Goal: Task Accomplishment & Management: Manage account settings

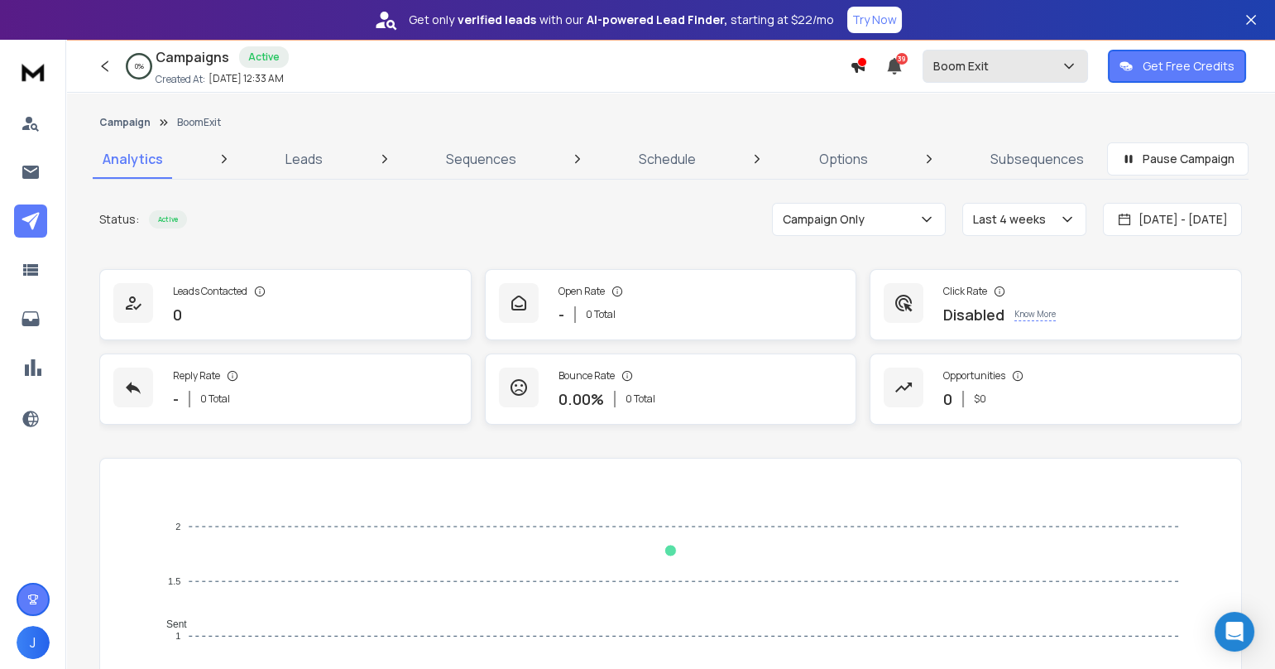
click at [1010, 67] on div "Boom Exit" at bounding box center [1005, 66] width 144 height 17
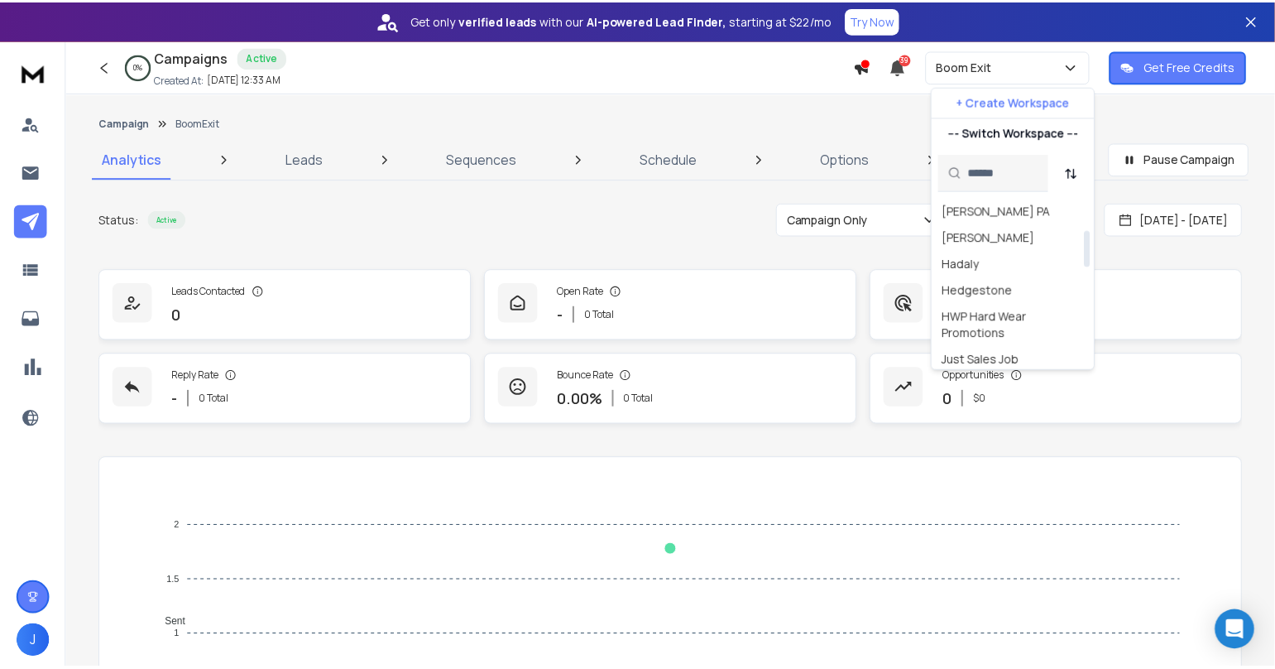
scroll to position [237, 0]
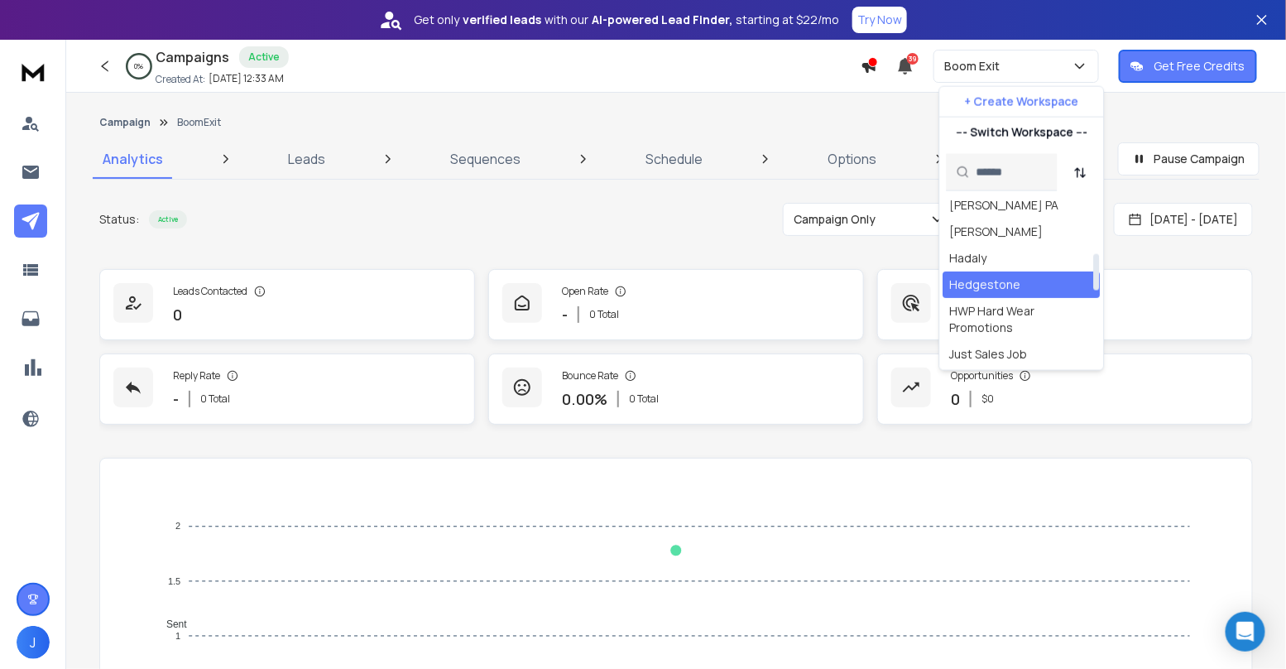
click at [1021, 272] on div "Hedgestone" at bounding box center [1021, 284] width 157 height 26
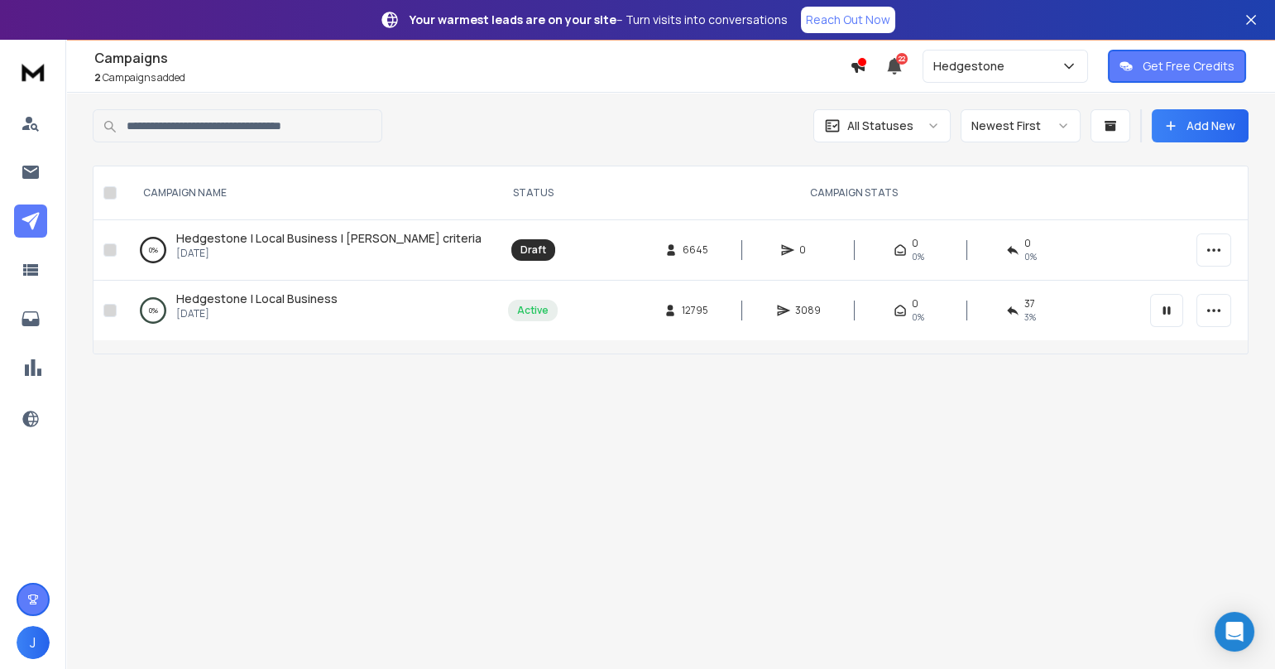
click at [575, 134] on div at bounding box center [382, 125] width 578 height 33
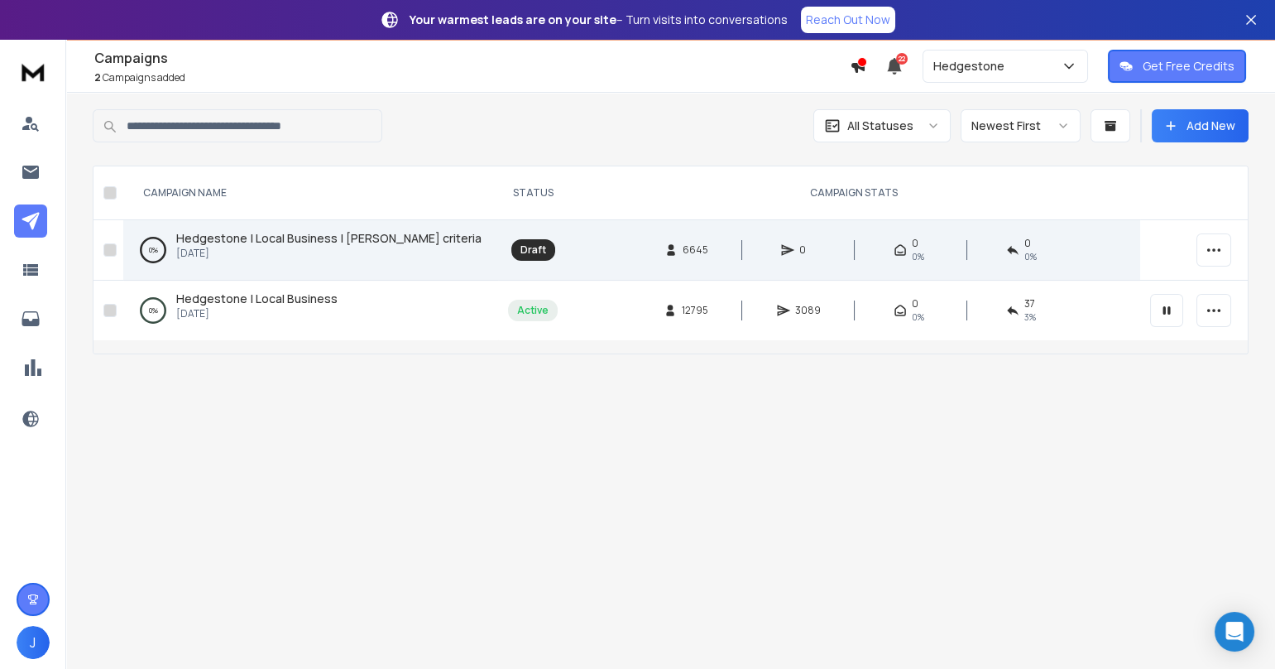
click at [348, 240] on span "Hedgestone | Local Business | [PERSON_NAME] criteria" at bounding box center [328, 238] width 305 height 16
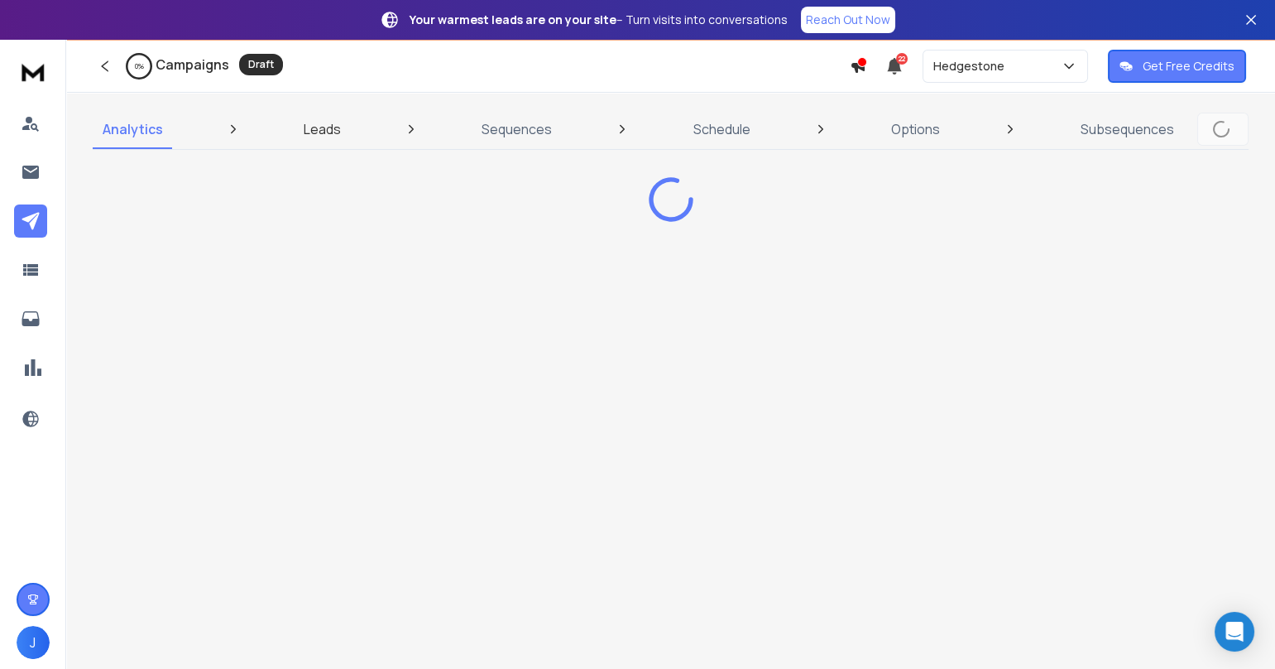
click at [320, 128] on p "Leads" at bounding box center [322, 129] width 37 height 20
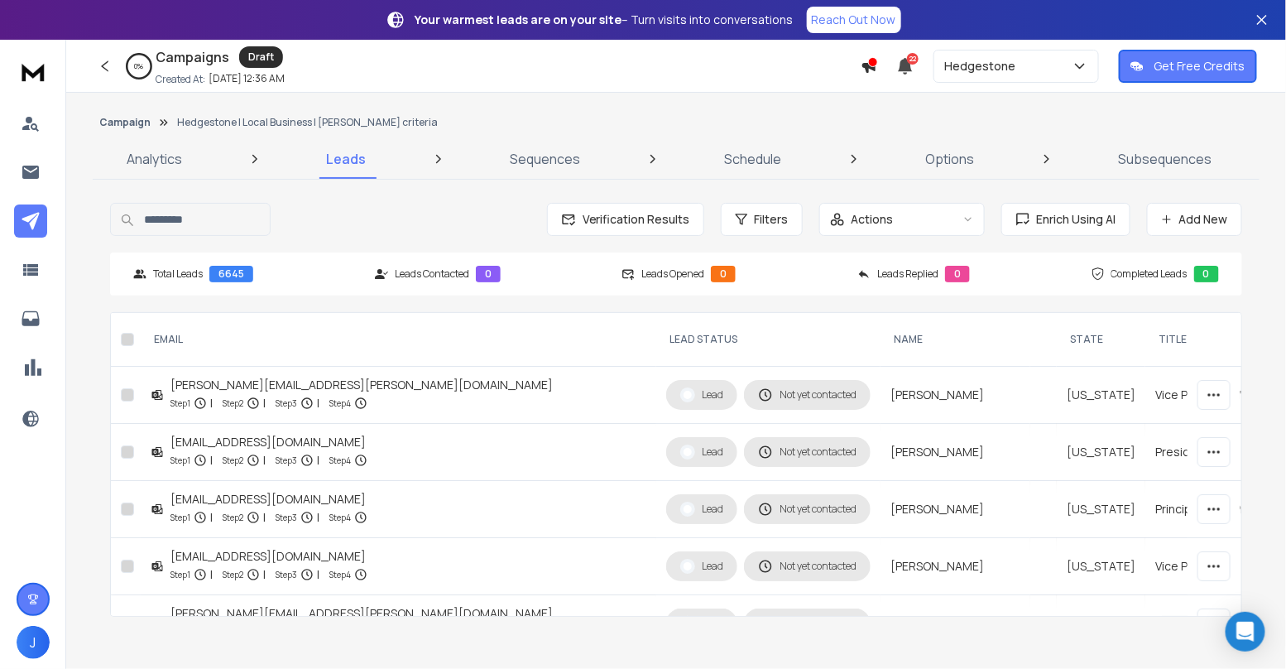
click at [610, 107] on div "Campaign Hedgestone | Local Business | clint criteria Analytics Leads Sequences…" at bounding box center [676, 358] width 1220 height 530
click at [87, 417] on button "Select this Page" at bounding box center [90, 418] width 13 height 13
click at [998, 219] on p "Actions" at bounding box center [1018, 219] width 42 height 17
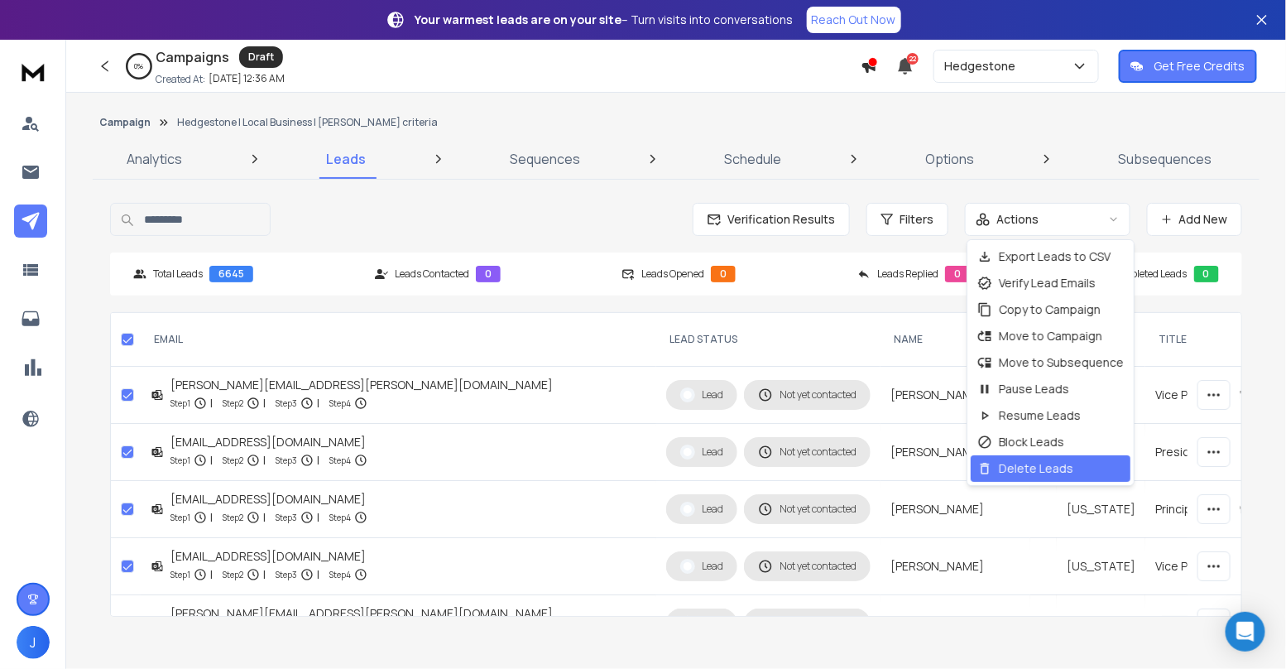
click at [1036, 464] on p "Delete Leads" at bounding box center [1036, 468] width 74 height 17
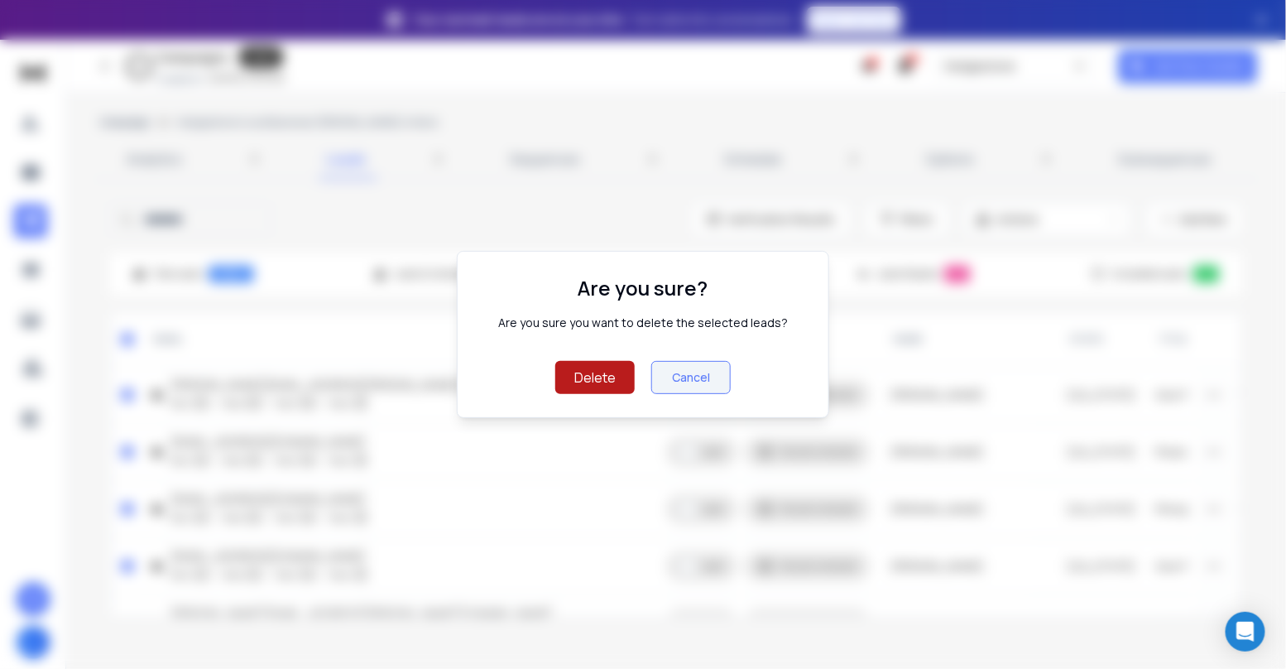
click at [583, 381] on button "Delete" at bounding box center [594, 377] width 79 height 33
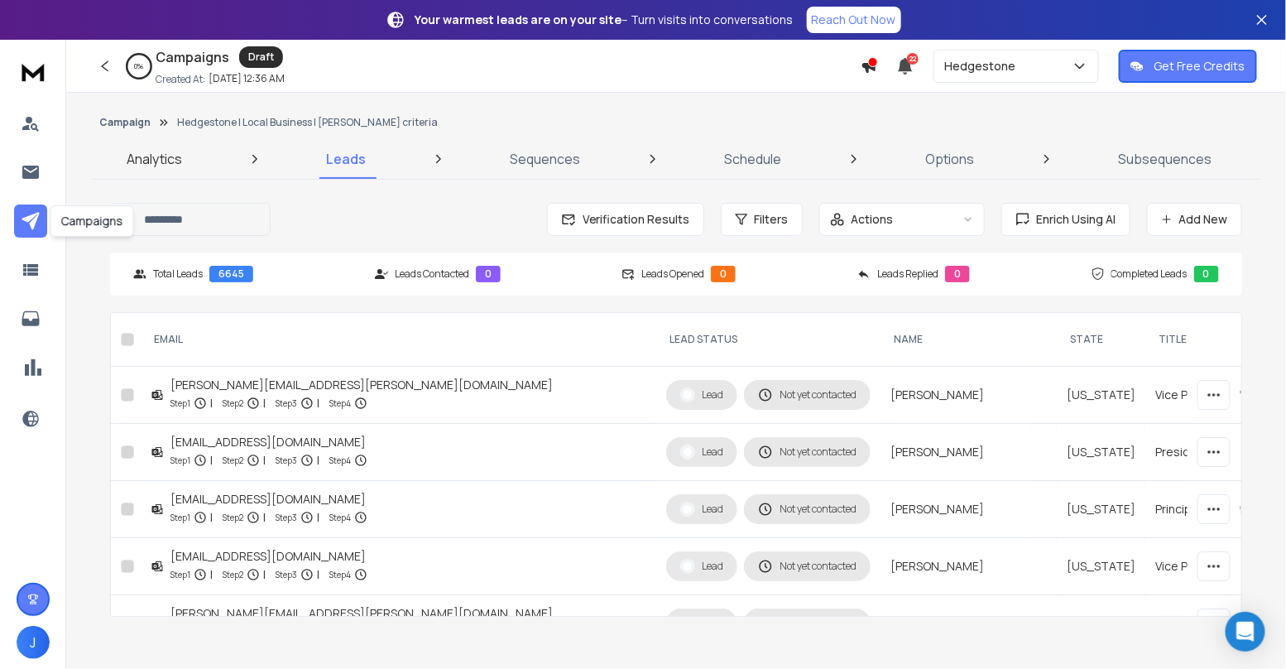
click at [174, 156] on p "Analytics" at bounding box center [154, 159] width 55 height 20
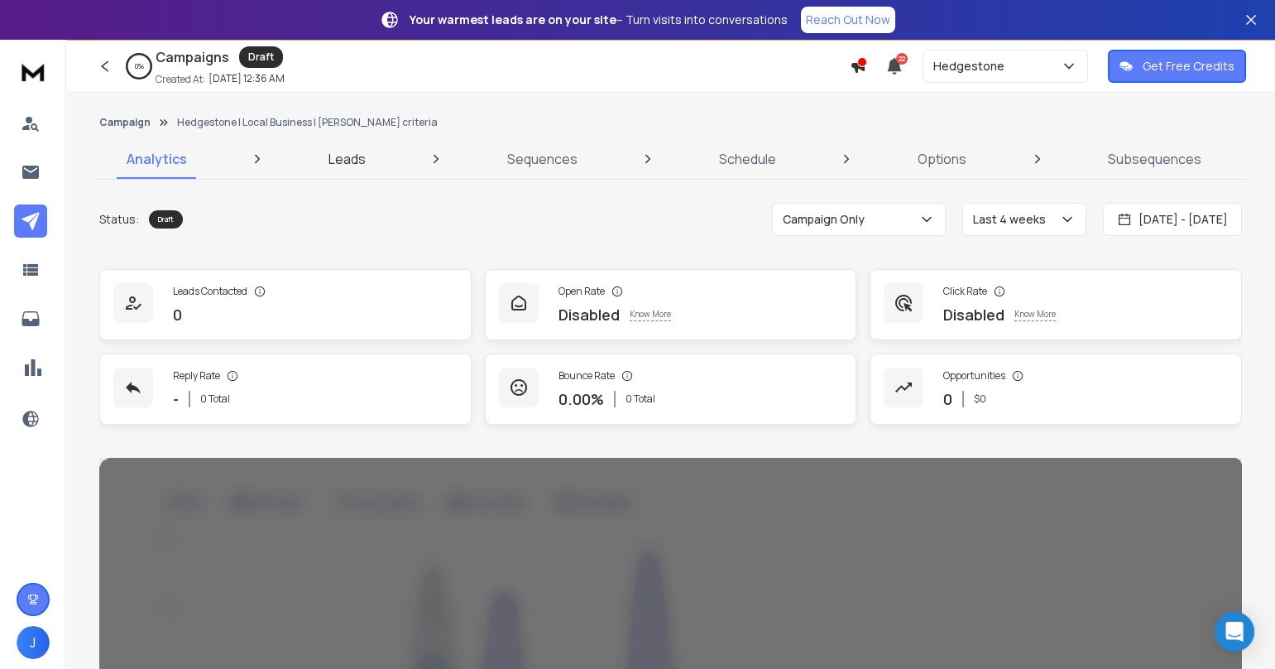
click at [343, 160] on p "Leads" at bounding box center [347, 159] width 37 height 20
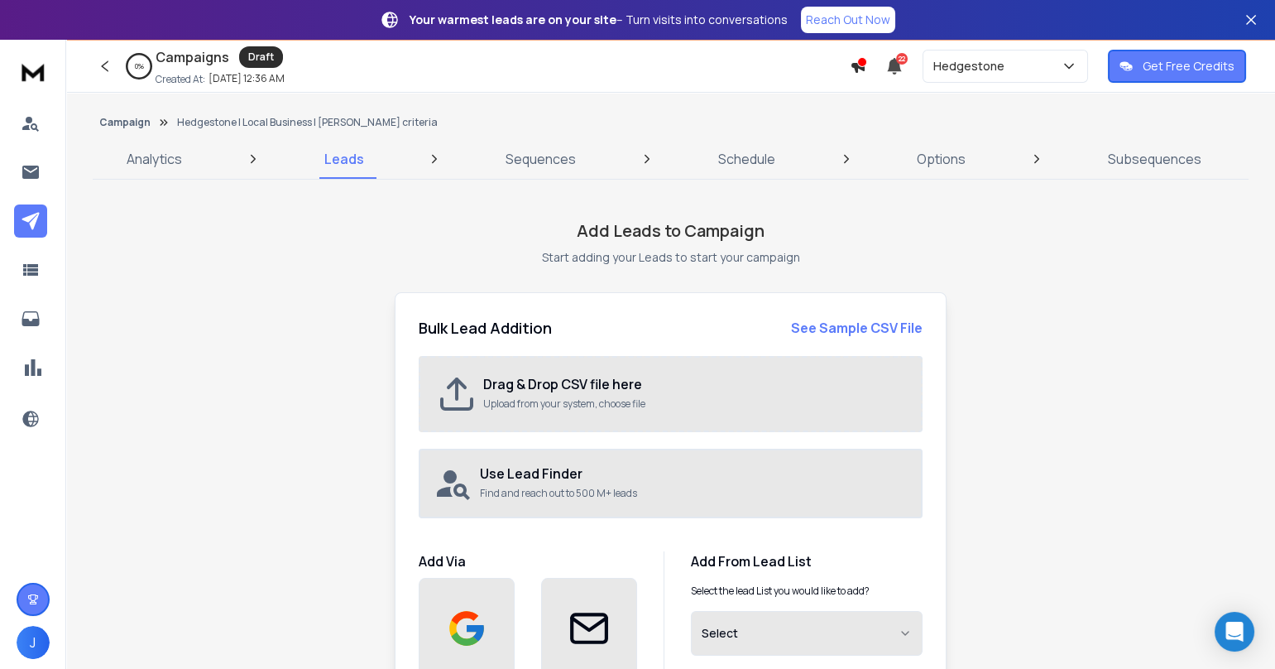
click at [469, 110] on div "Campaign Hedgestone | Local Business | clint criteria" at bounding box center [671, 122] width 1156 height 26
click at [527, 378] on h2 "Drag & Drop CSV file here" at bounding box center [693, 384] width 421 height 20
type input "**********"
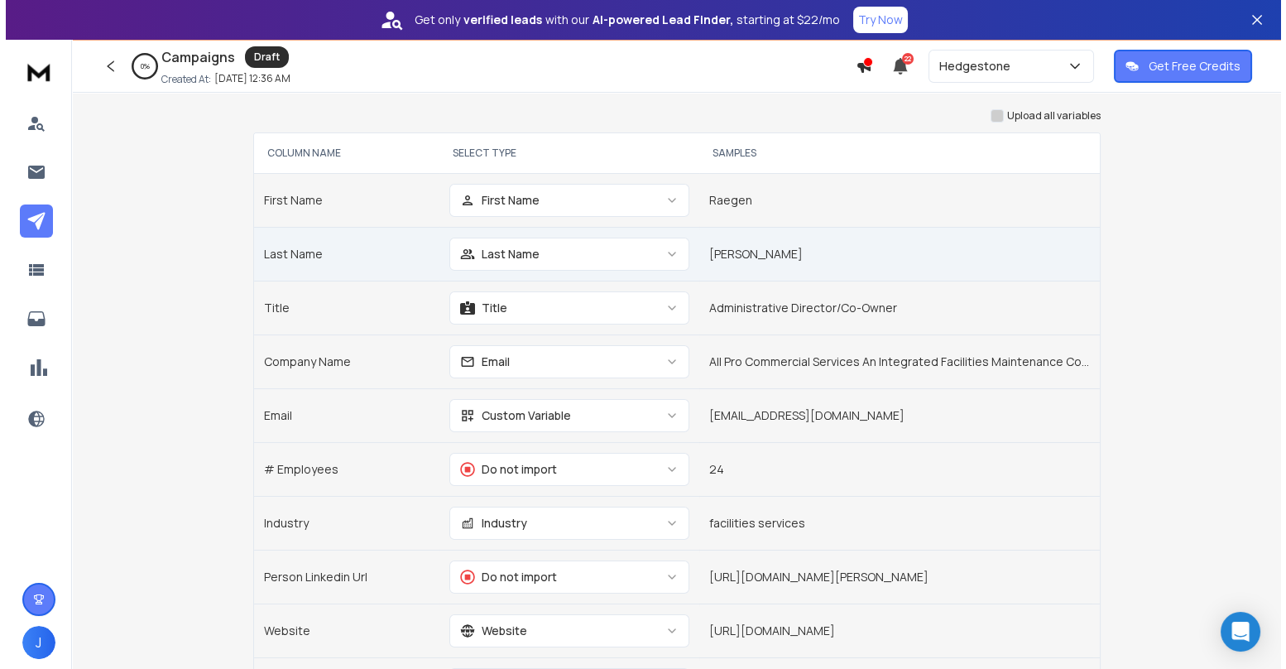
scroll to position [232, 0]
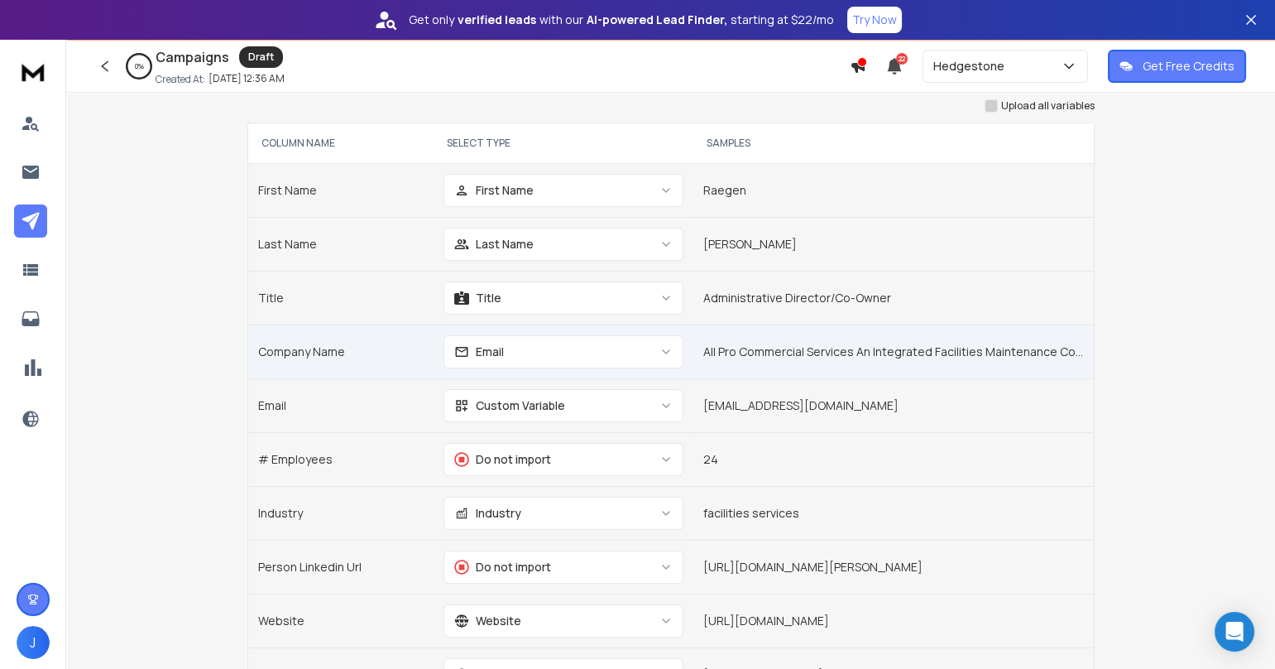
click at [566, 353] on button "Email" at bounding box center [564, 351] width 240 height 33
click at [612, 409] on button "Custom Variable" at bounding box center [564, 405] width 240 height 33
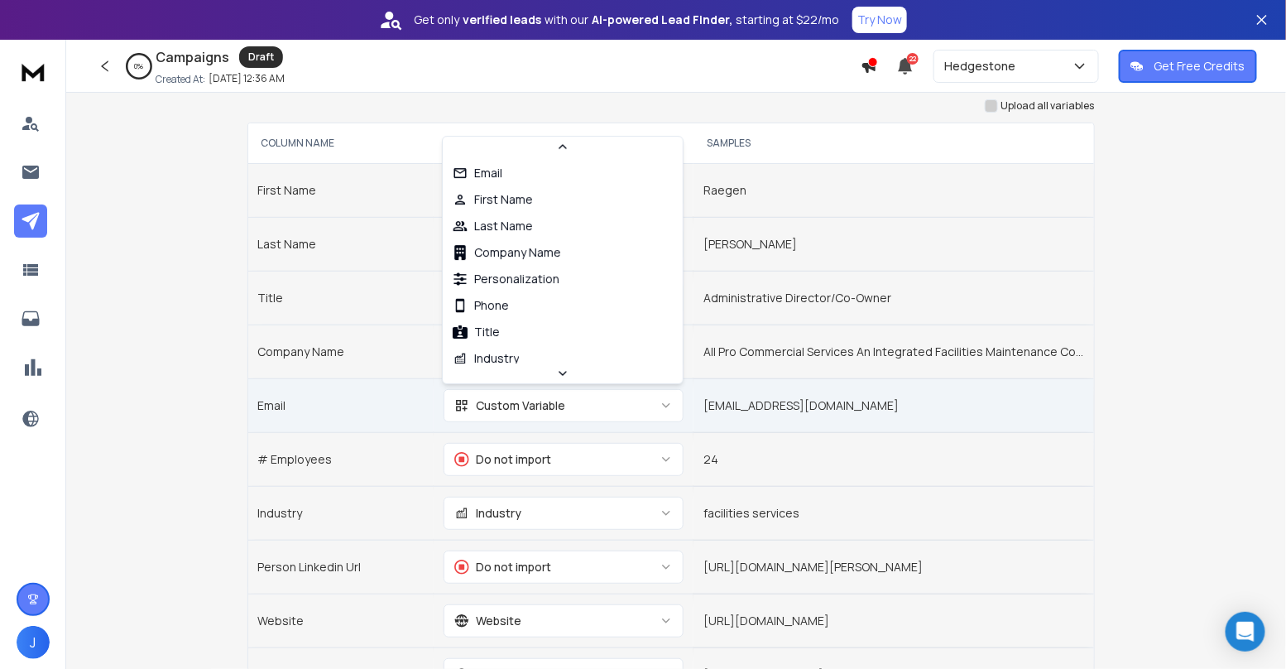
scroll to position [140, 0]
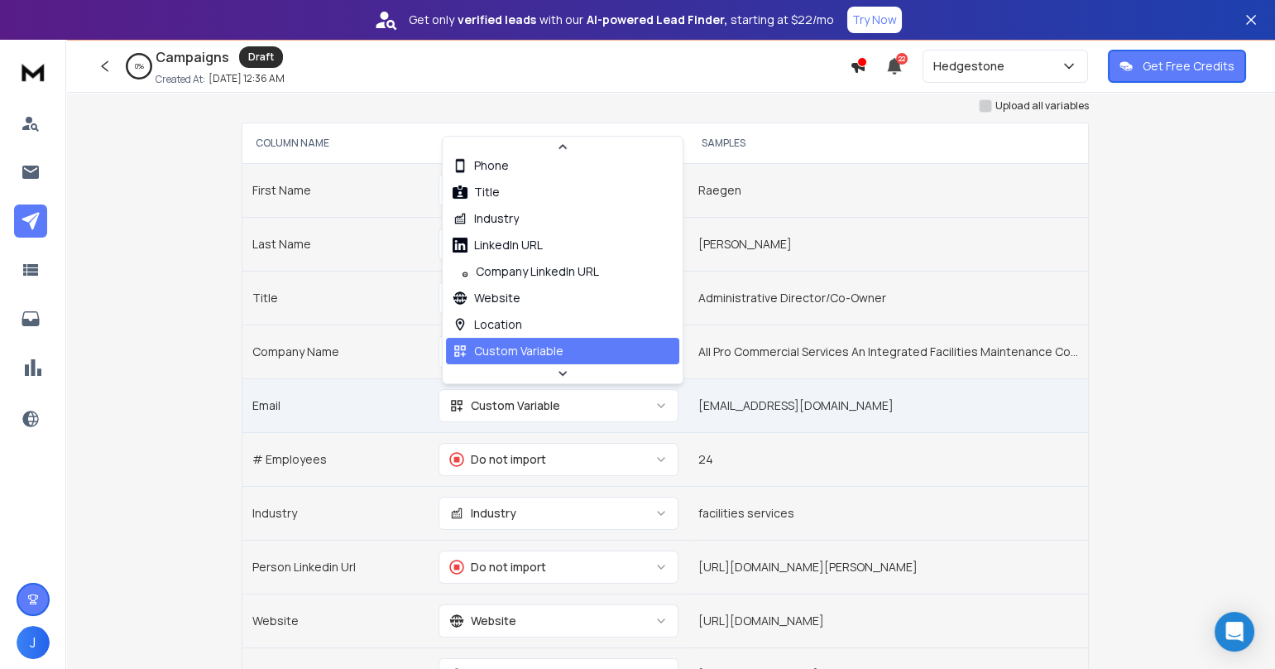
click at [918, 408] on td "rwilliams@allprocstx.com" at bounding box center [888, 405] width 400 height 54
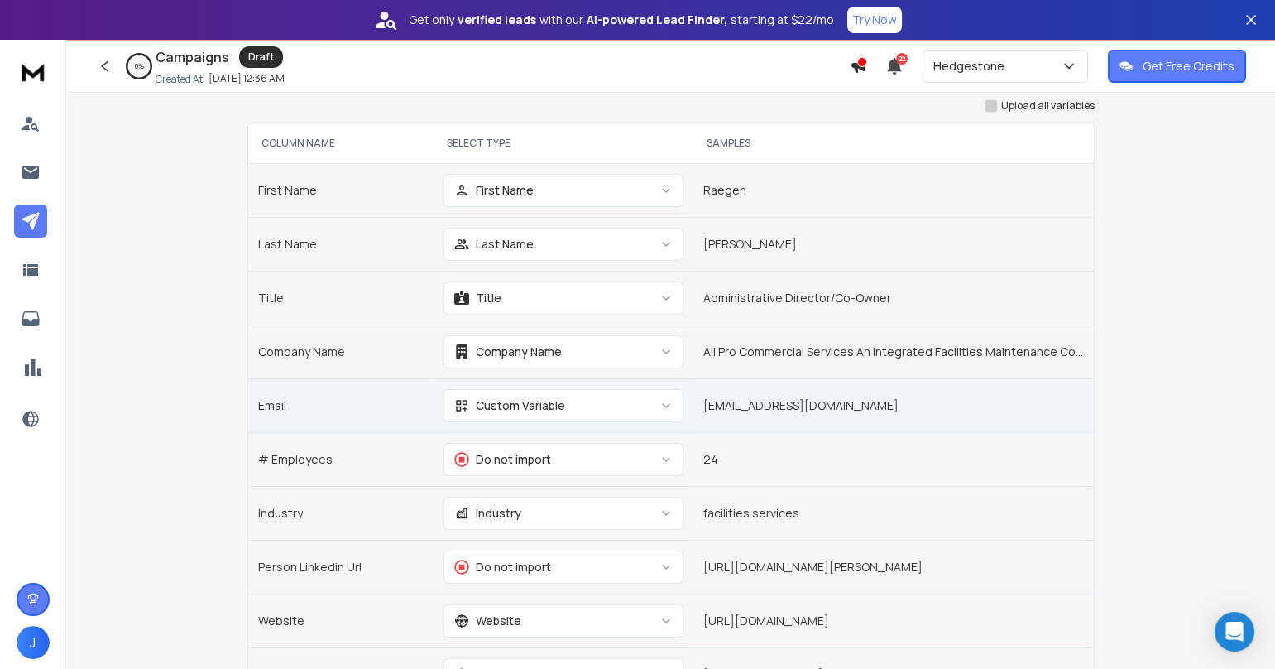
click at [583, 403] on button "Custom Variable" at bounding box center [564, 405] width 240 height 33
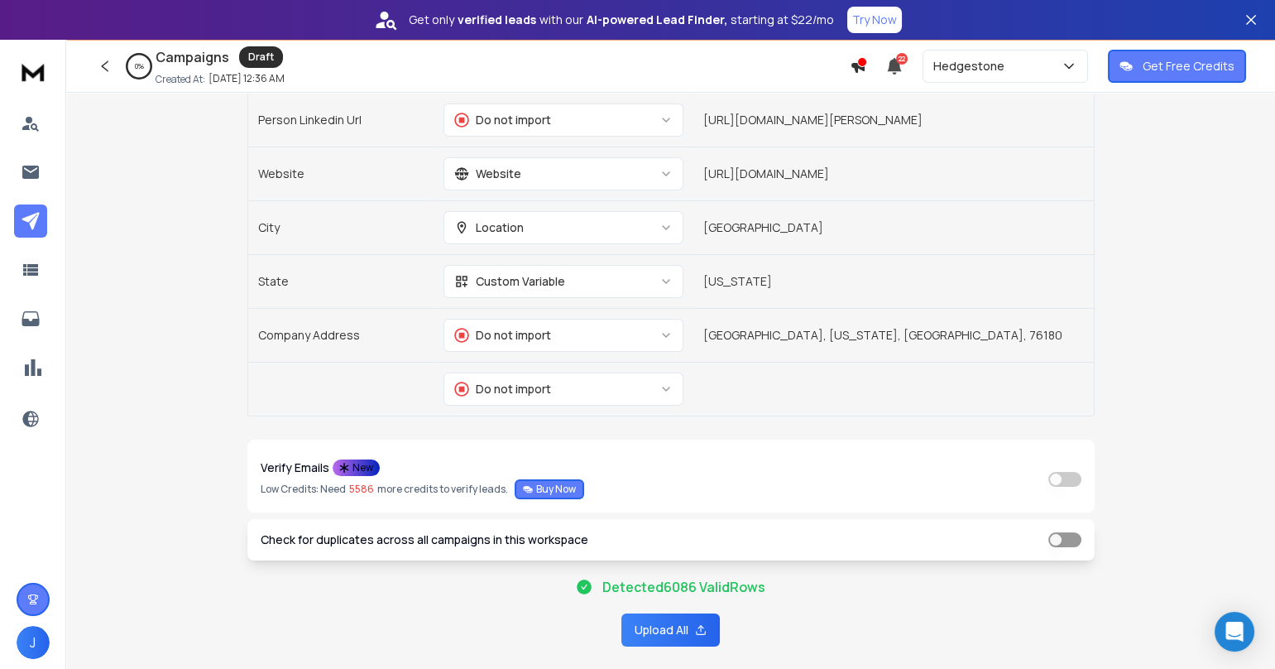
scroll to position [680, 0]
click at [675, 633] on button "Upload All" at bounding box center [670, 628] width 98 height 33
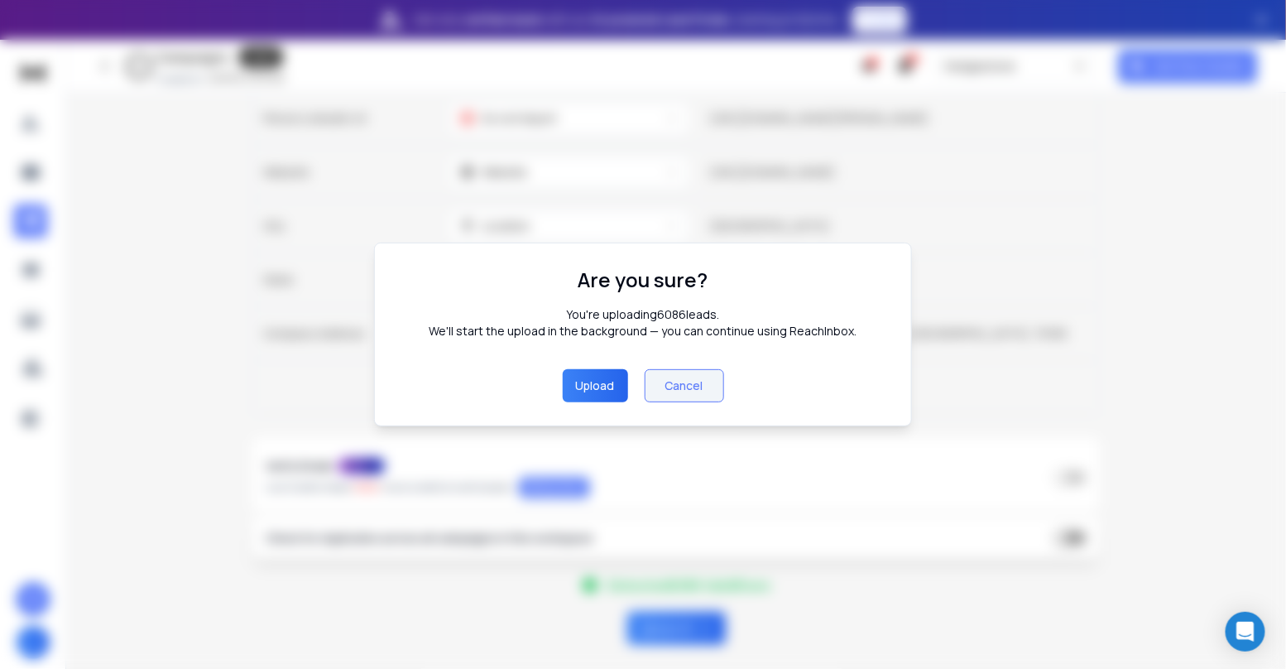
click at [585, 385] on button "Upload" at bounding box center [595, 385] width 65 height 33
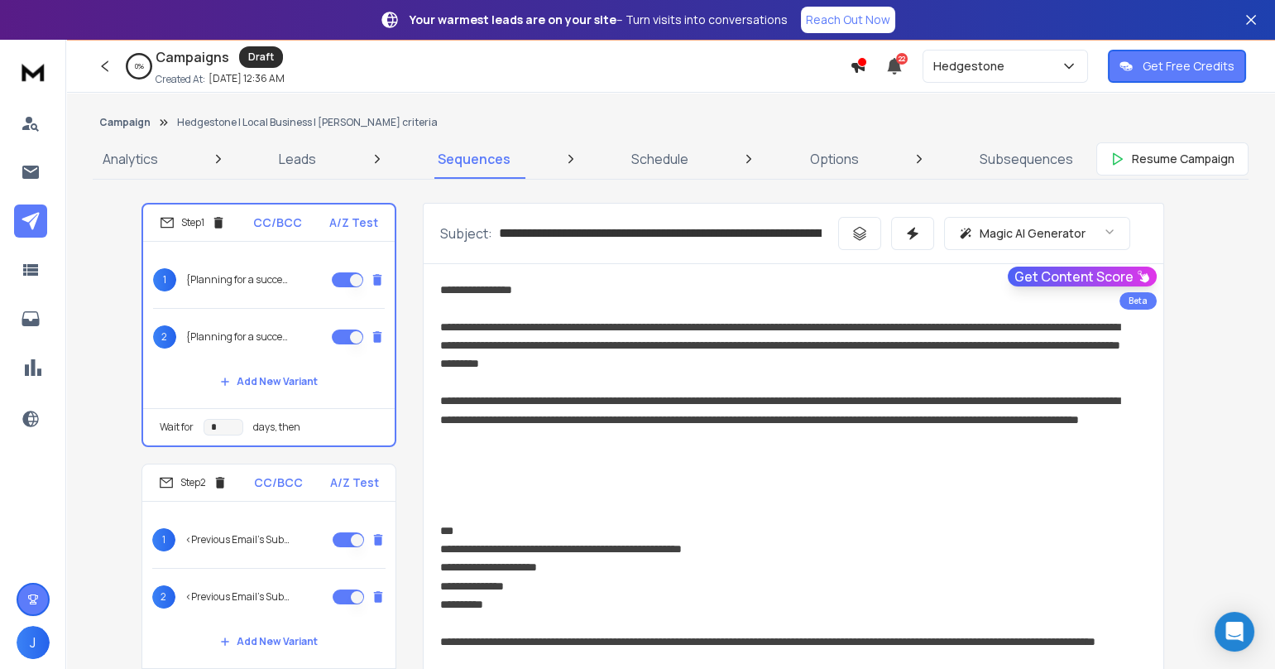
click at [655, 77] on div "0 % Campaigns Draft Created At: Sep 08, 2025, 12:36 AM 22 Hedgestone Get Free C…" at bounding box center [637, 66] width 1275 height 53
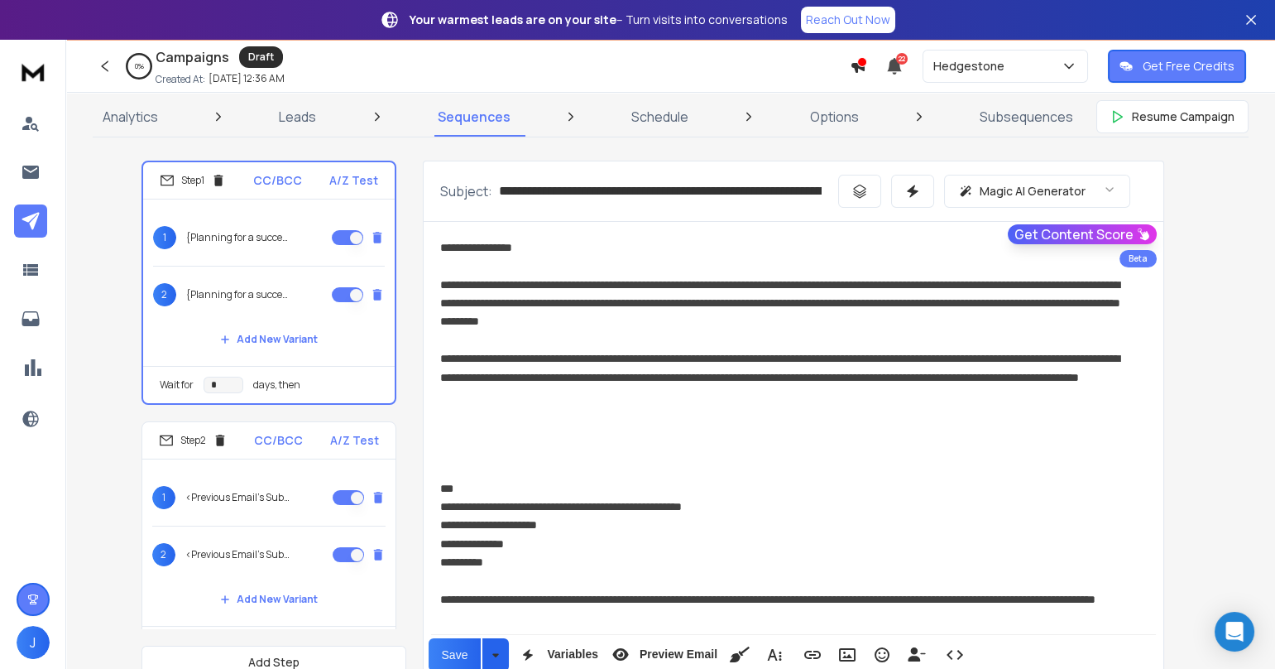
scroll to position [74, 0]
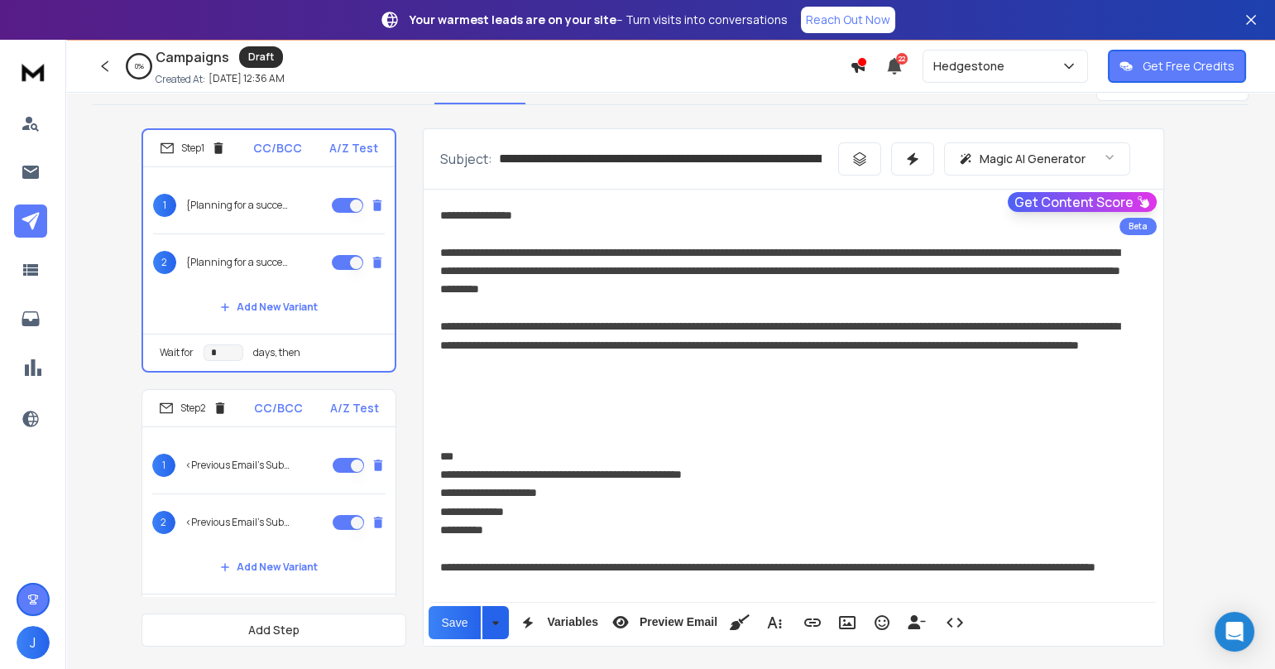
click at [253, 215] on div "1 {Planning for a successful exit?|Planning to sell your business?|Successful E…" at bounding box center [222, 205] width 139 height 23
click at [663, 612] on div "Preview Email" at bounding box center [663, 621] width 116 height 27
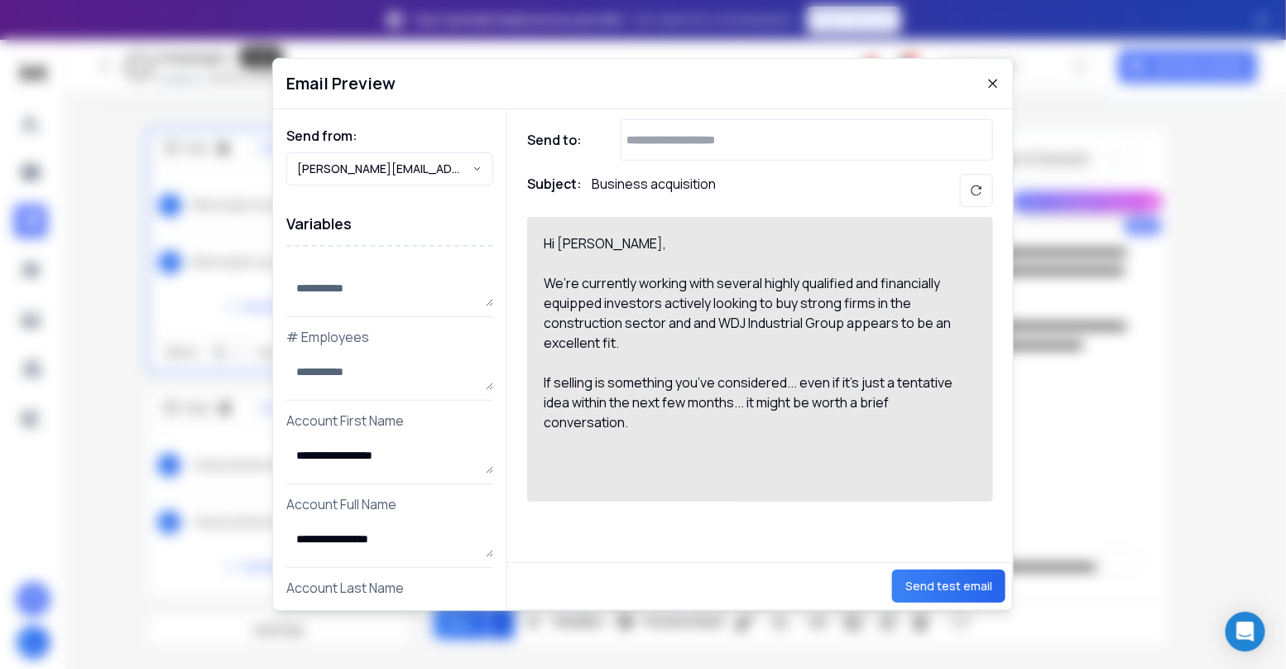
click at [995, 84] on icon at bounding box center [992, 83] width 13 height 13
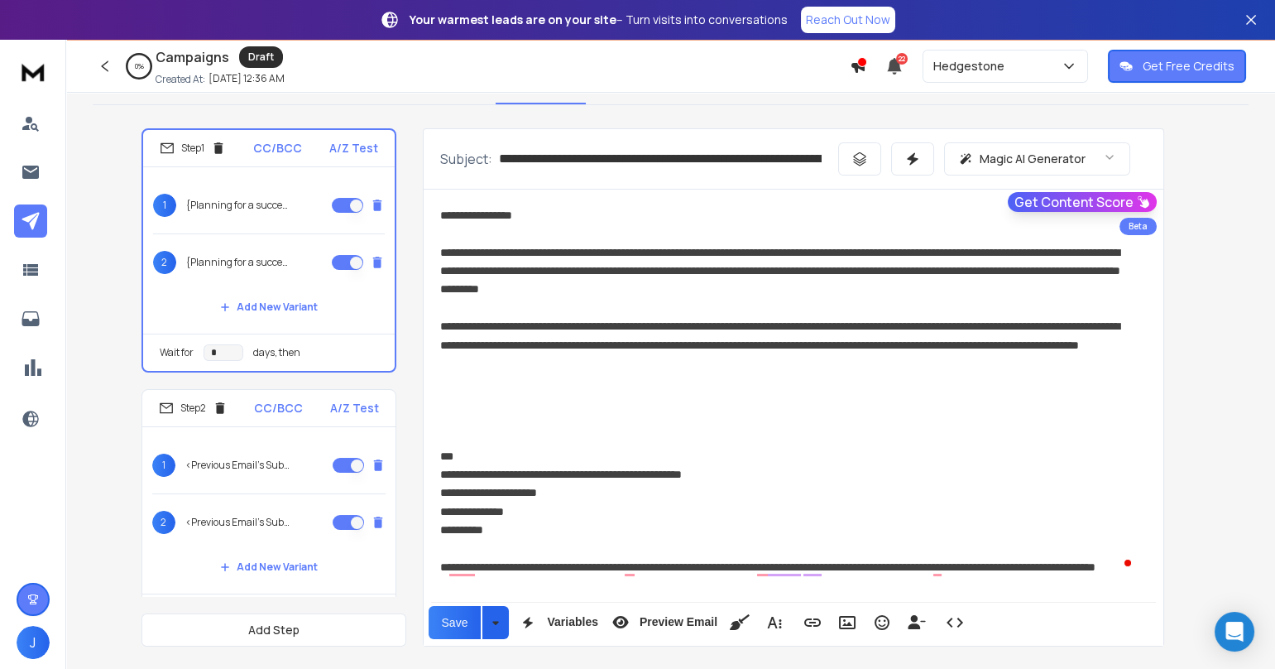
click at [469, 289] on div "**********" at bounding box center [788, 270] width 696 height 55
drag, startPoint x: 497, startPoint y: 292, endPoint x: 437, endPoint y: 295, distance: 60.5
click at [437, 295] on div "**********" at bounding box center [794, 389] width 740 height 401
click at [522, 273] on div "**********" at bounding box center [788, 270] width 696 height 55
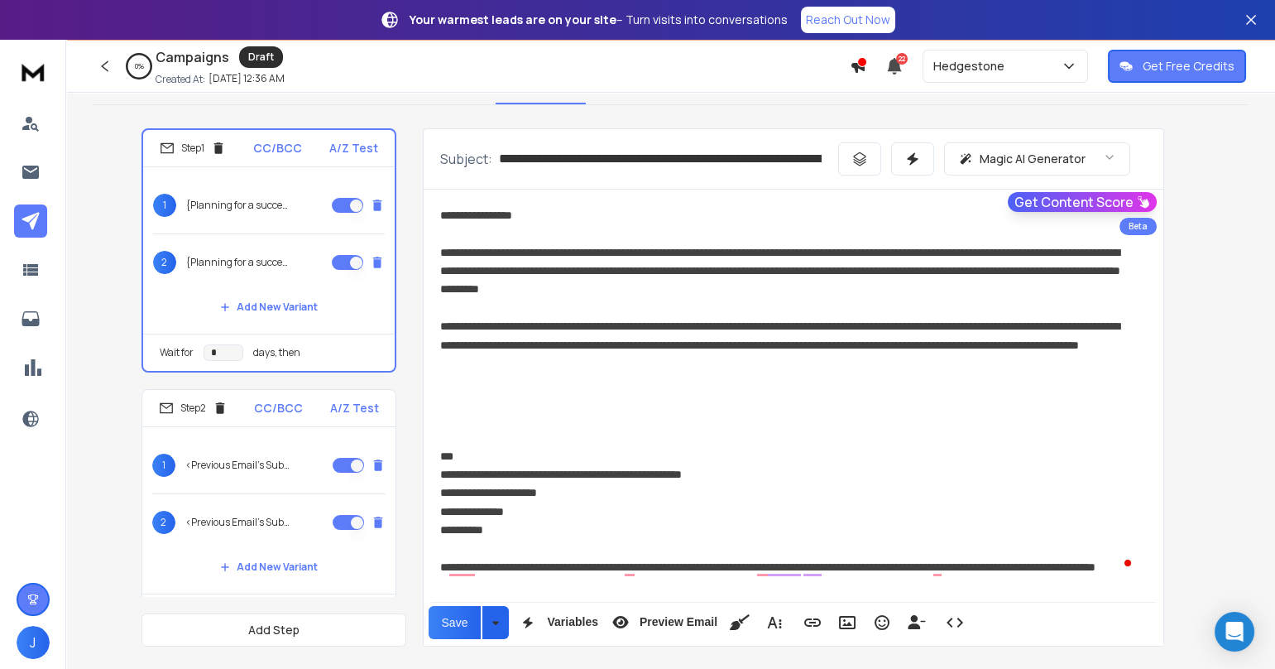
click at [472, 292] on div "**********" at bounding box center [788, 270] width 696 height 55
copy div "**********"
click at [618, 289] on div "**********" at bounding box center [788, 270] width 696 height 55
click at [262, 263] on p "{Planning for a successful exit?|Planning to sell your business?|Successful Exi…" at bounding box center [239, 262] width 106 height 13
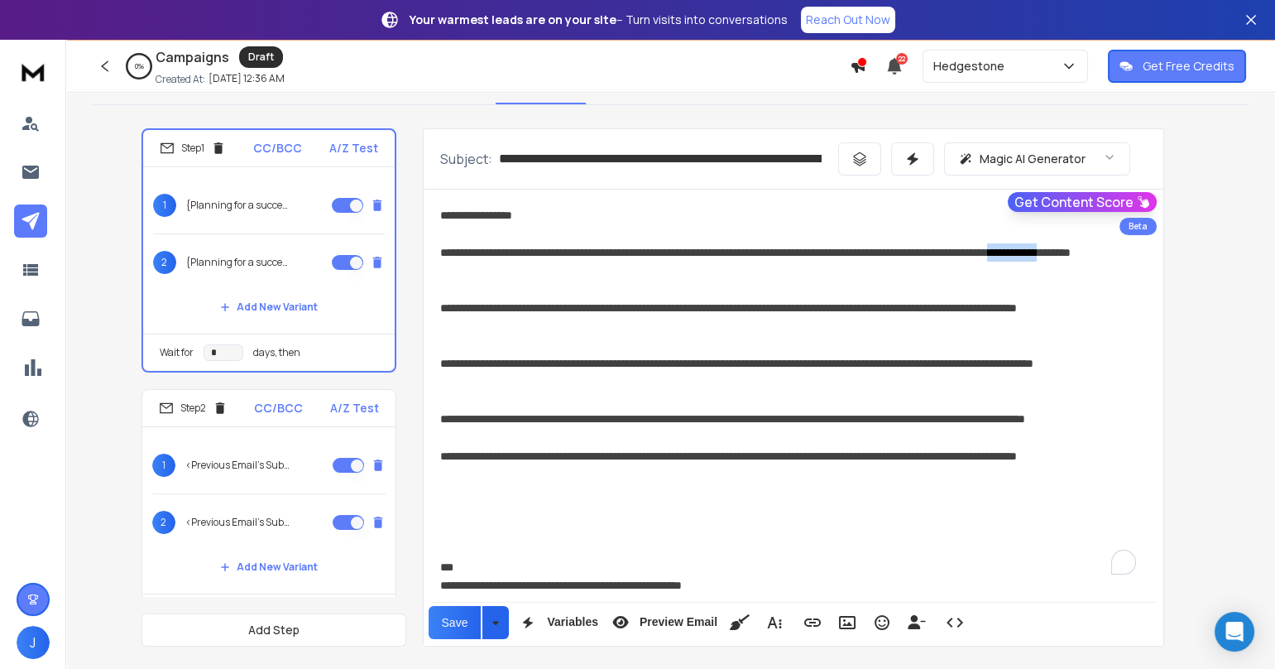
drag, startPoint x: 496, startPoint y: 271, endPoint x: 429, endPoint y: 271, distance: 67.9
click at [429, 271] on div "**********" at bounding box center [794, 389] width 740 height 401
click at [551, 274] on div "**********" at bounding box center [788, 261] width 696 height 37
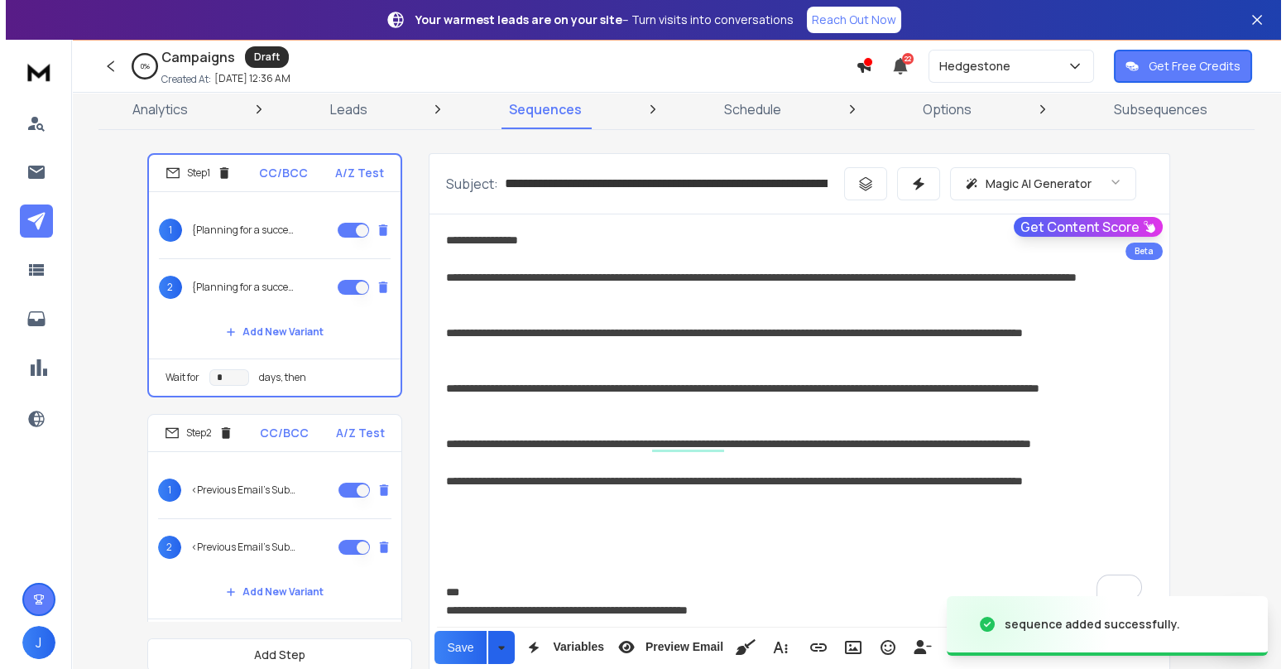
scroll to position [0, 0]
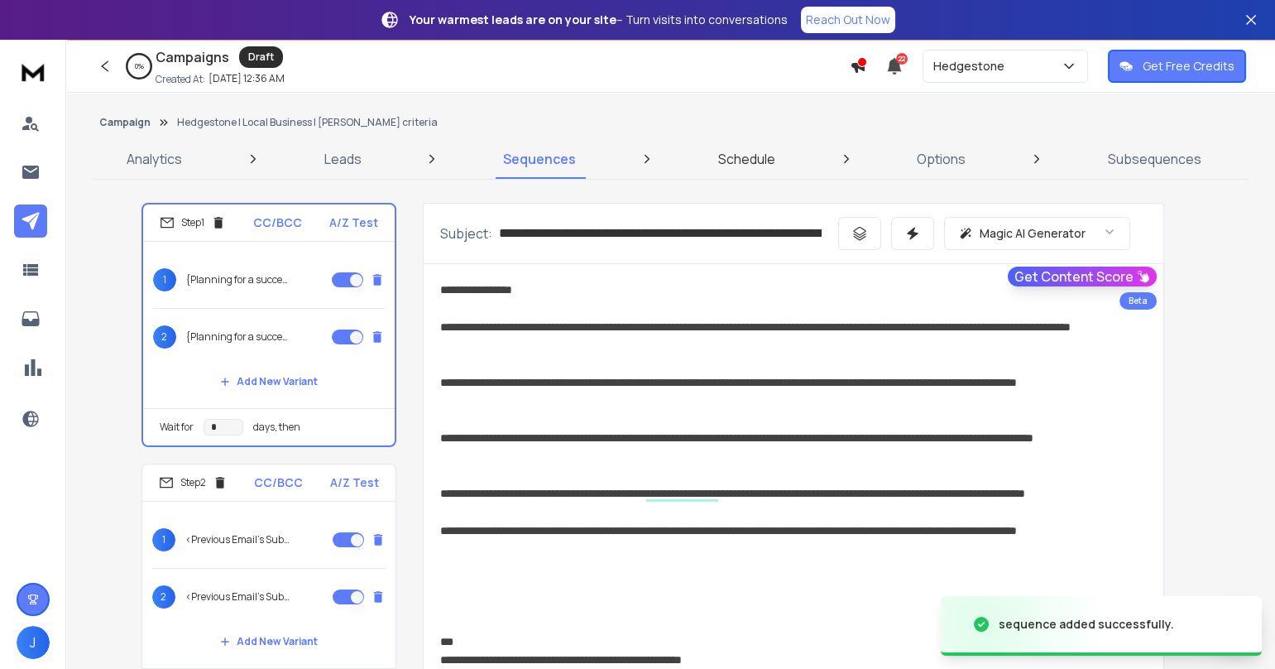
click at [745, 161] on p "Schedule" at bounding box center [746, 159] width 57 height 20
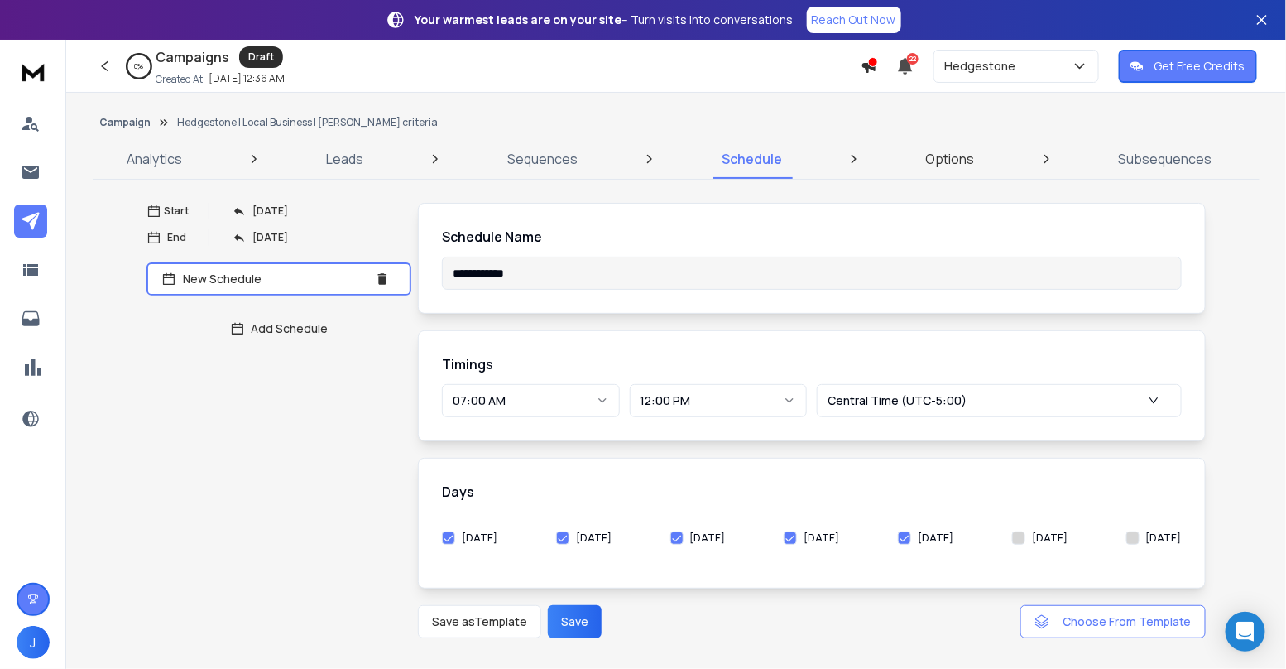
click at [947, 165] on p "Options" at bounding box center [950, 159] width 49 height 20
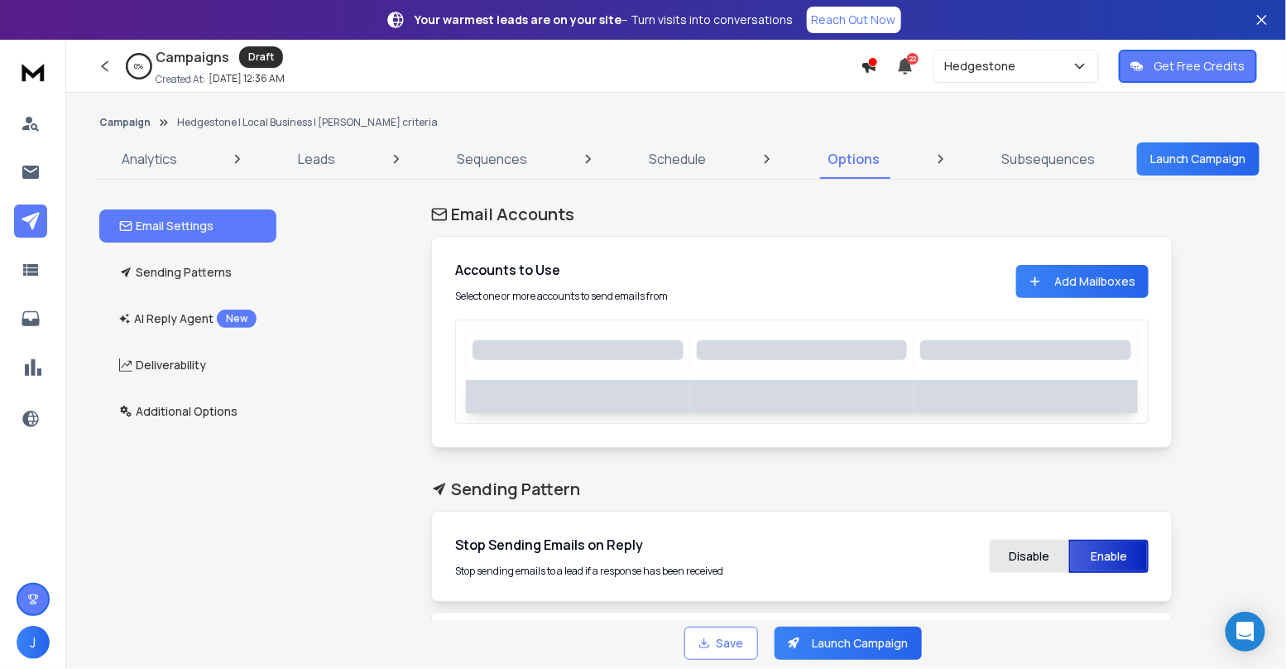
click at [1191, 272] on div "Email Accounts Accounts to Use Select one or more accounts to send emails from …" at bounding box center [812, 411] width 1018 height 417
click at [1209, 327] on div "Email Accounts Accounts to Use Select one or more accounts to send emails from …" at bounding box center [812, 411] width 1018 height 417
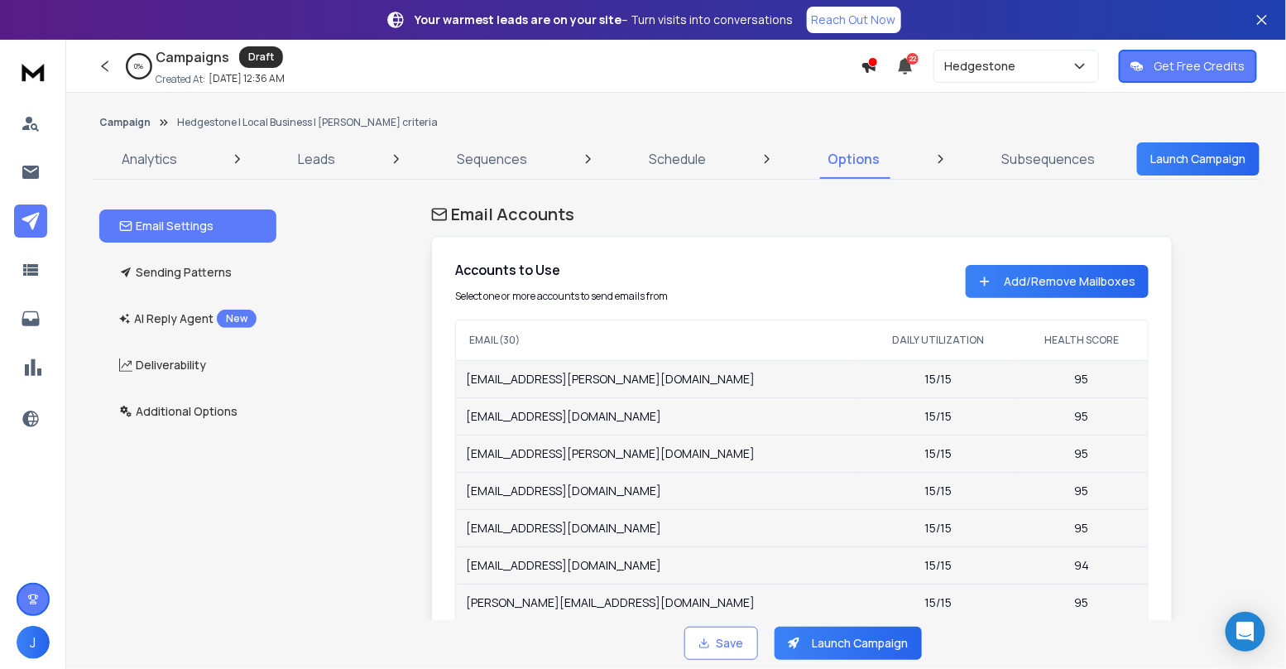
click at [1209, 327] on div "Email Accounts Accounts to Use Select one or more accounts to send emails from …" at bounding box center [812, 411] width 1018 height 417
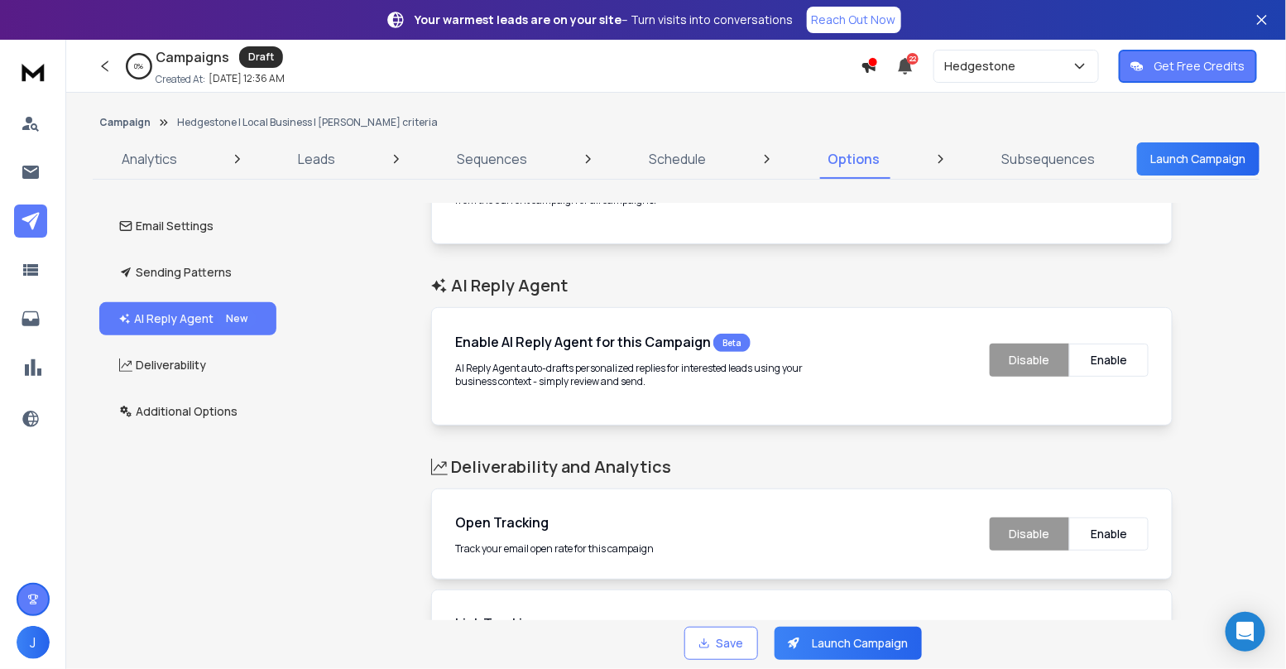
scroll to position [1841, 0]
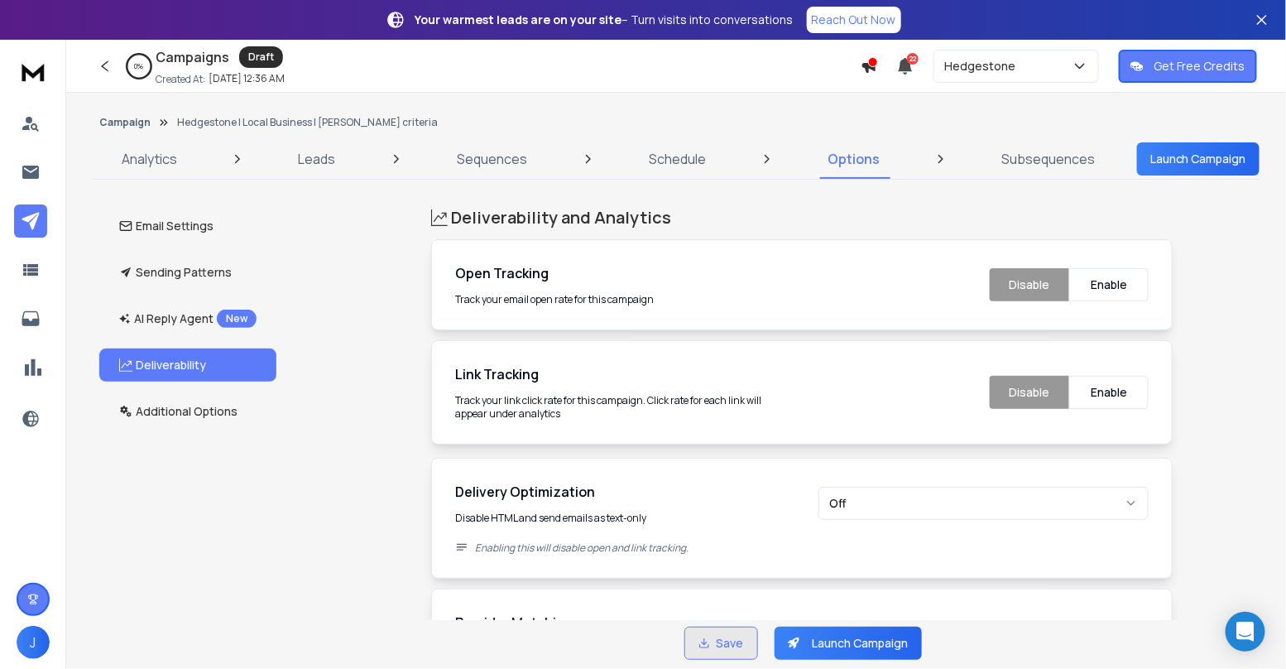
click at [701, 650] on button "Save" at bounding box center [721, 642] width 74 height 33
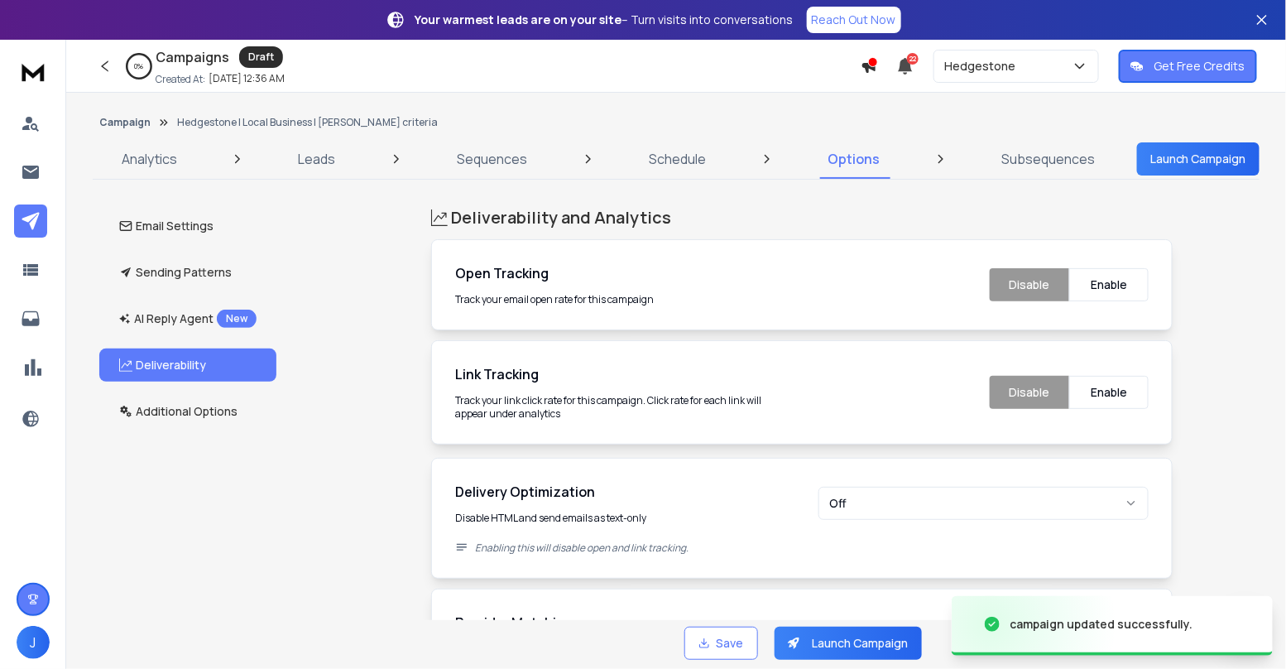
click at [832, 640] on button "Launch Campaign" at bounding box center [848, 642] width 147 height 33
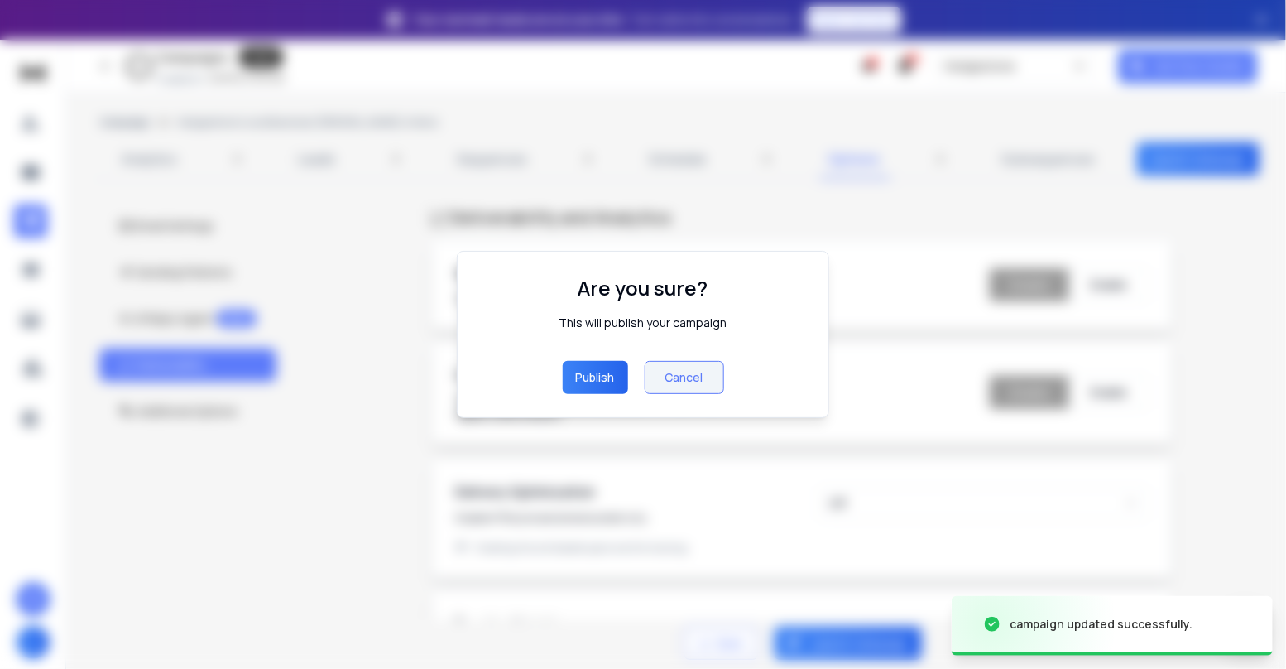
click at [588, 372] on button "Publish" at bounding box center [595, 377] width 65 height 33
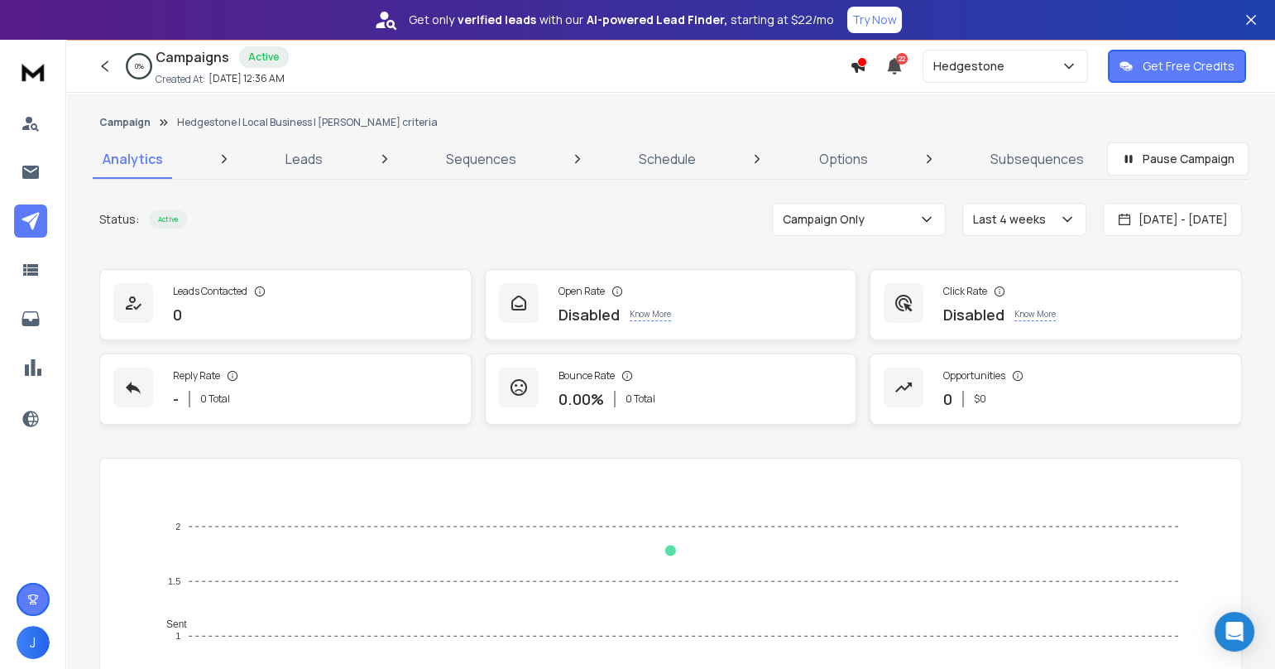
click at [788, 84] on div "0 % Campaigns Active Created At: Sep 08, 2025, 12:36 AM 22 Hedgestone Get Free …" at bounding box center [637, 66] width 1275 height 53
click at [1011, 60] on p "Hedgestone" at bounding box center [972, 66] width 78 height 17
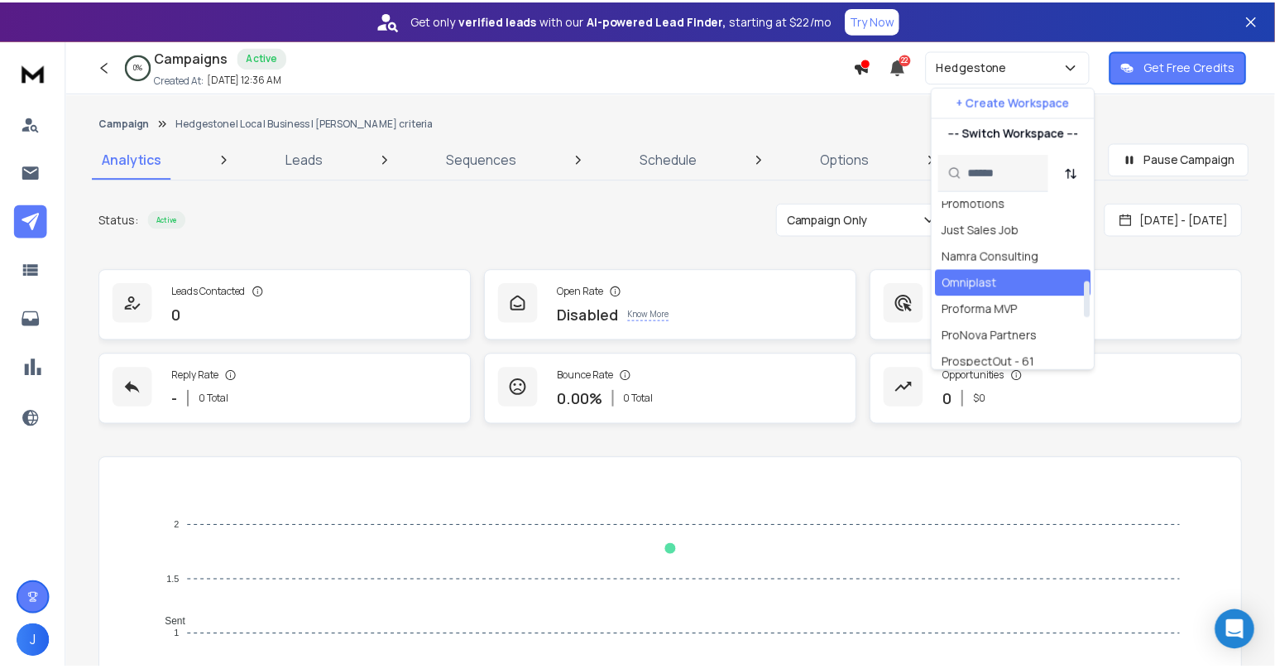
scroll to position [369, 0]
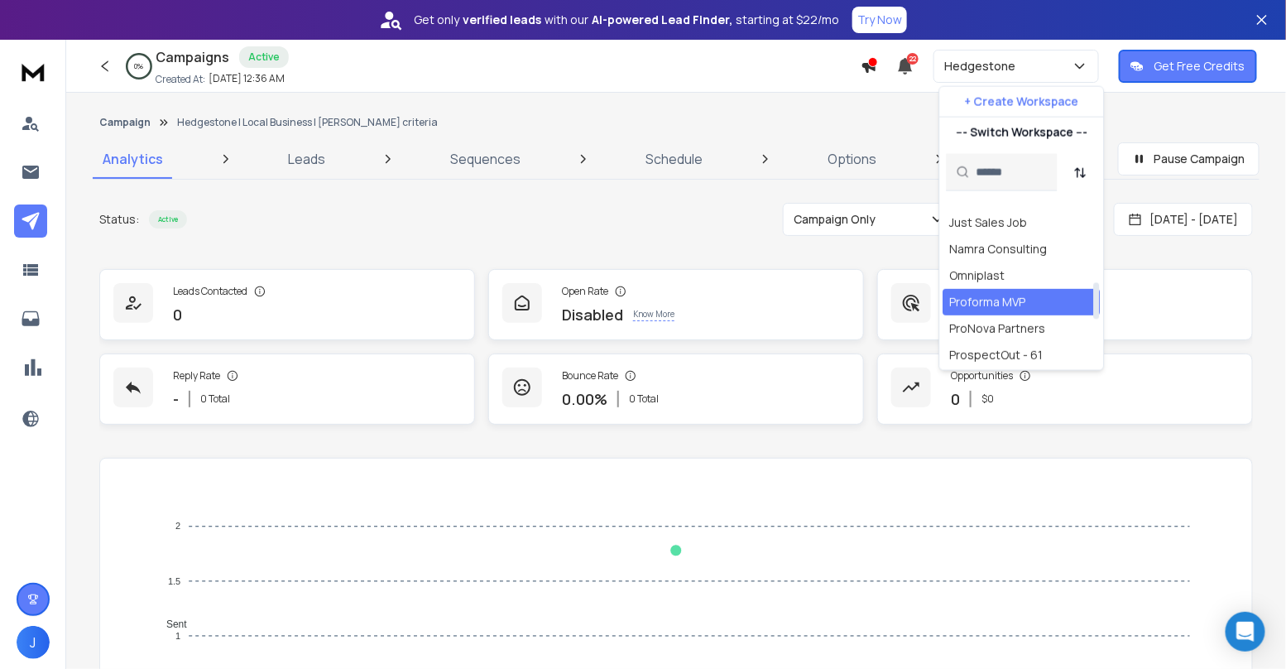
click at [1019, 292] on div "Proforma MVP" at bounding box center [1021, 302] width 157 height 26
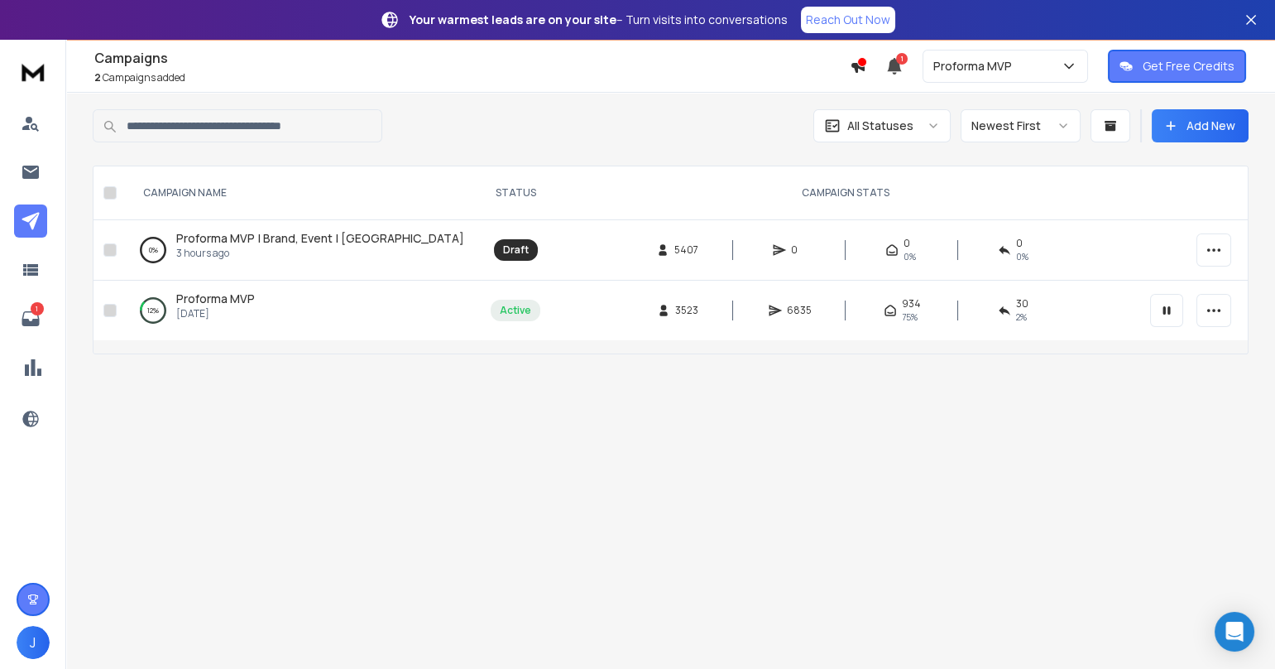
click at [520, 137] on div at bounding box center [382, 125] width 578 height 33
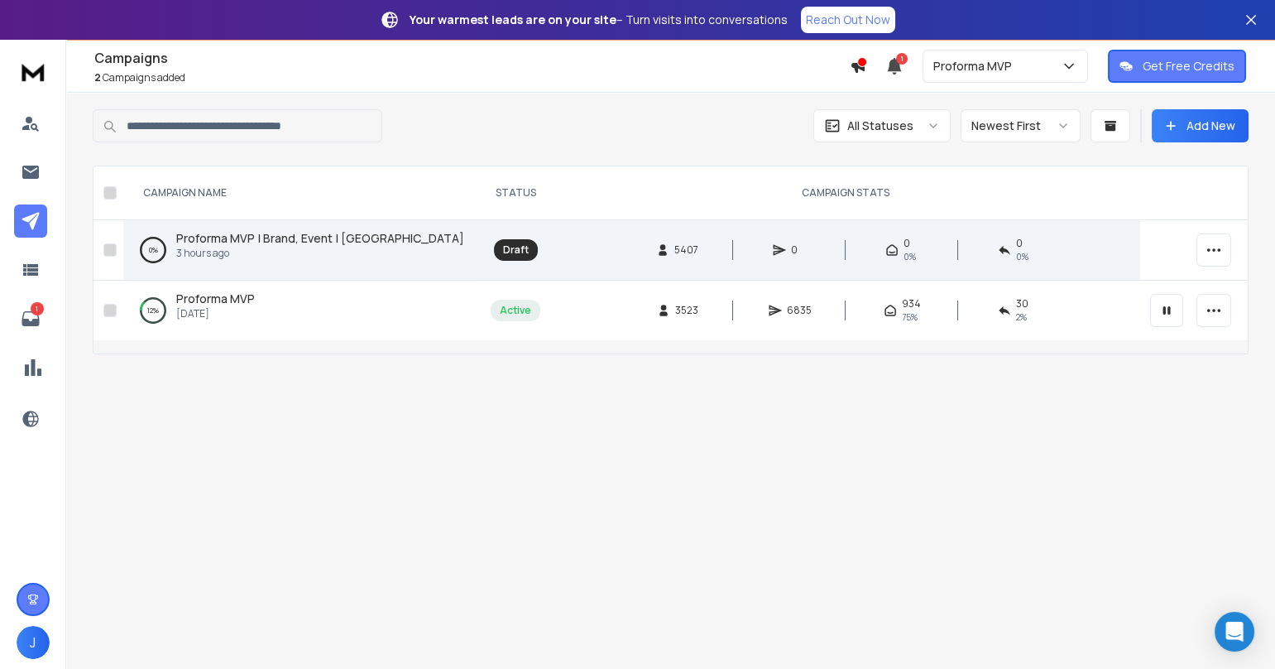
click at [306, 237] on span "Proforma MVP | Brand, Event | USA" at bounding box center [320, 238] width 288 height 16
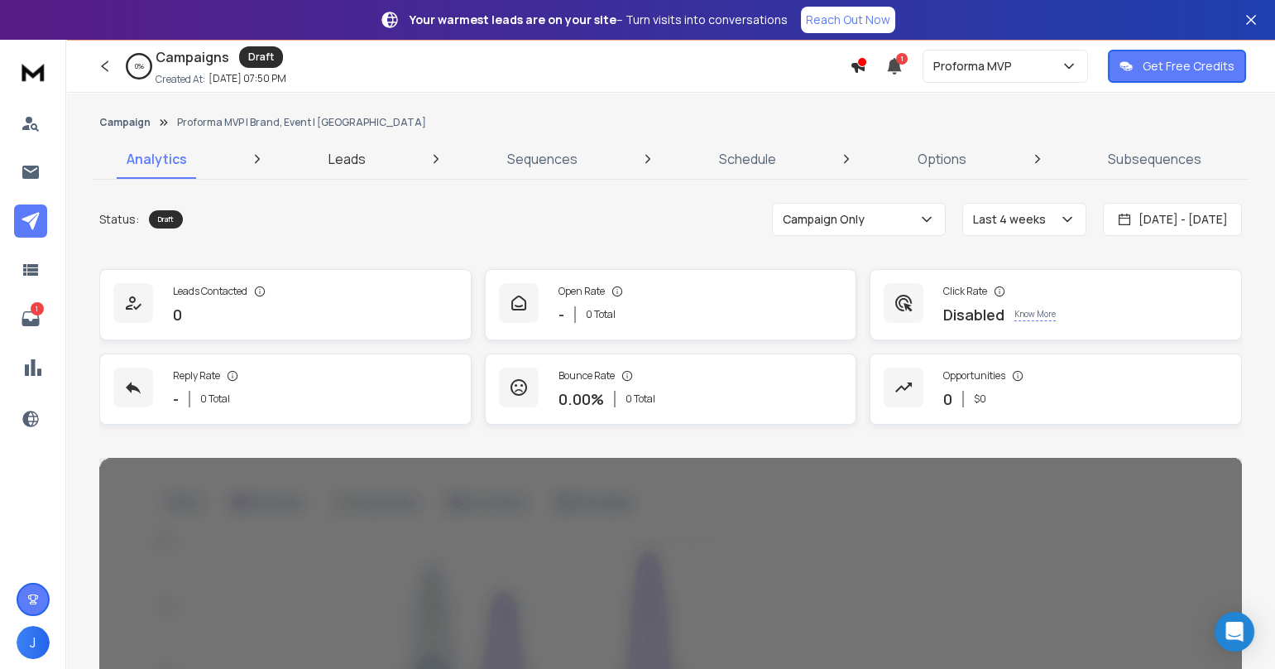
click at [341, 154] on p "Leads" at bounding box center [347, 159] width 37 height 20
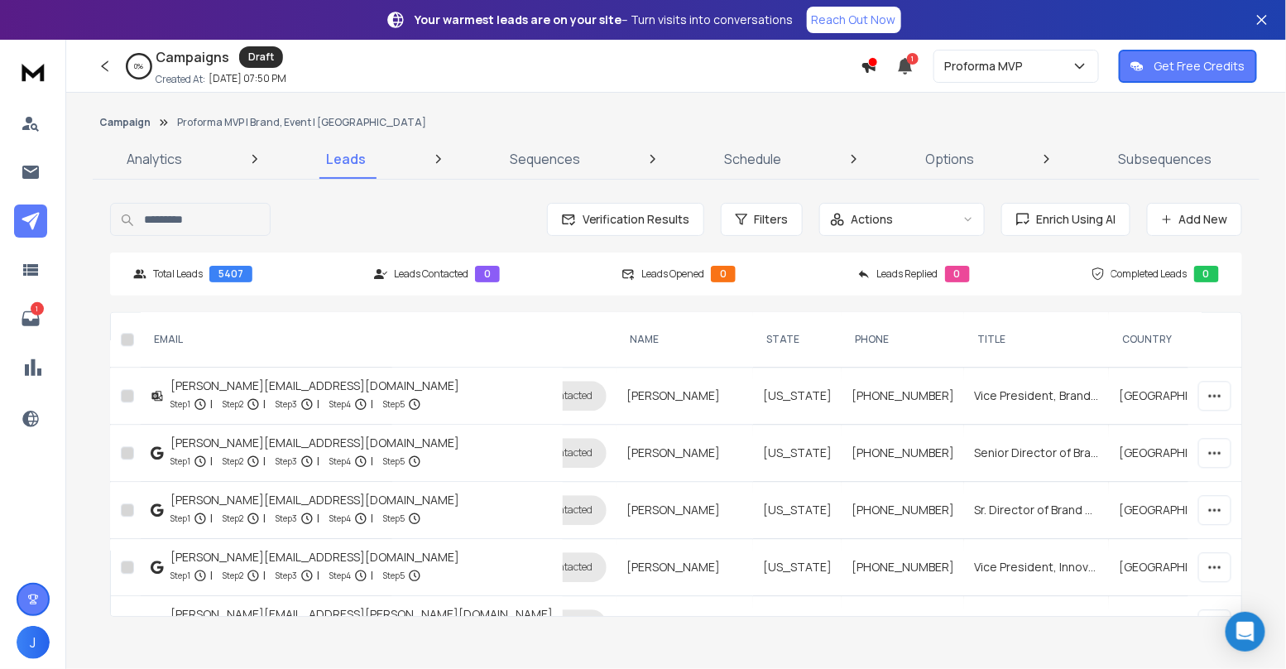
scroll to position [1656, 170]
click at [558, 165] on p "Sequences" at bounding box center [546, 159] width 70 height 20
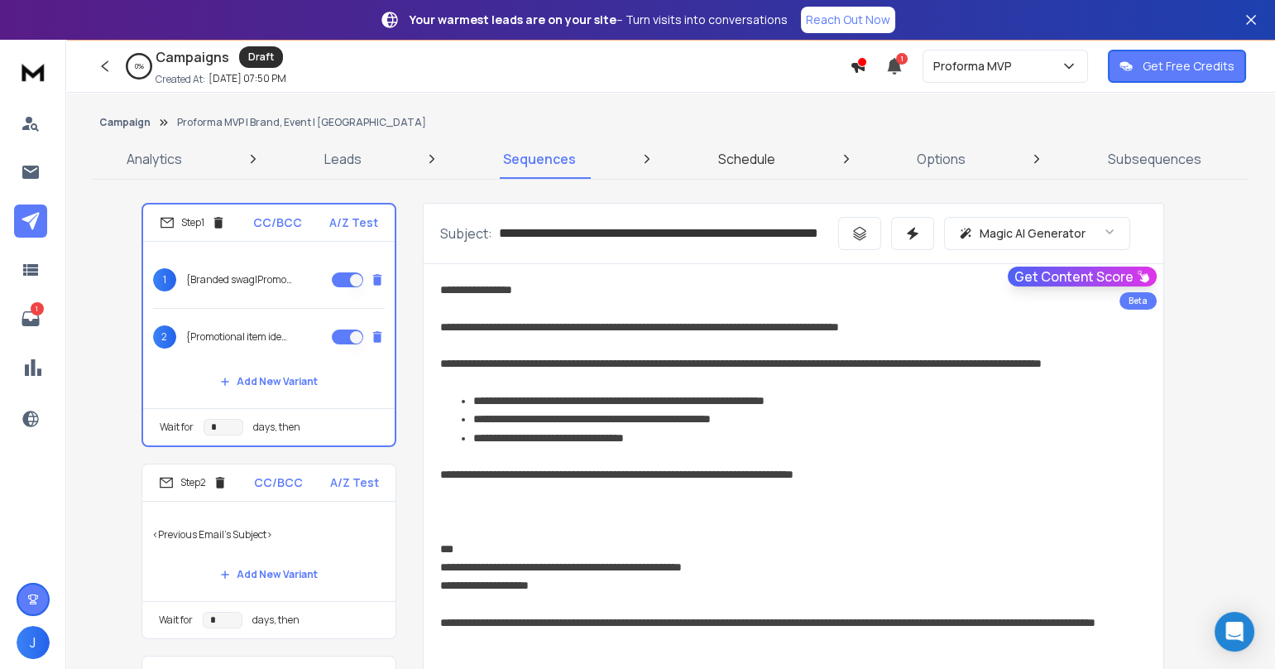
click at [755, 156] on p "Schedule" at bounding box center [746, 159] width 57 height 20
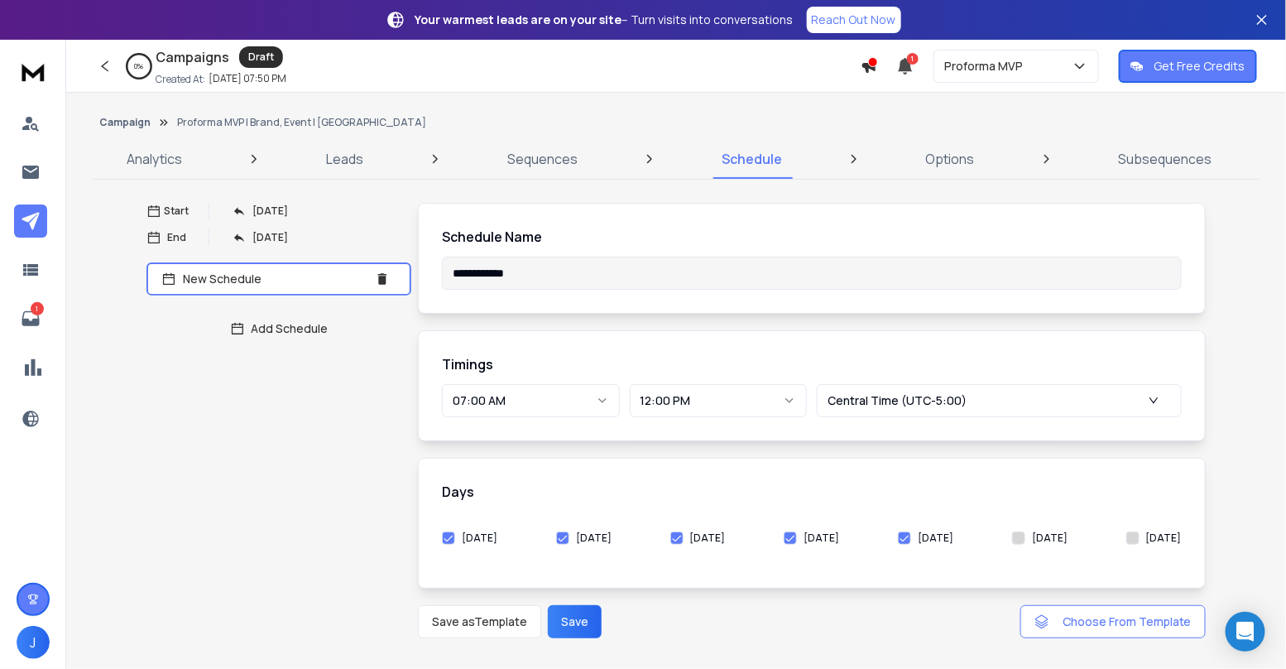
click at [1225, 334] on div "**********" at bounding box center [676, 420] width 1167 height 448
click at [592, 619] on button "Save" at bounding box center [575, 621] width 54 height 33
click at [941, 159] on p "Options" at bounding box center [950, 159] width 49 height 20
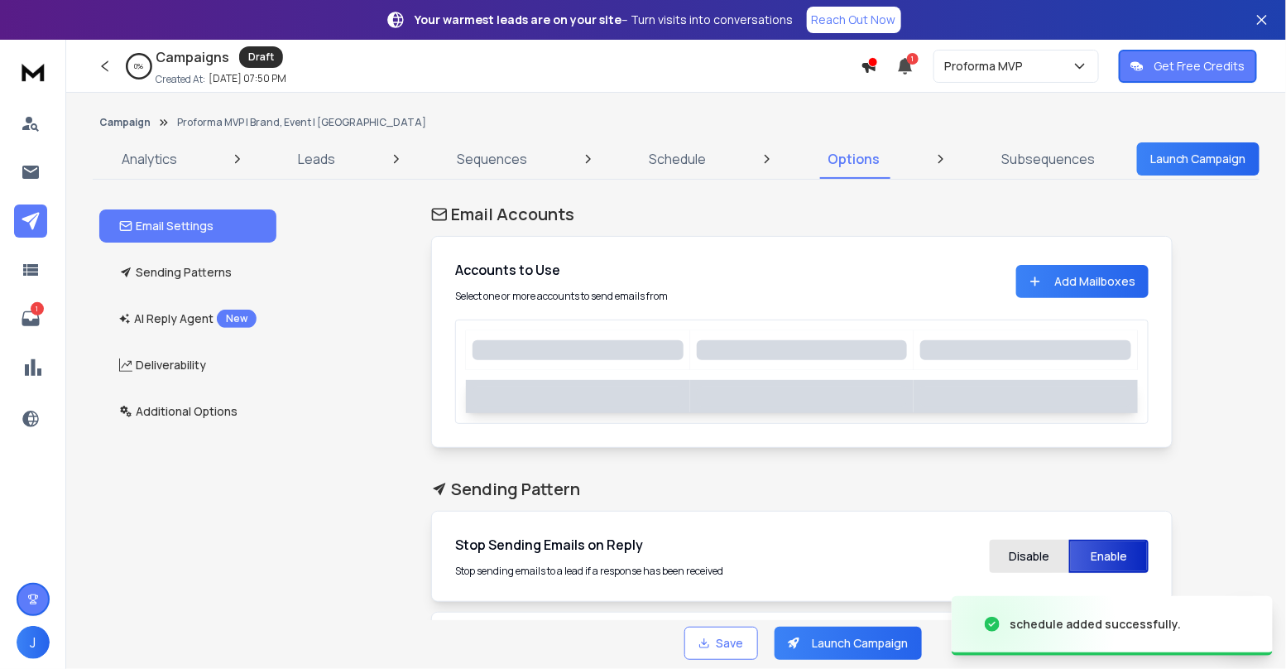
click at [1191, 340] on div "Email Accounts Accounts to Use Select one or more accounts to send emails from …" at bounding box center [812, 411] width 1018 height 417
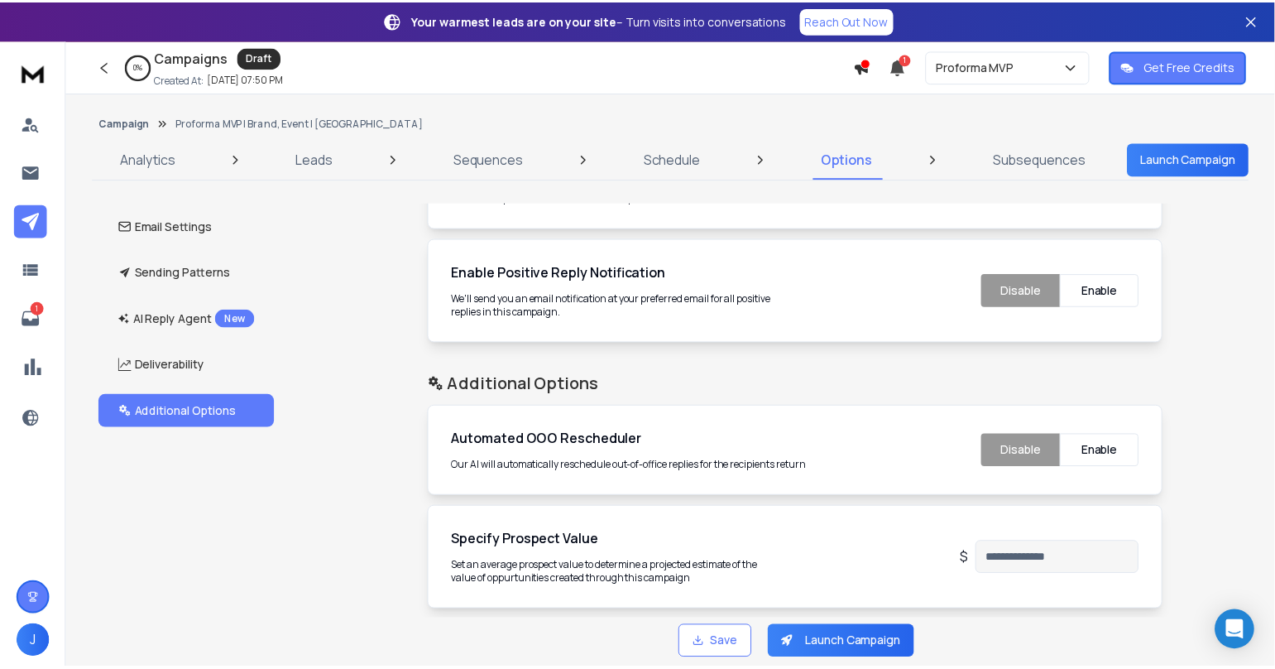
scroll to position [2789, 0]
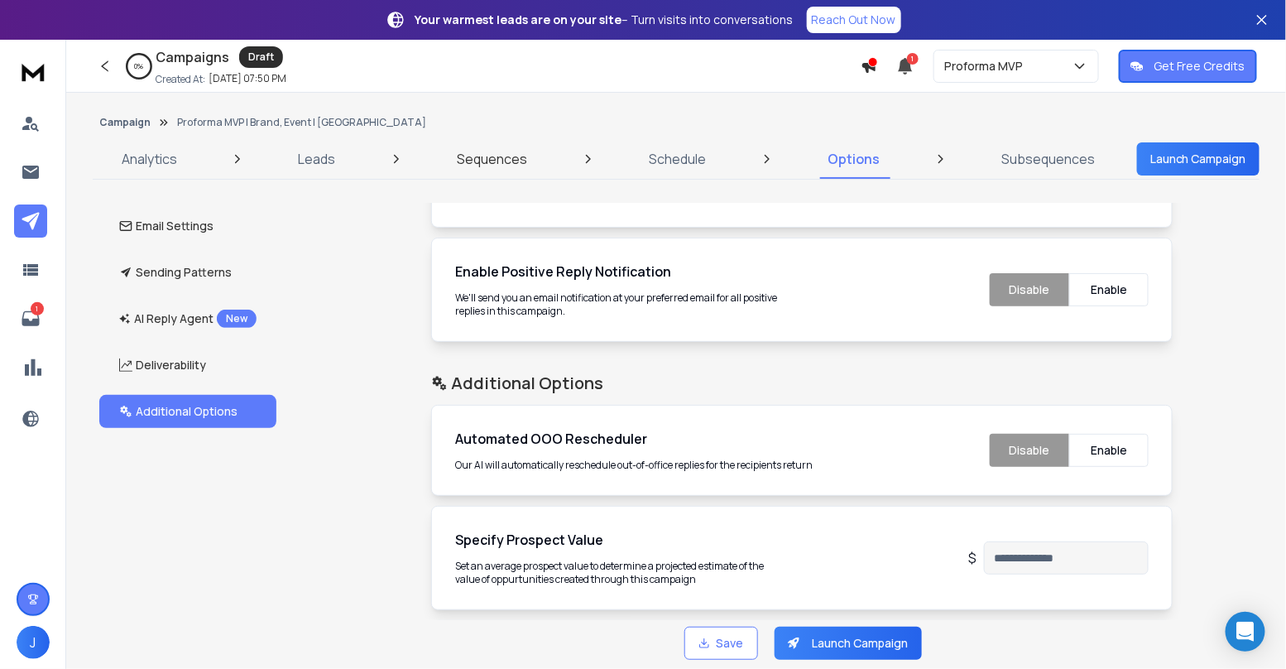
click at [506, 152] on p "Sequences" at bounding box center [493, 159] width 70 height 20
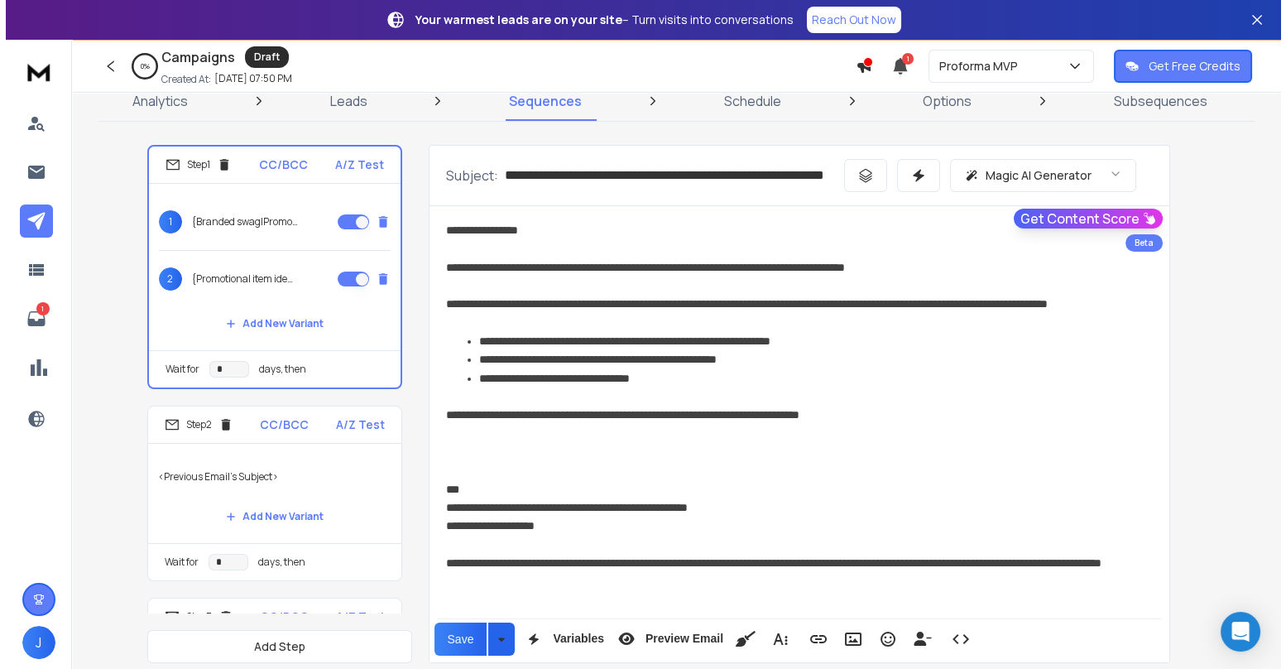
scroll to position [74, 0]
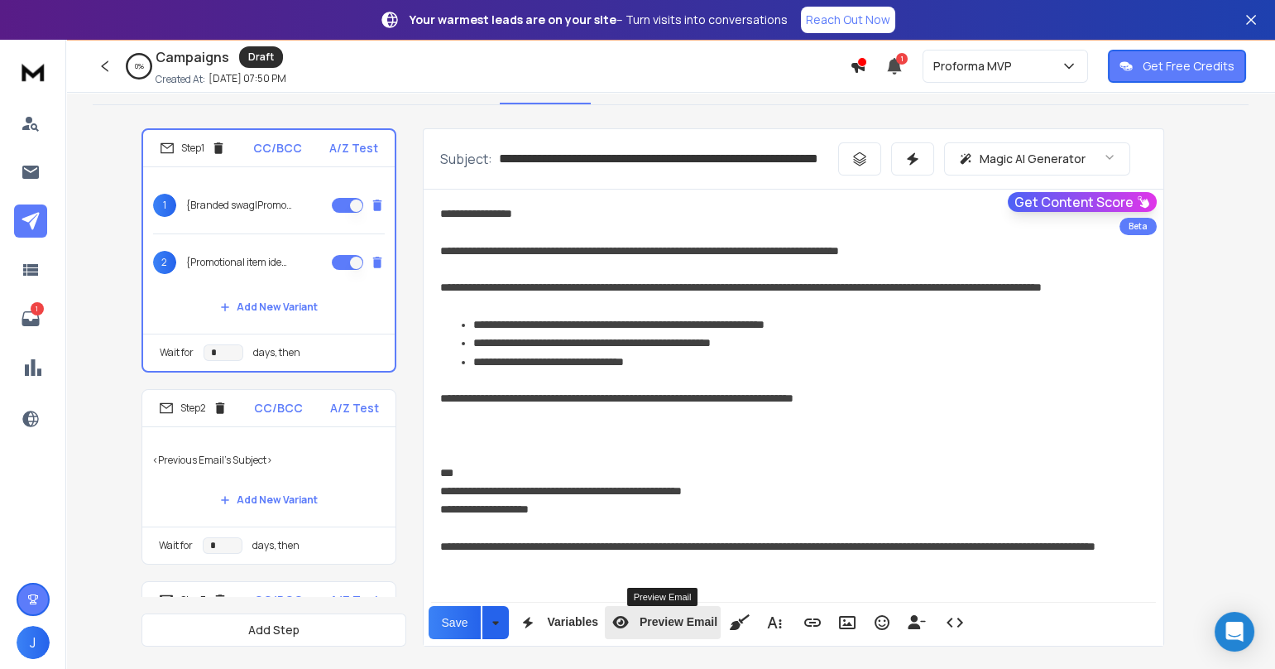
click at [685, 630] on div "Preview Email" at bounding box center [663, 621] width 116 height 27
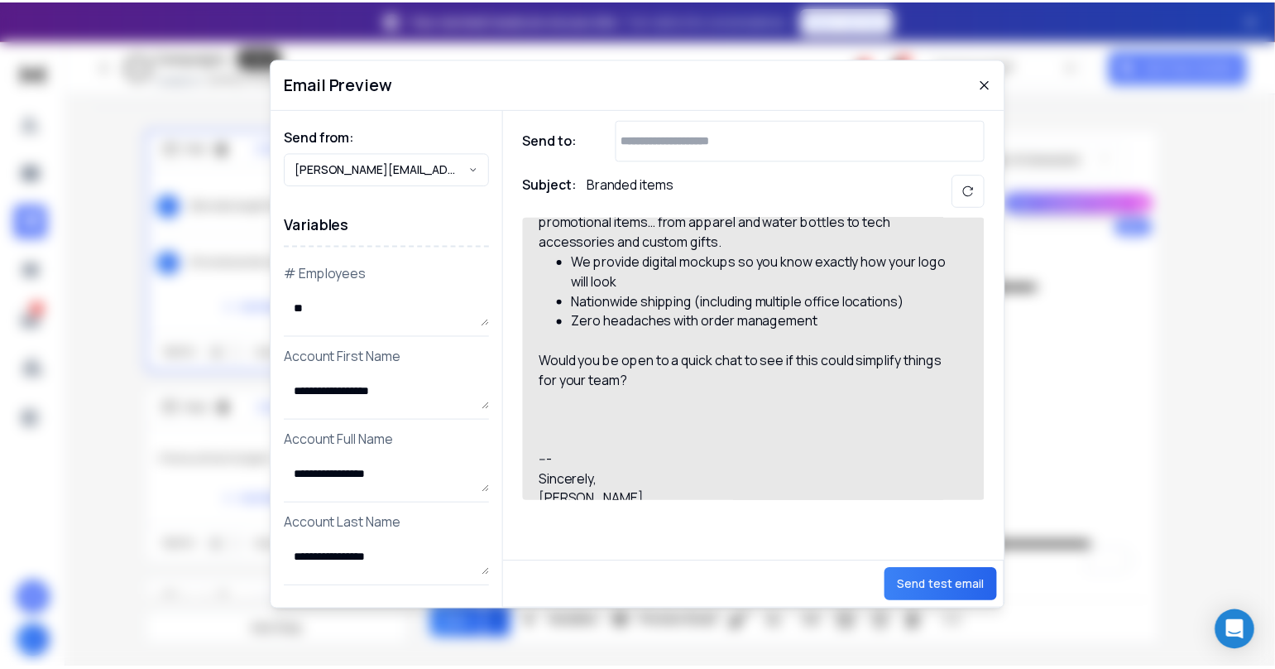
scroll to position [0, 0]
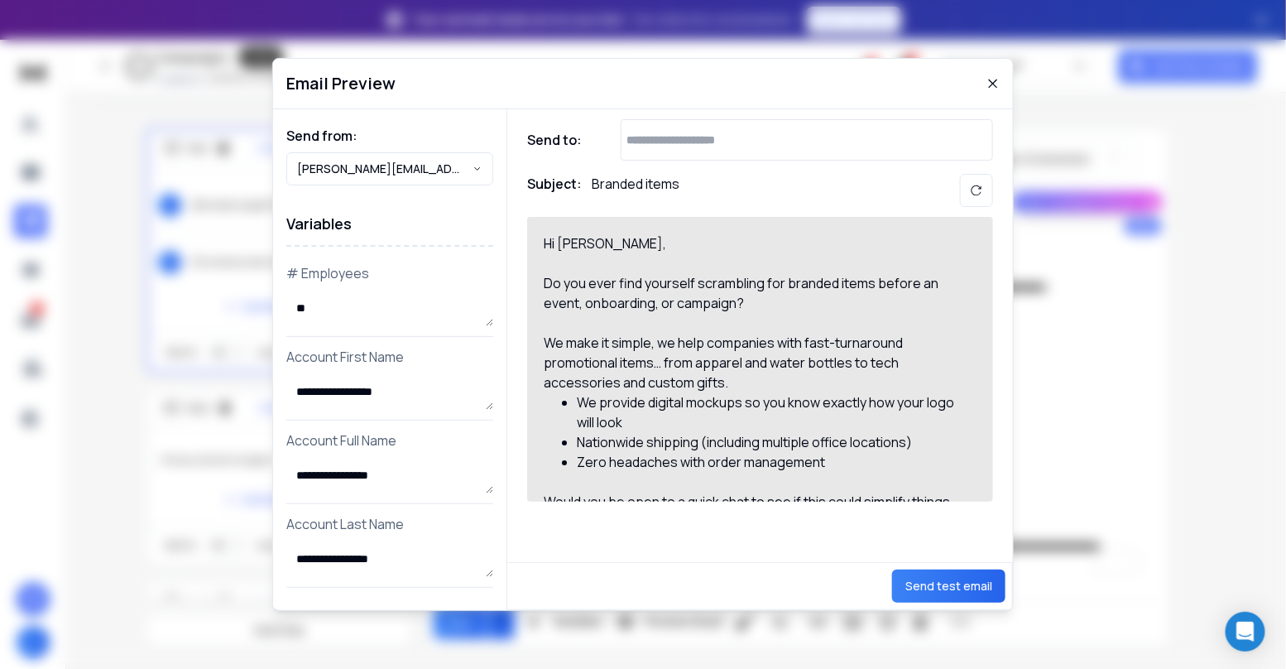
click at [993, 81] on icon at bounding box center [992, 83] width 13 height 13
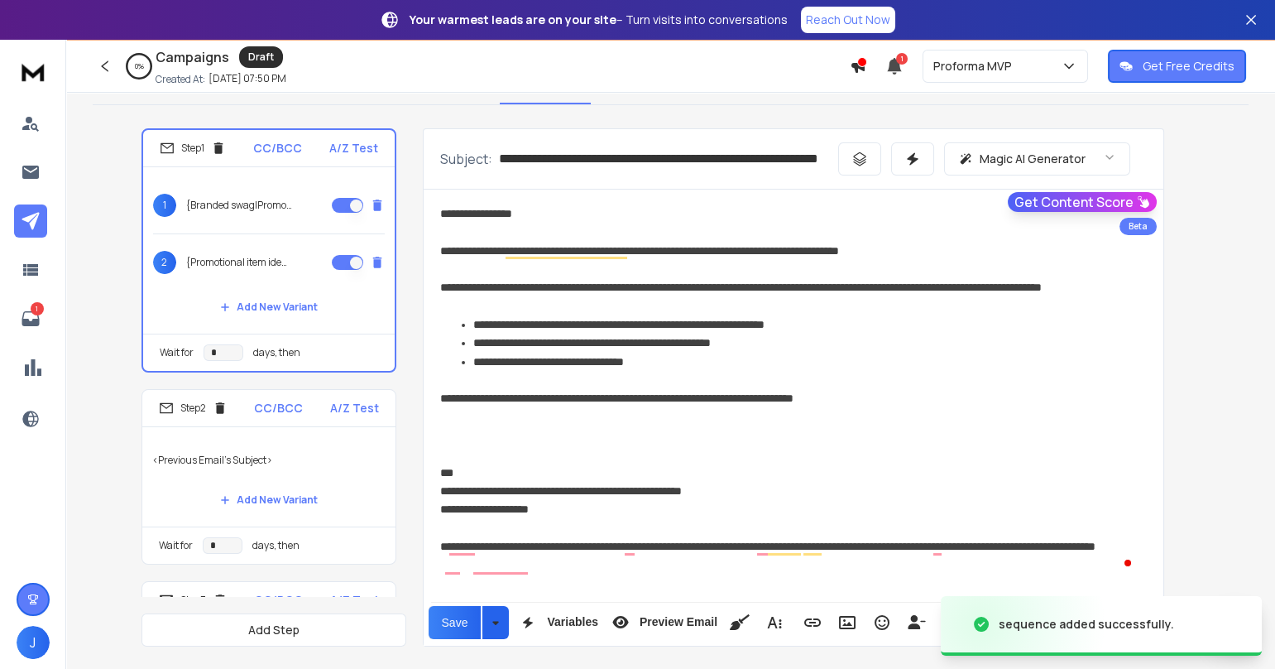
click at [275, 261] on p "{Promotional item ideas|Free mockups|Branded items}" at bounding box center [239, 262] width 106 height 13
type input "**********"
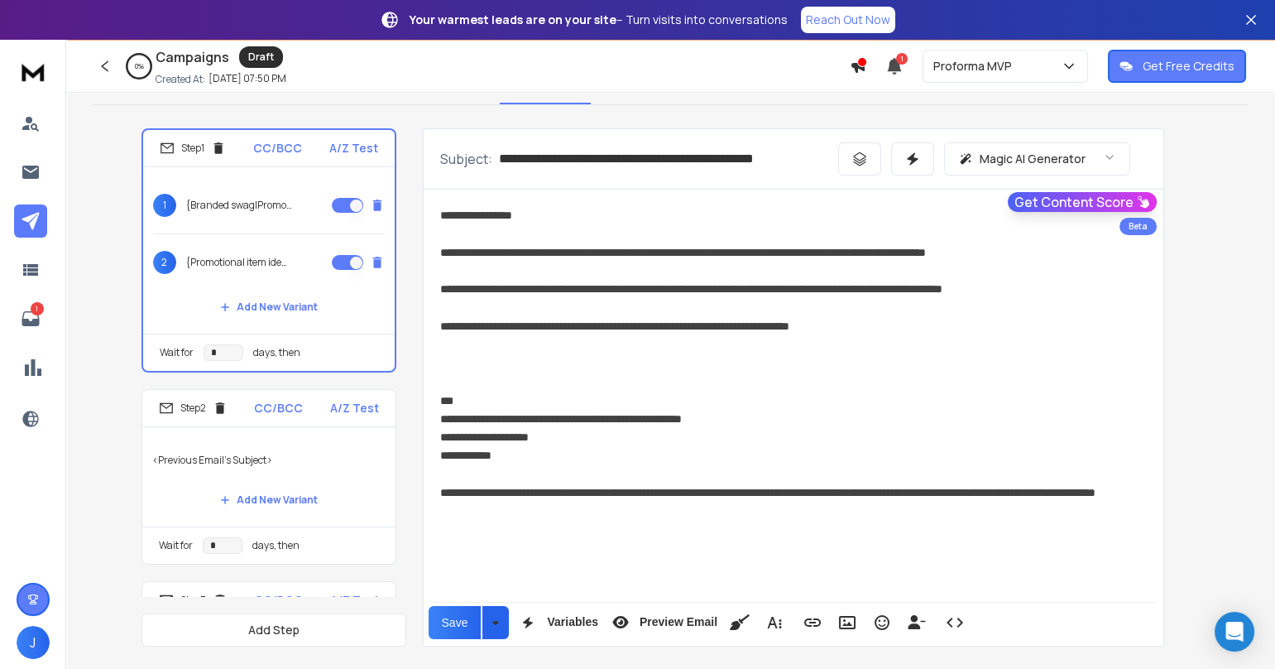
click at [1203, 294] on div "**********" at bounding box center [671, 387] width 1156 height 531
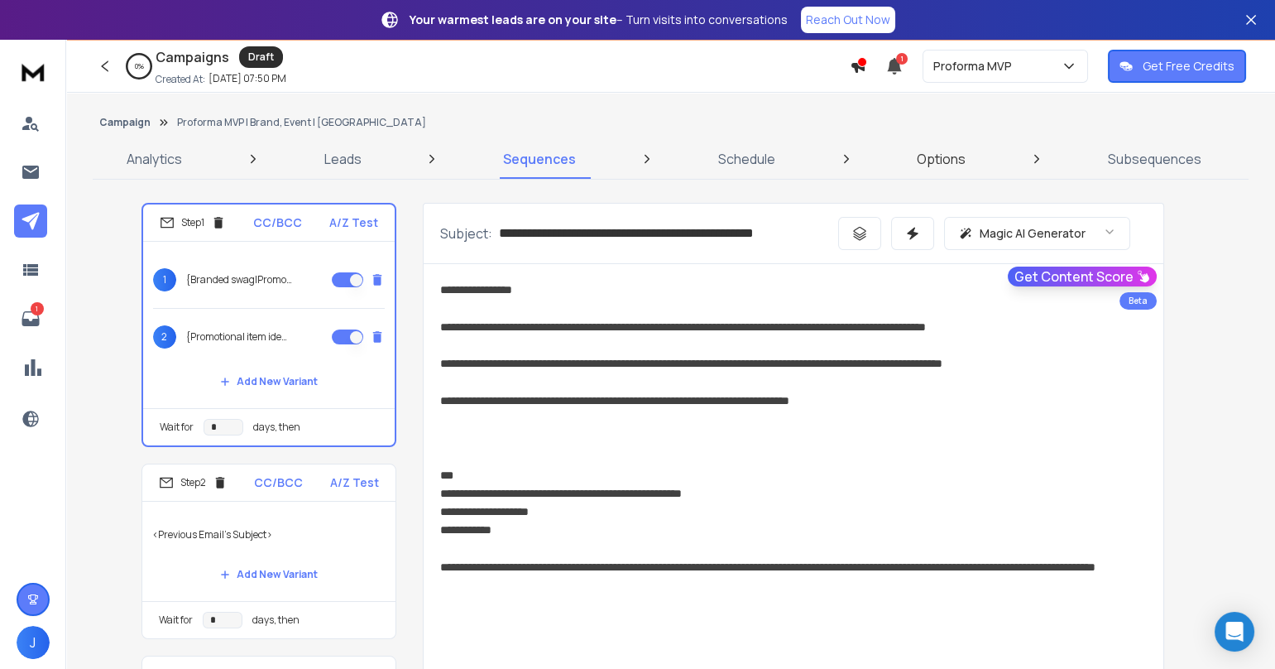
click at [951, 166] on p "Options" at bounding box center [941, 159] width 49 height 20
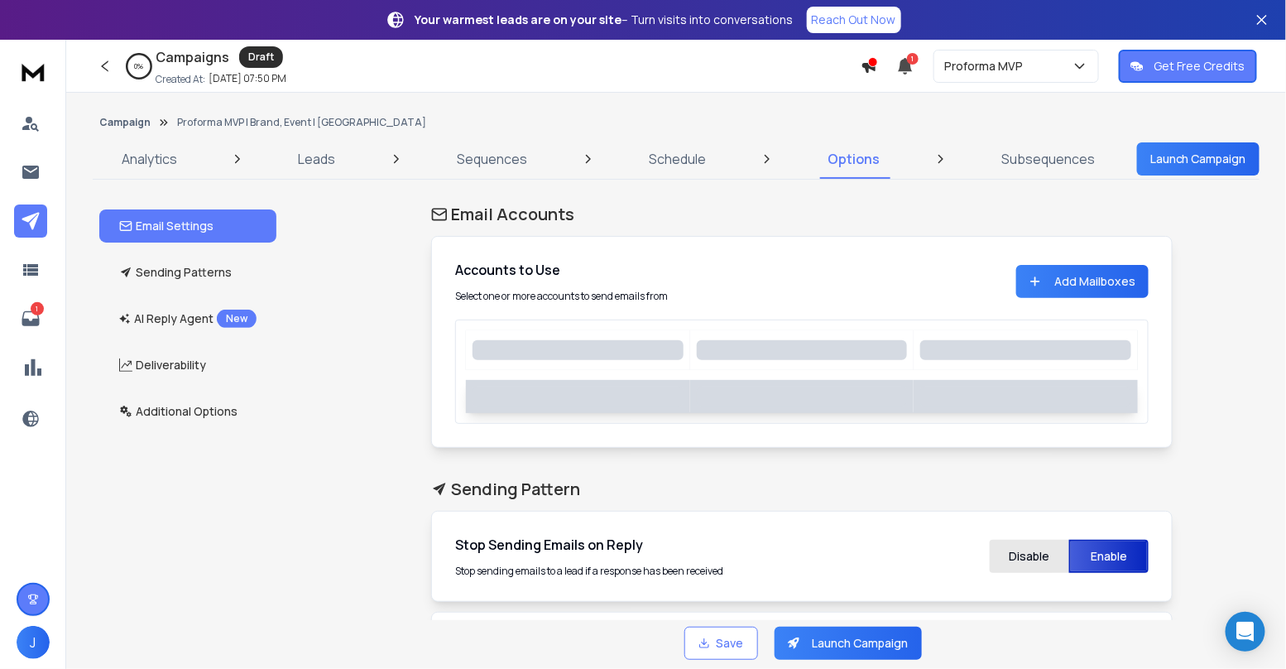
click at [880, 655] on button "Launch Campaign" at bounding box center [848, 642] width 147 height 33
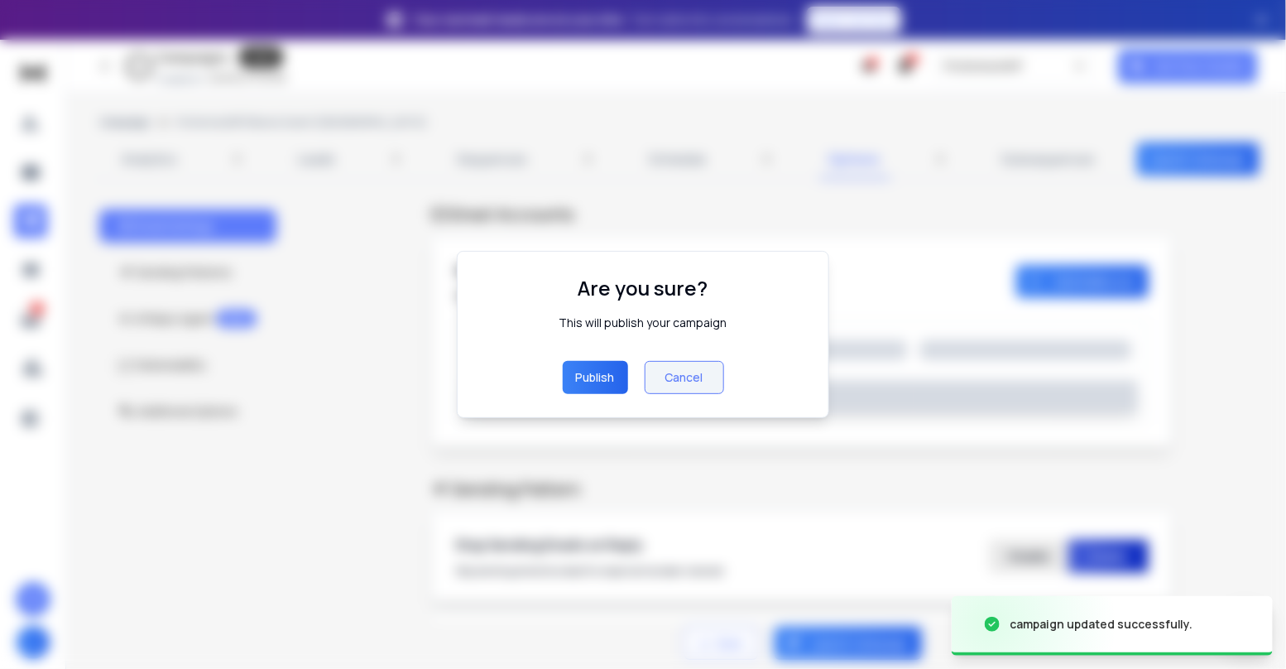
click at [600, 381] on button "Publish" at bounding box center [595, 377] width 65 height 33
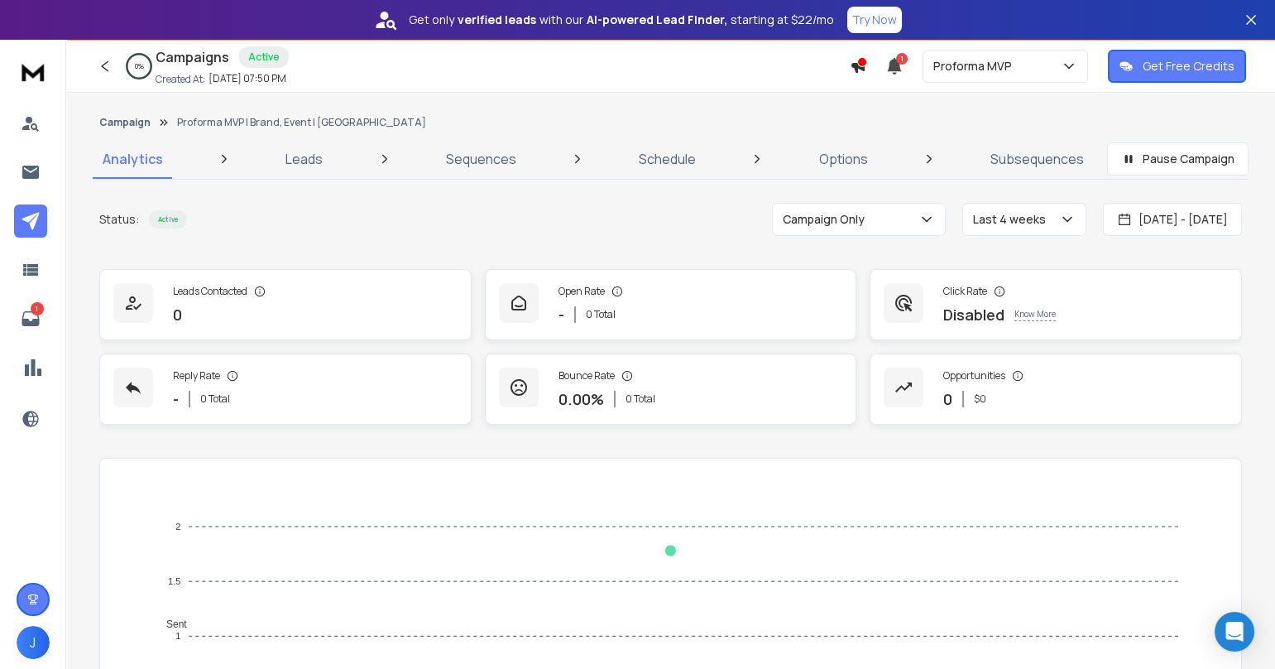
click at [447, 81] on div "0 % Campaigns Active Created At: Sep 09, 2025, 07:50 PM 1 Proforma MVP Get Free…" at bounding box center [637, 66] width 1275 height 53
click at [30, 220] on icon at bounding box center [31, 221] width 20 height 20
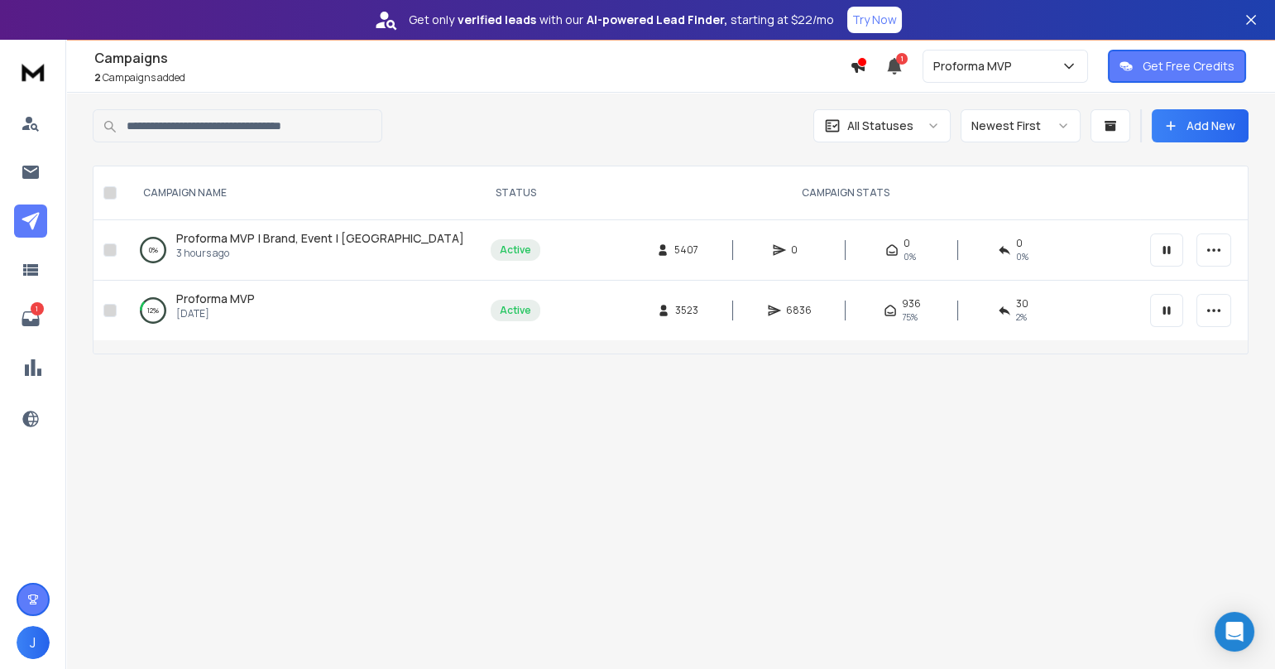
click at [381, 87] on div "Campaigns 2 Campaigns added 1 Proforma MVP Get Free Credits" at bounding box center [637, 66] width 1275 height 53
click at [557, 444] on div "Campaigns 2 Campaigns Added All Statuses Newest First Add New CAMPAIGN NAME STA…" at bounding box center [671, 443] width 1156 height 669
click at [973, 58] on p "Proforma MVP" at bounding box center [975, 66] width 85 height 17
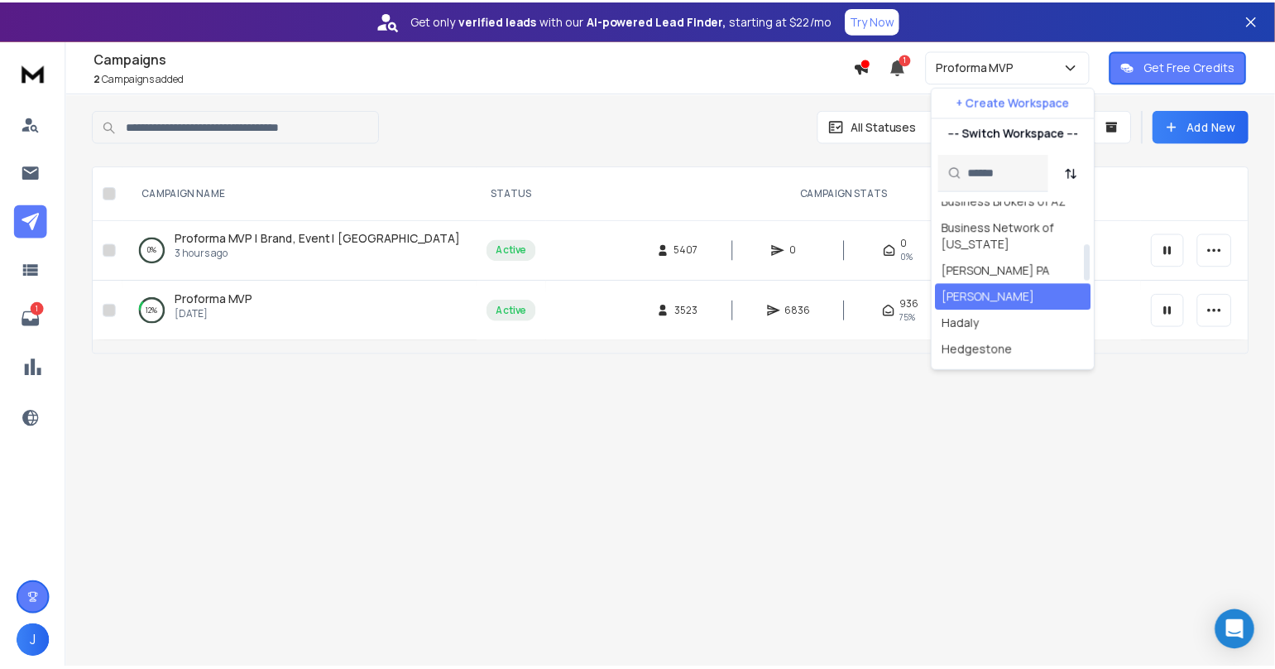
scroll to position [200, 0]
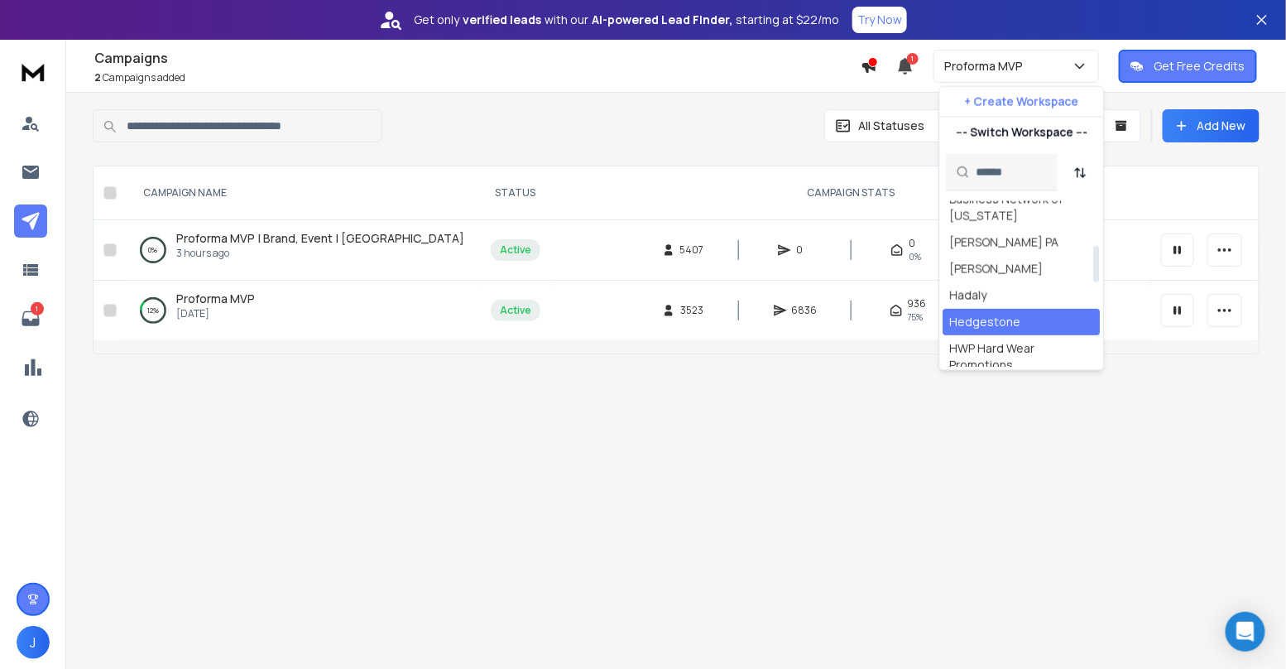
click at [1007, 314] on div "Hedgestone" at bounding box center [985, 322] width 71 height 17
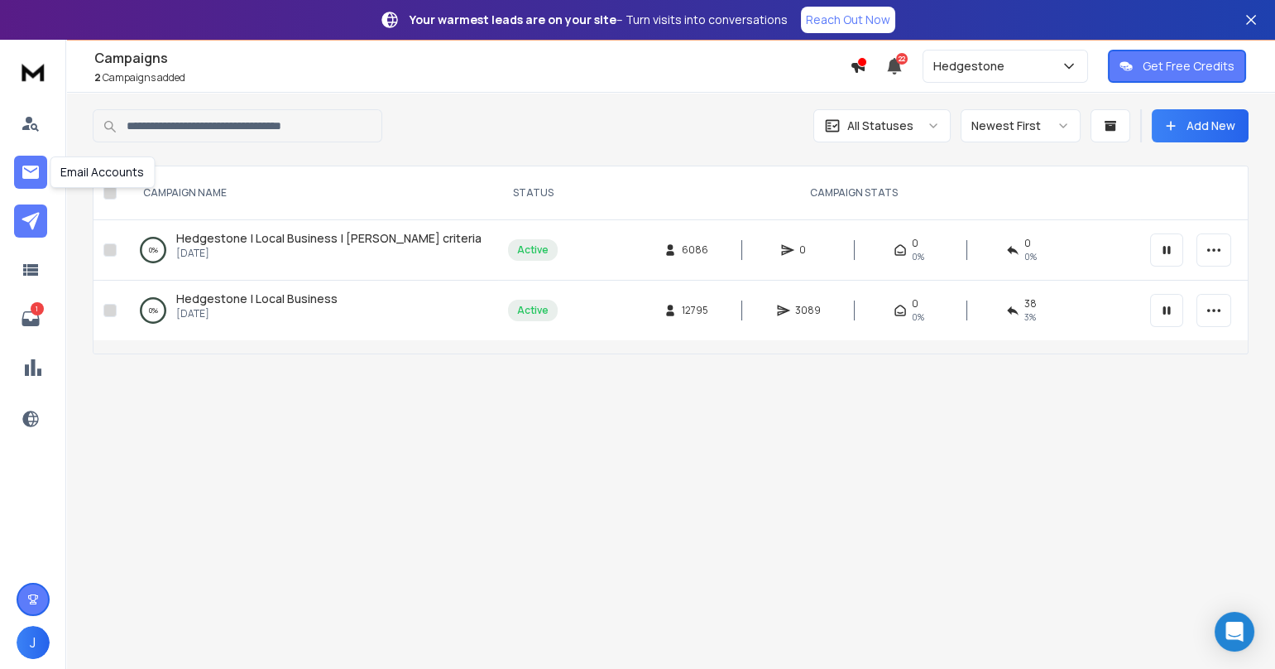
click at [36, 170] on icon at bounding box center [30, 171] width 17 height 13
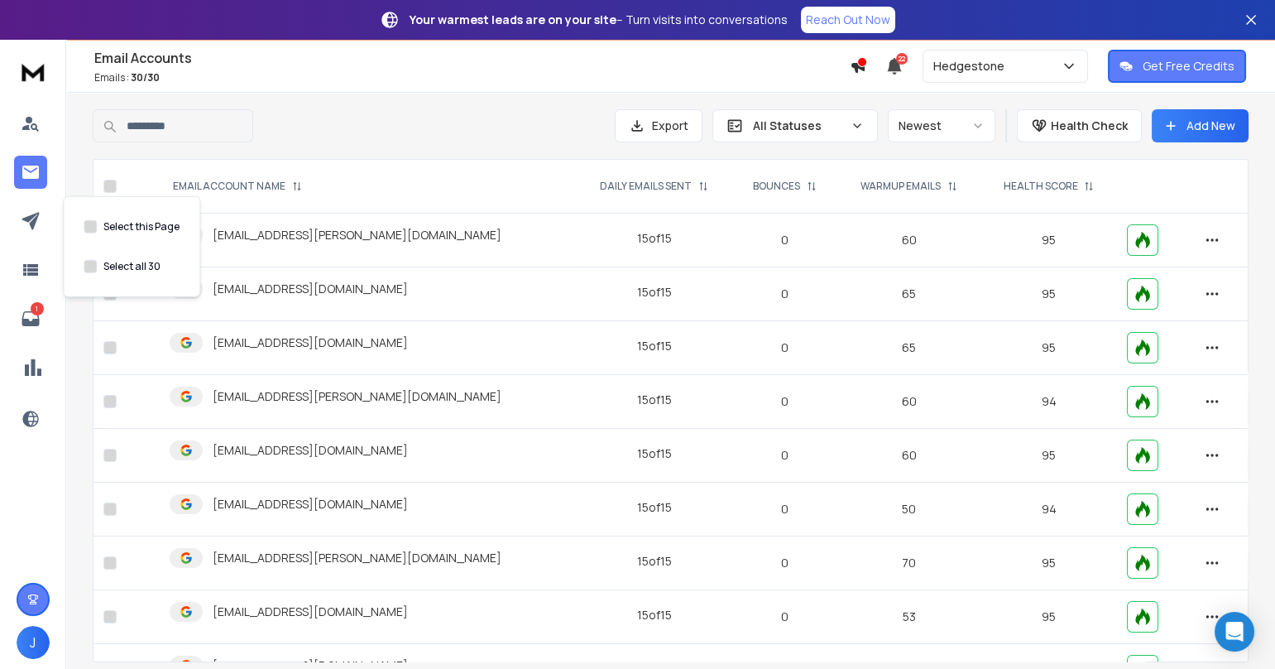
click at [89, 263] on button "Select this Page" at bounding box center [90, 266] width 13 height 13
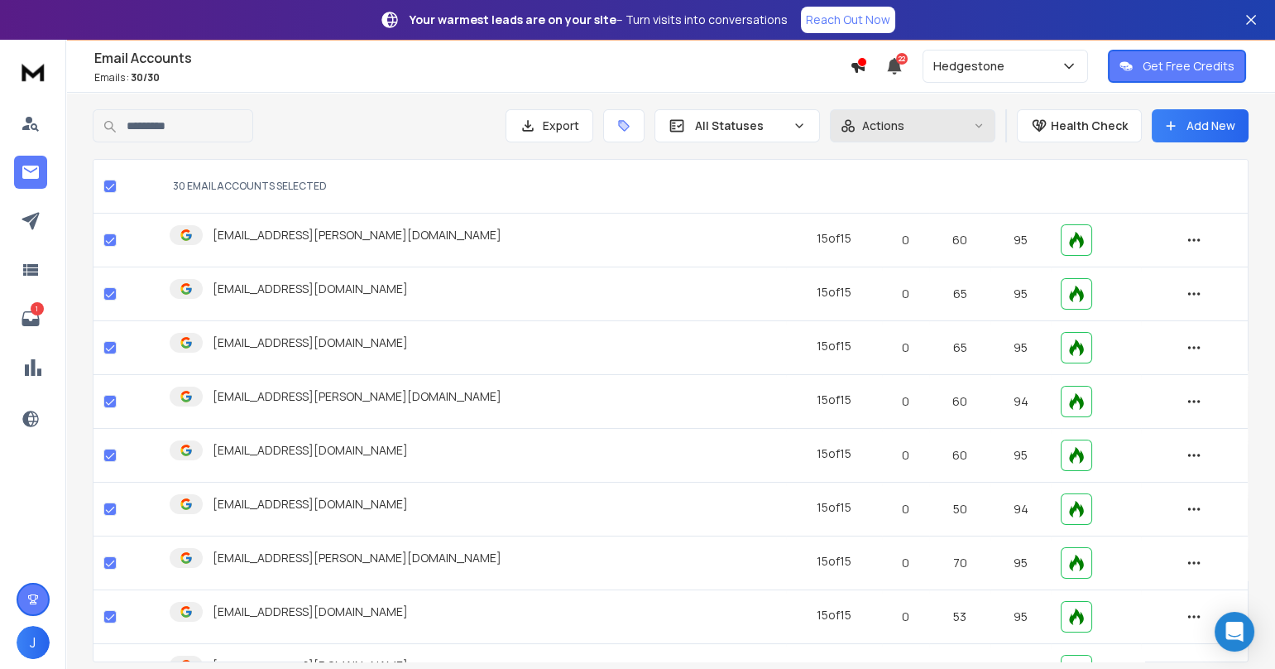
click at [910, 123] on div "Actions" at bounding box center [904, 126] width 126 height 17
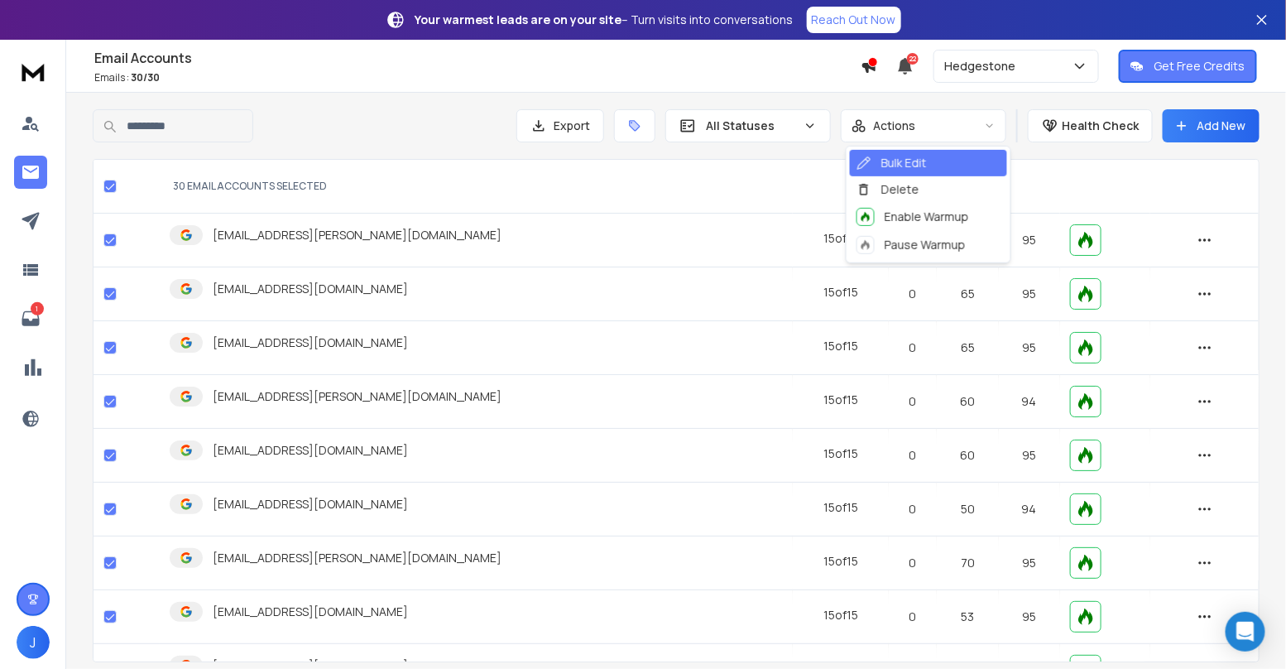
click at [911, 156] on div "Bulk Edit" at bounding box center [891, 163] width 70 height 17
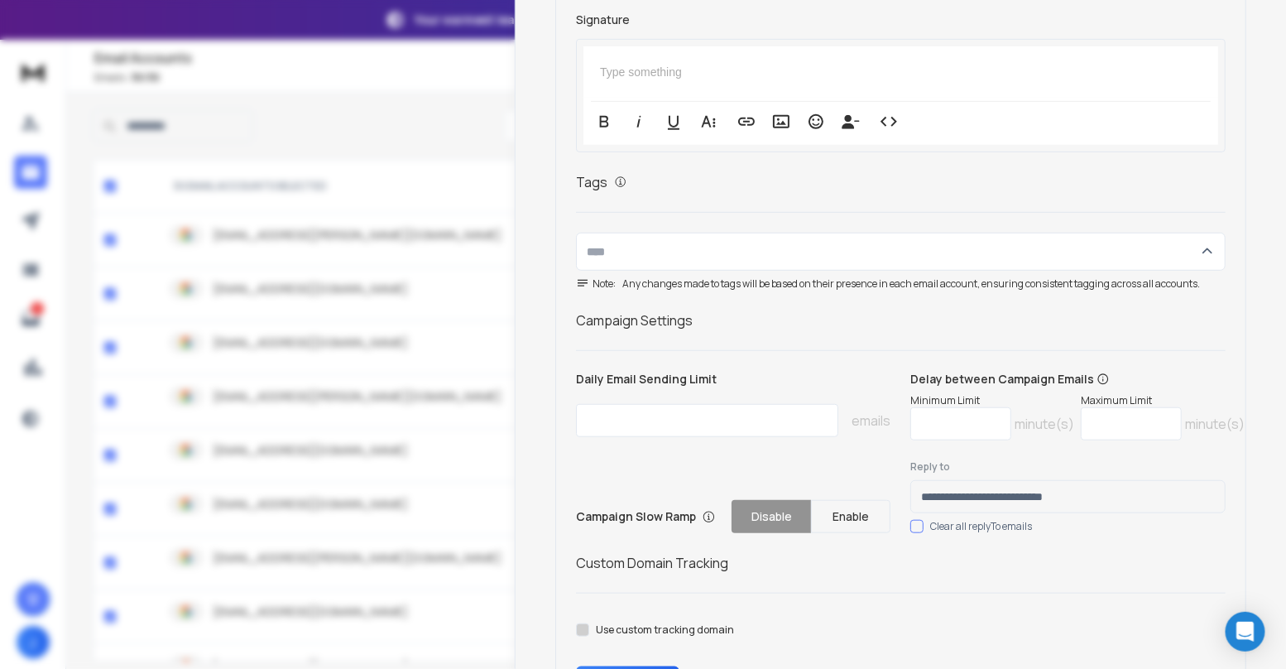
scroll to position [233, 0]
click at [655, 415] on input "number" at bounding box center [707, 417] width 263 height 33
type input "**"
click at [662, 459] on div "Campaign Slow Ramp Disable Enable" at bounding box center [733, 494] width 315 height 73
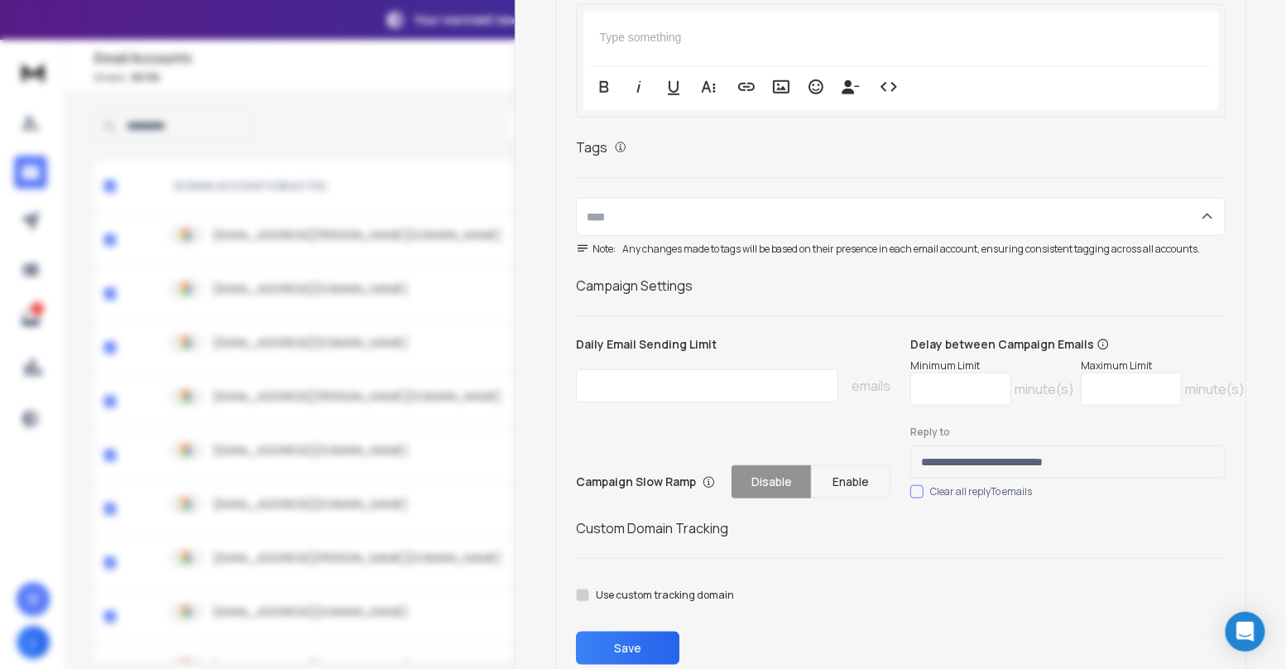
scroll to position [339, 0]
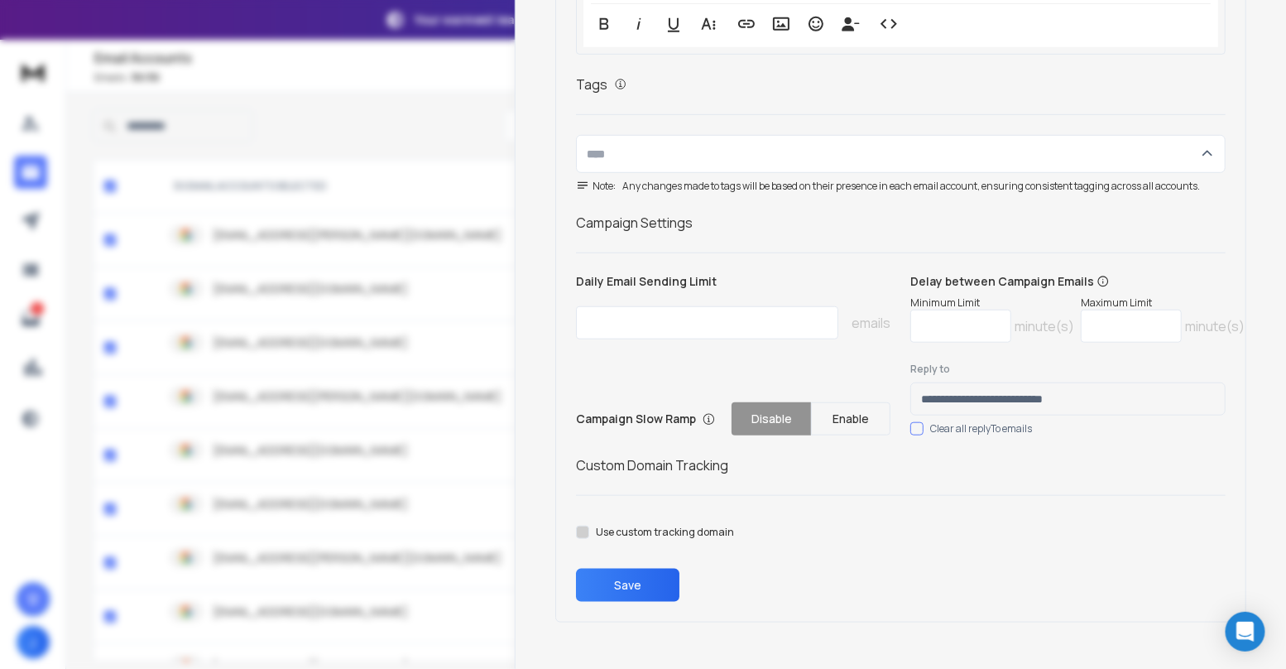
click at [661, 572] on button "Save" at bounding box center [627, 584] width 103 height 33
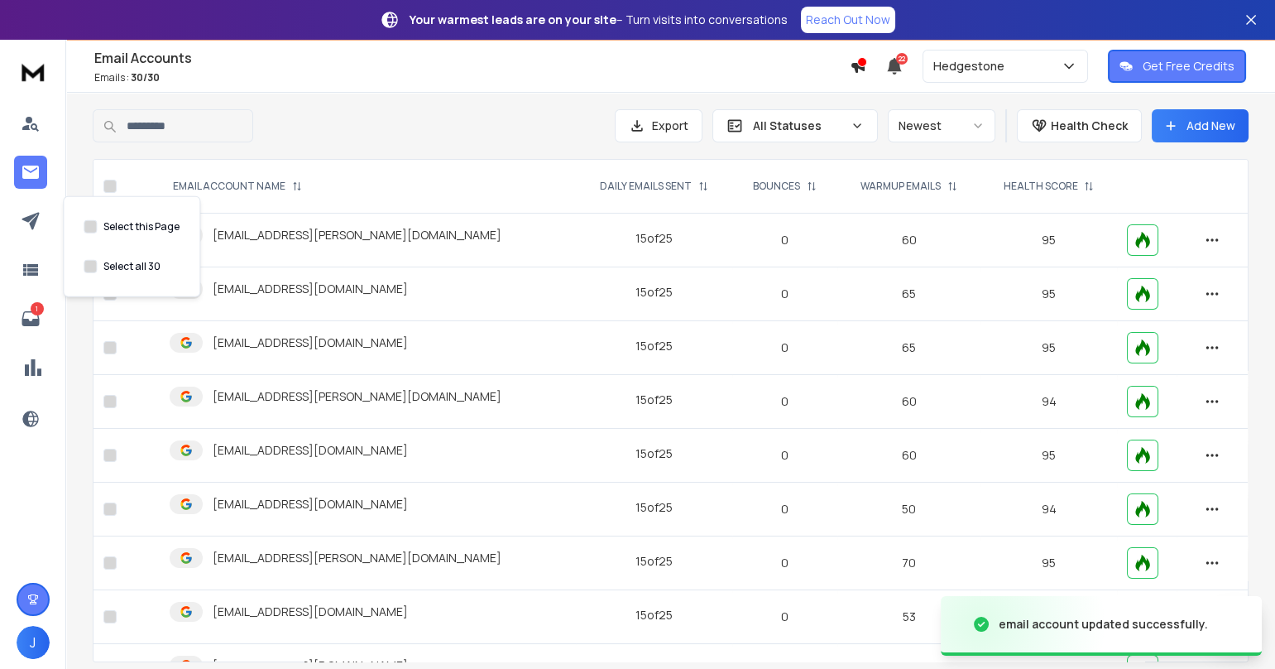
click at [89, 267] on button "Select this Page" at bounding box center [90, 266] width 13 height 13
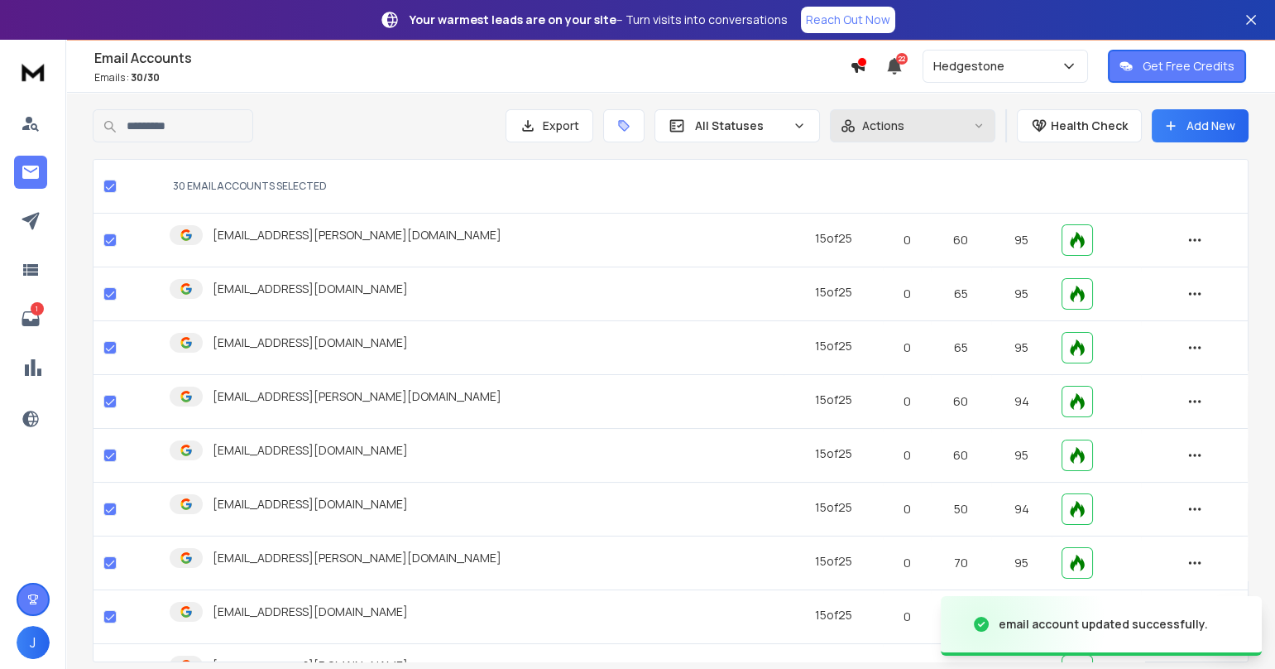
click at [947, 122] on div "Actions" at bounding box center [904, 126] width 126 height 17
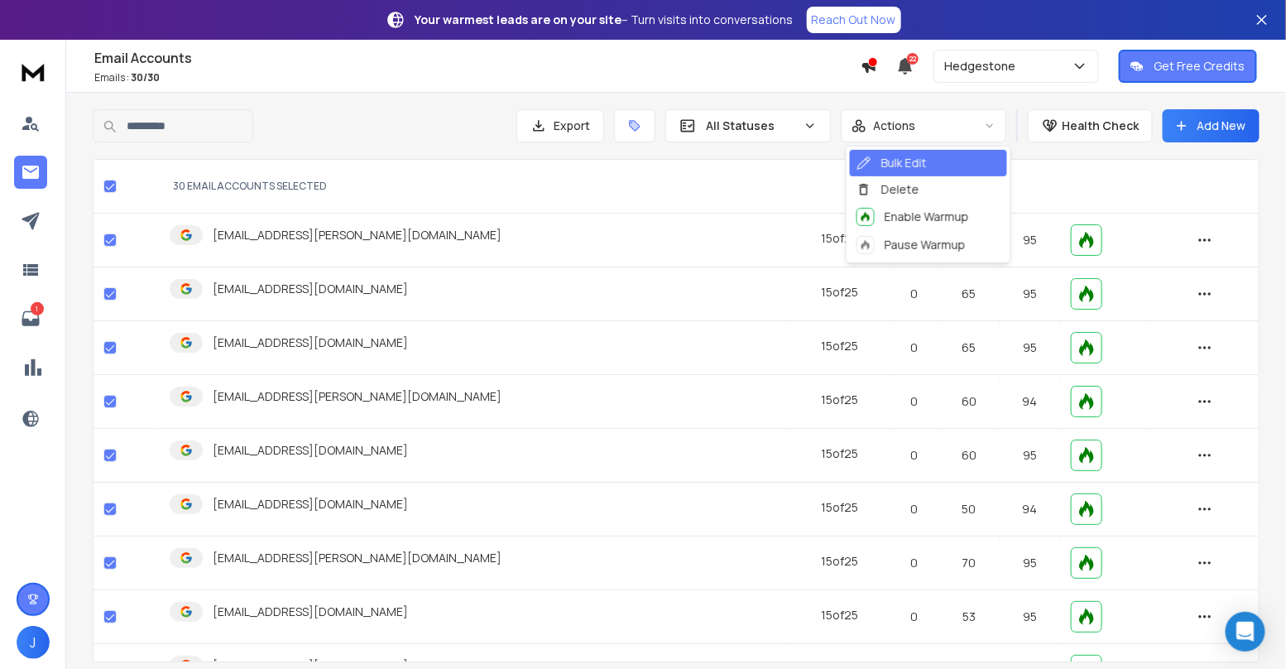
click at [943, 161] on div "Bulk Edit" at bounding box center [928, 163] width 157 height 26
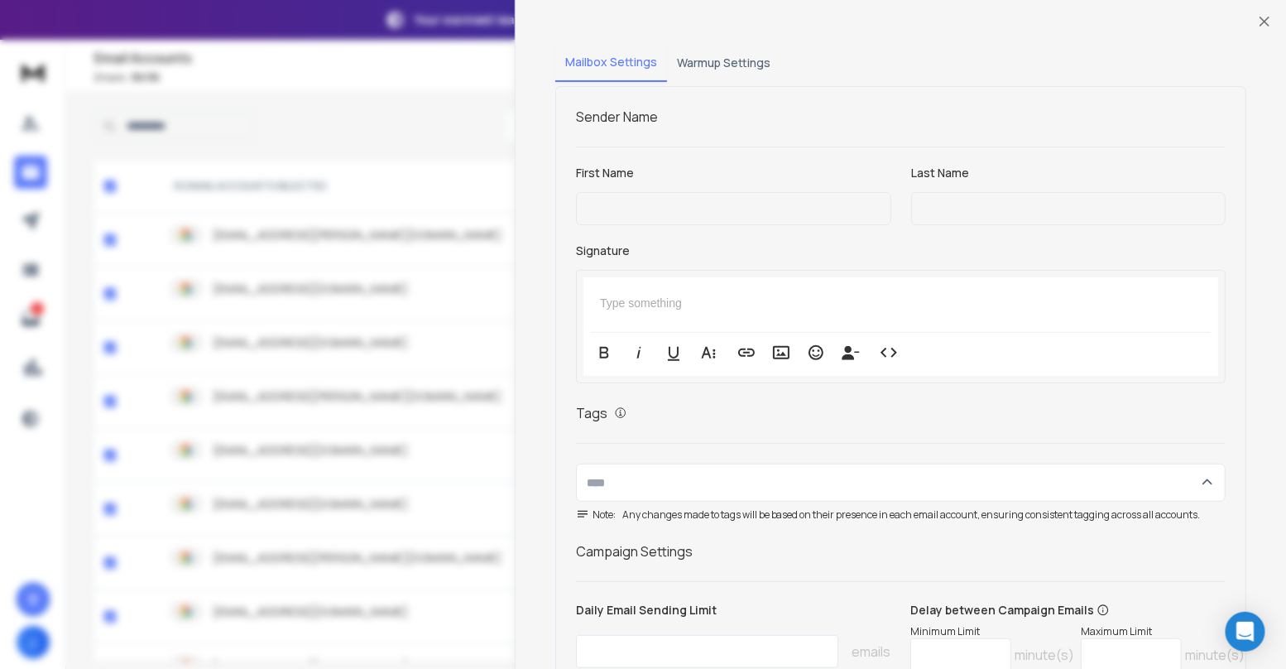
click at [707, 70] on button "Warmup Settings" at bounding box center [723, 63] width 113 height 36
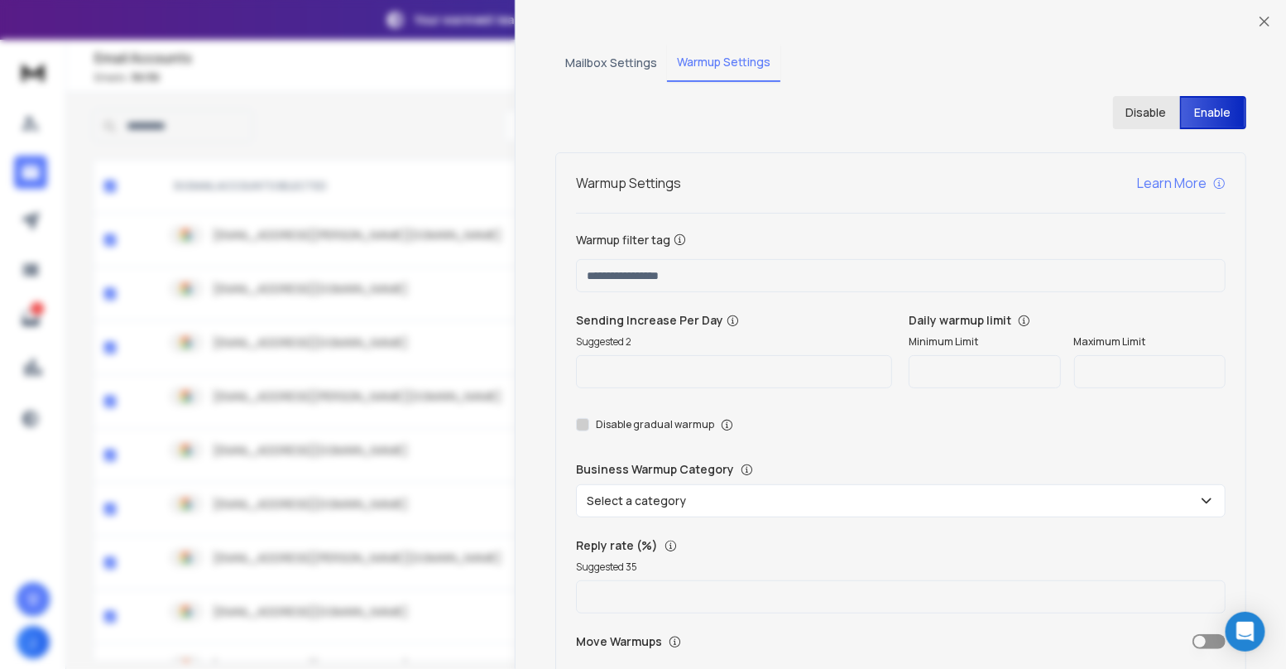
click at [1093, 380] on input "number" at bounding box center [1149, 371] width 151 height 33
type input "*"
click at [1016, 429] on div "Disable gradual warmup" at bounding box center [901, 424] width 650 height 33
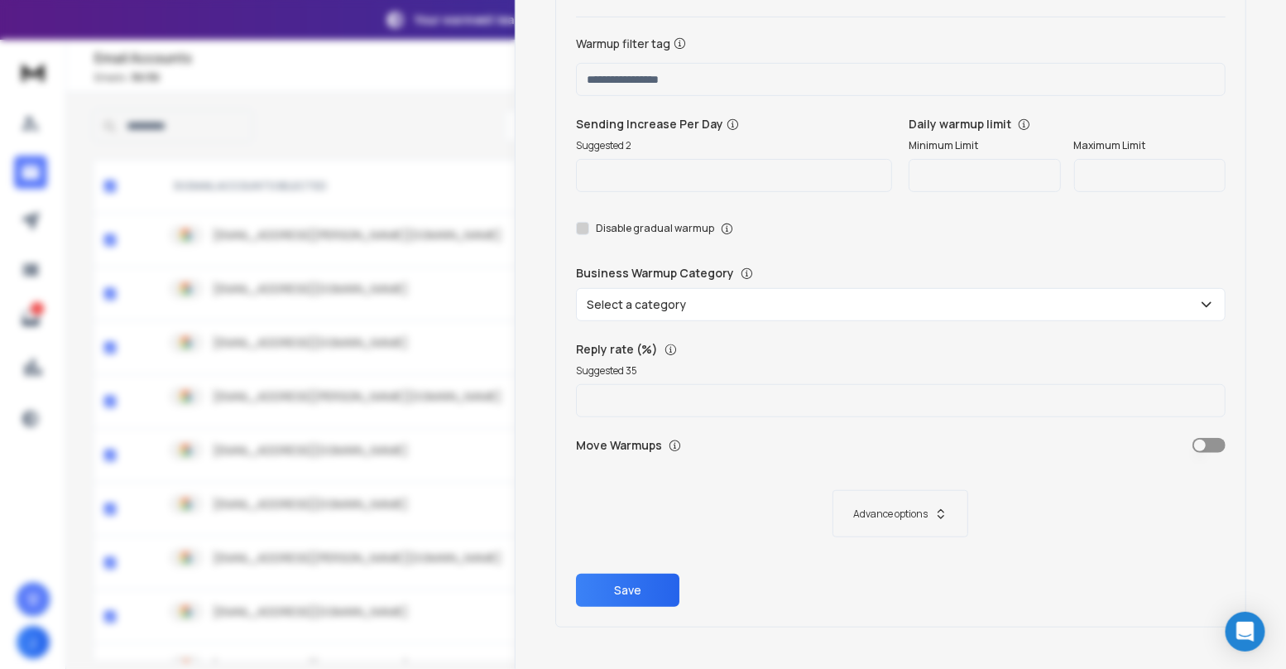
scroll to position [200, 0]
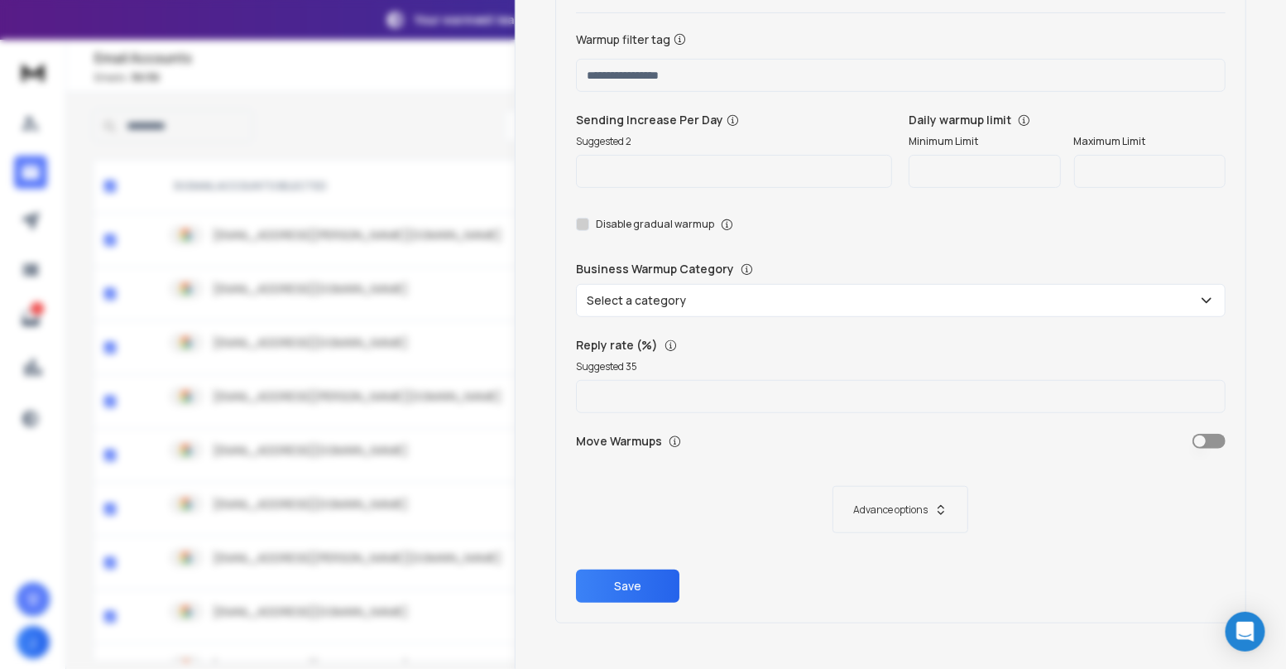
click at [618, 588] on button "Save" at bounding box center [627, 585] width 103 height 33
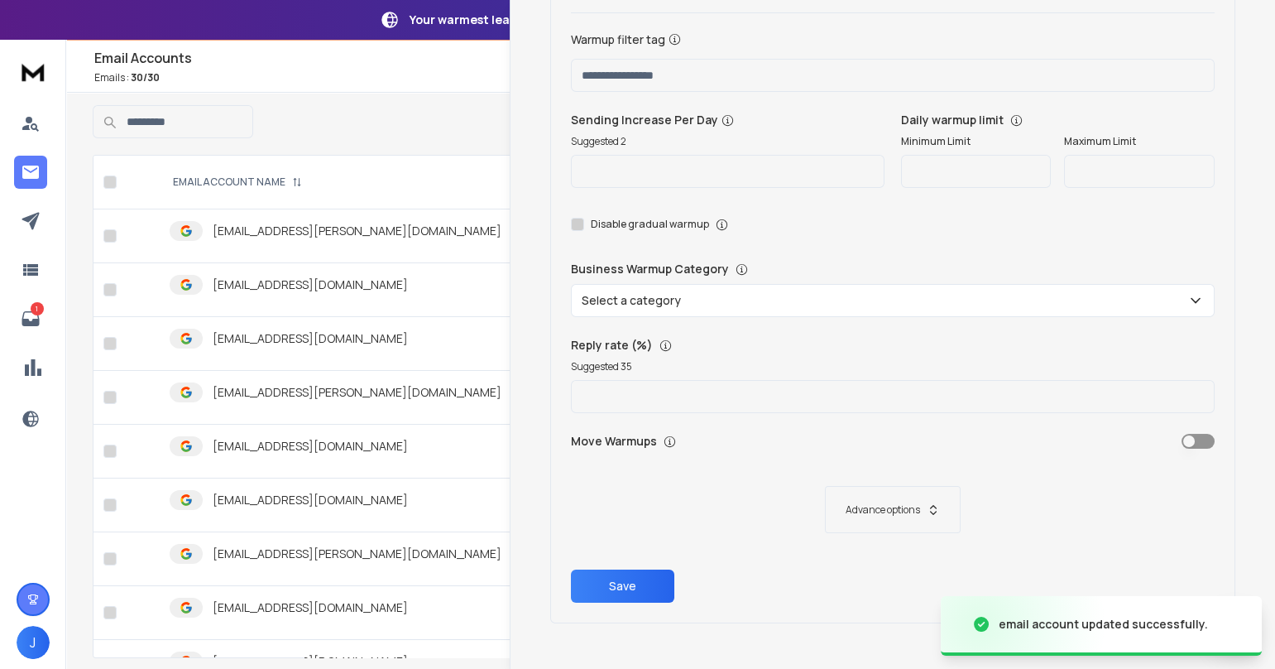
scroll to position [9, 0]
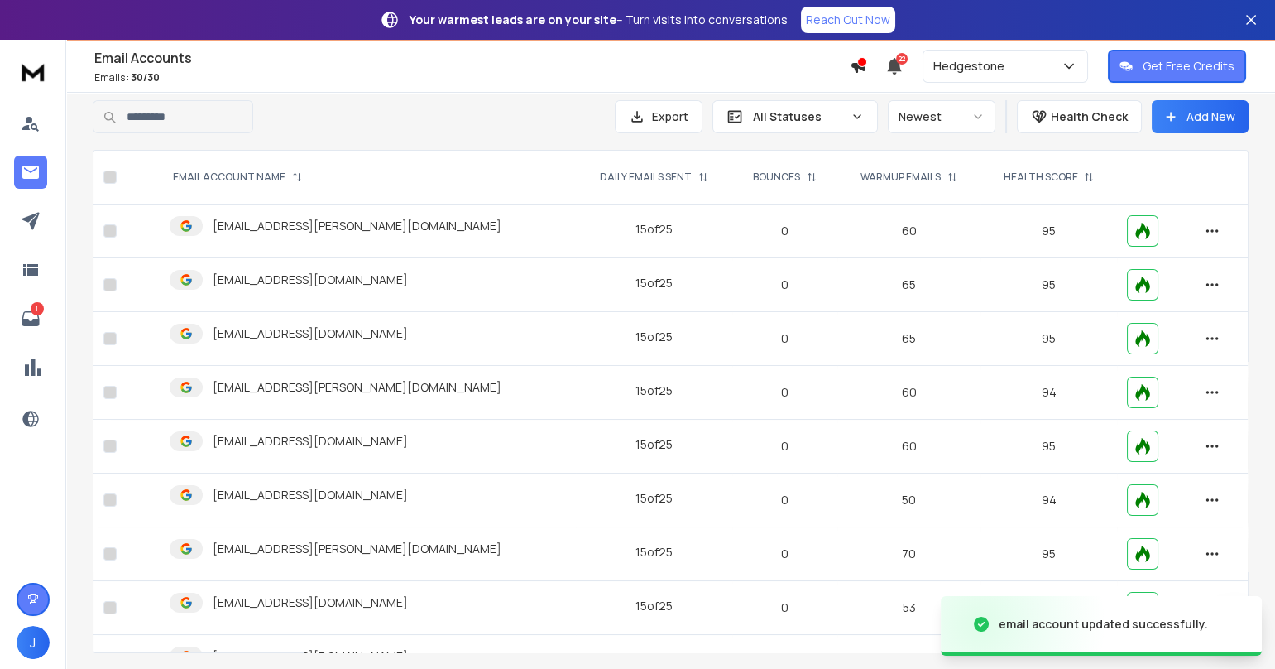
click at [450, 141] on div "Export All Statuses Newest Health Check Add New EMAIL ACCOUNT NAME DAILY EMAILS…" at bounding box center [671, 376] width 1156 height 553
click at [37, 178] on icon at bounding box center [30, 171] width 17 height 13
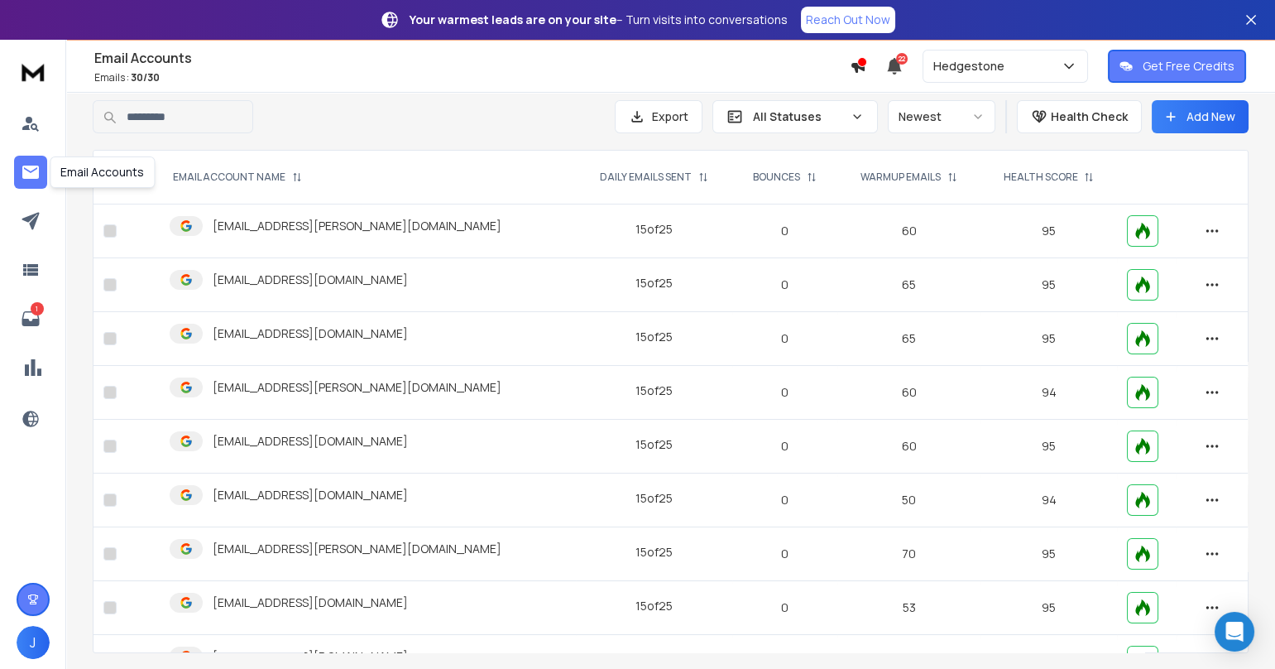
click at [447, 130] on div at bounding box center [349, 116] width 512 height 33
click at [37, 223] on icon at bounding box center [31, 221] width 20 height 20
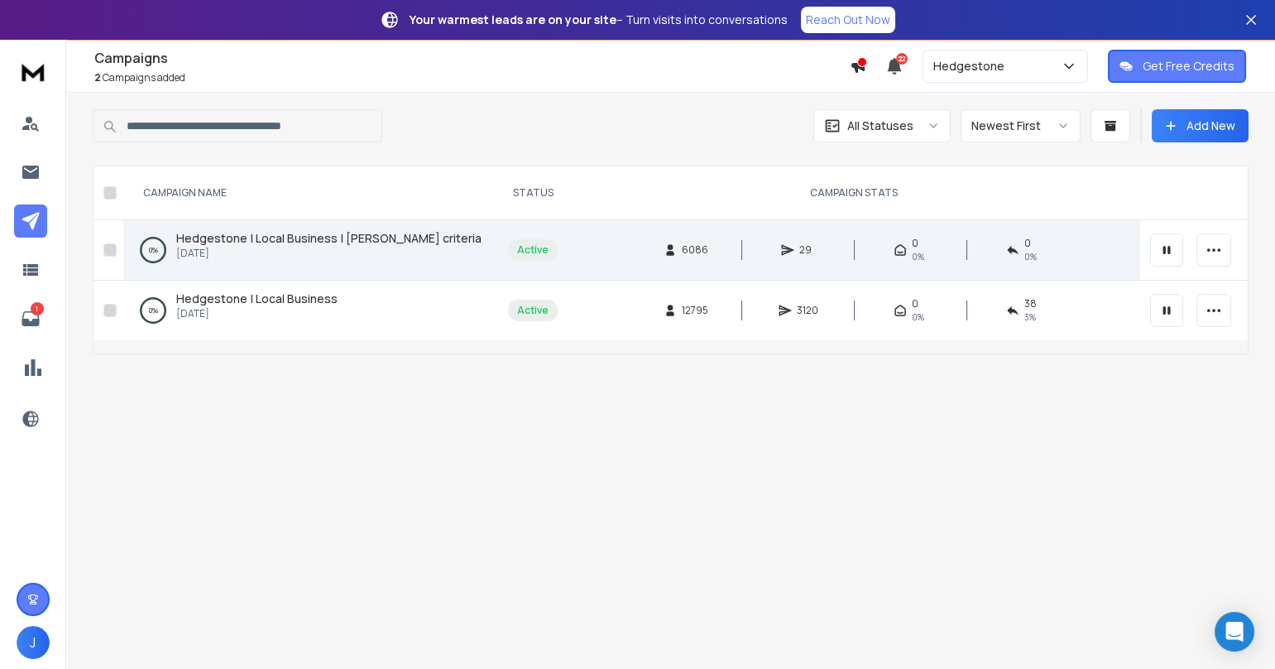
click at [1172, 251] on icon at bounding box center [1166, 249] width 15 height 15
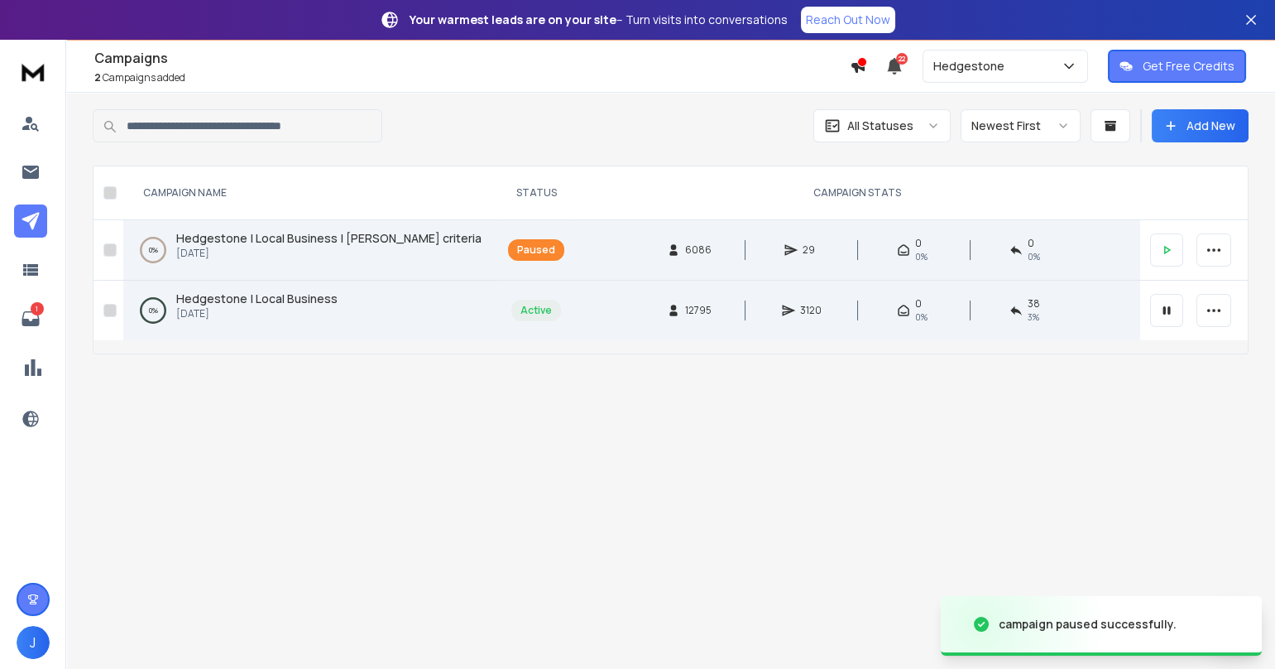
click at [1163, 309] on icon at bounding box center [1166, 310] width 7 height 8
click at [502, 439] on div "Campaigns 2 Campaigns Added All Statuses Newest First Add New CAMPAIGN NAME STA…" at bounding box center [671, 443] width 1156 height 669
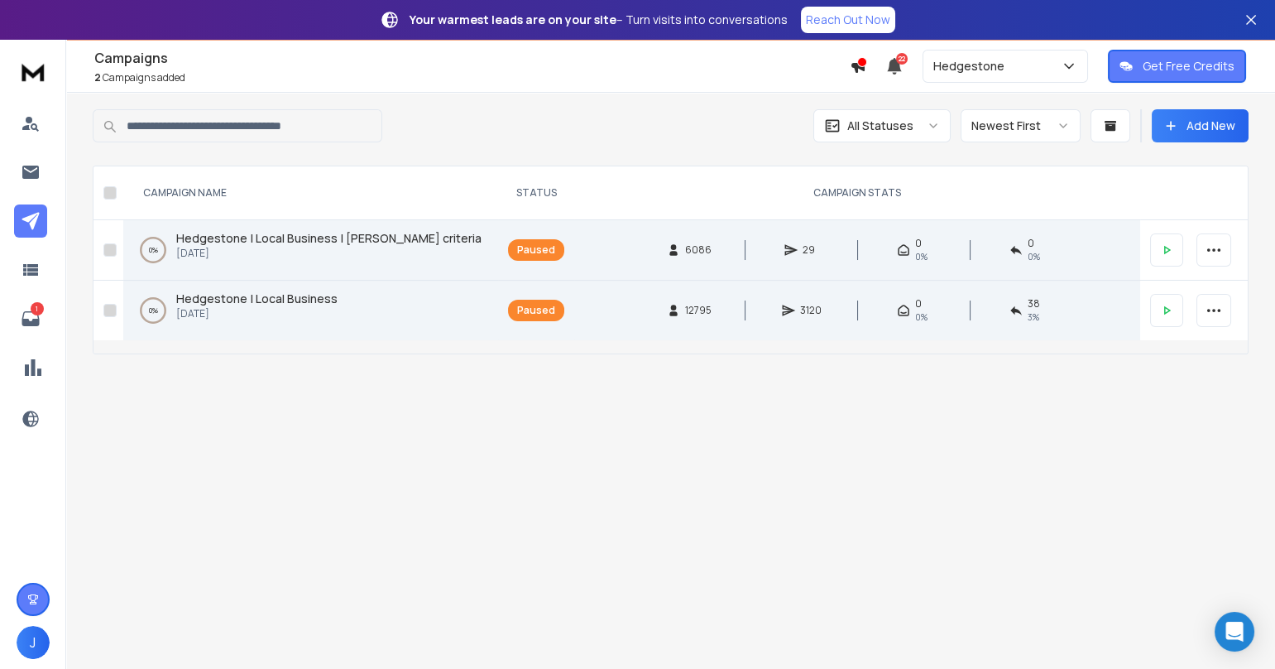
click at [365, 239] on span "Hedgestone | Local Business | clint criteria" at bounding box center [328, 238] width 305 height 16
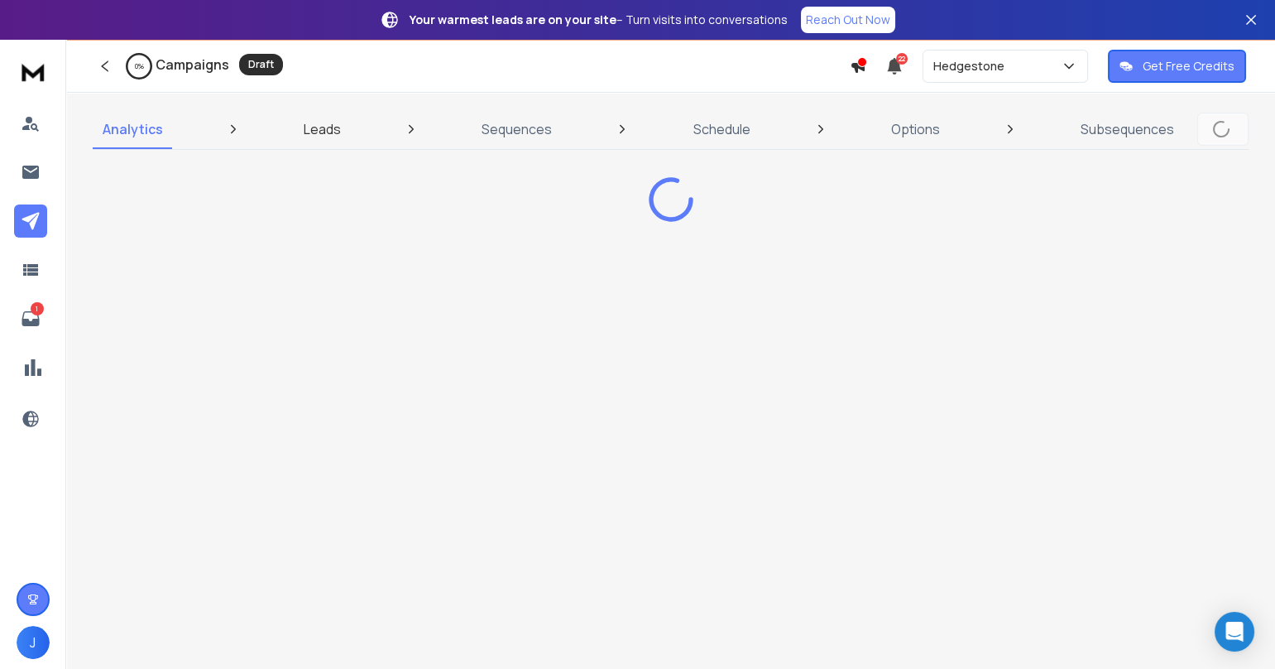
click at [337, 132] on p "Leads" at bounding box center [322, 129] width 37 height 20
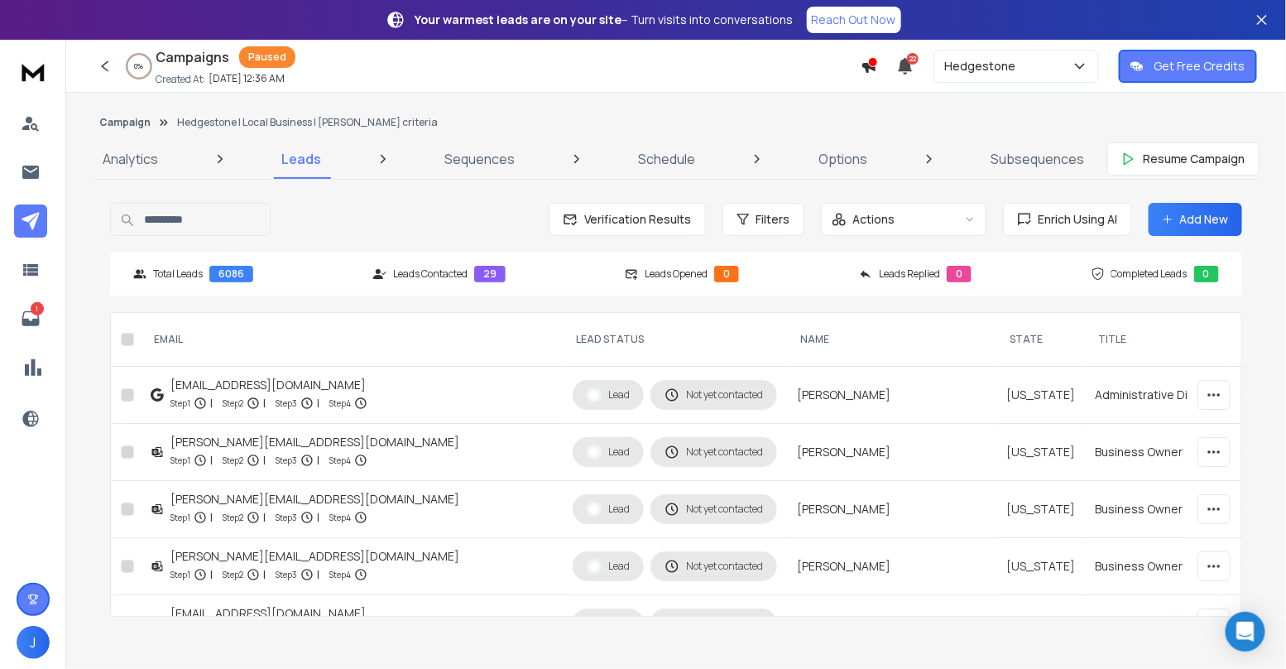
click at [433, 84] on div "0 % Campaigns Paused Created At: Sep 08, 2025, 12:36 AM 22 Hedgestone Get Free …" at bounding box center [643, 66] width 1286 height 53
click at [92, 416] on button "Select this Page" at bounding box center [90, 418] width 13 height 13
click at [1046, 225] on div "Actions" at bounding box center [1040, 219] width 126 height 17
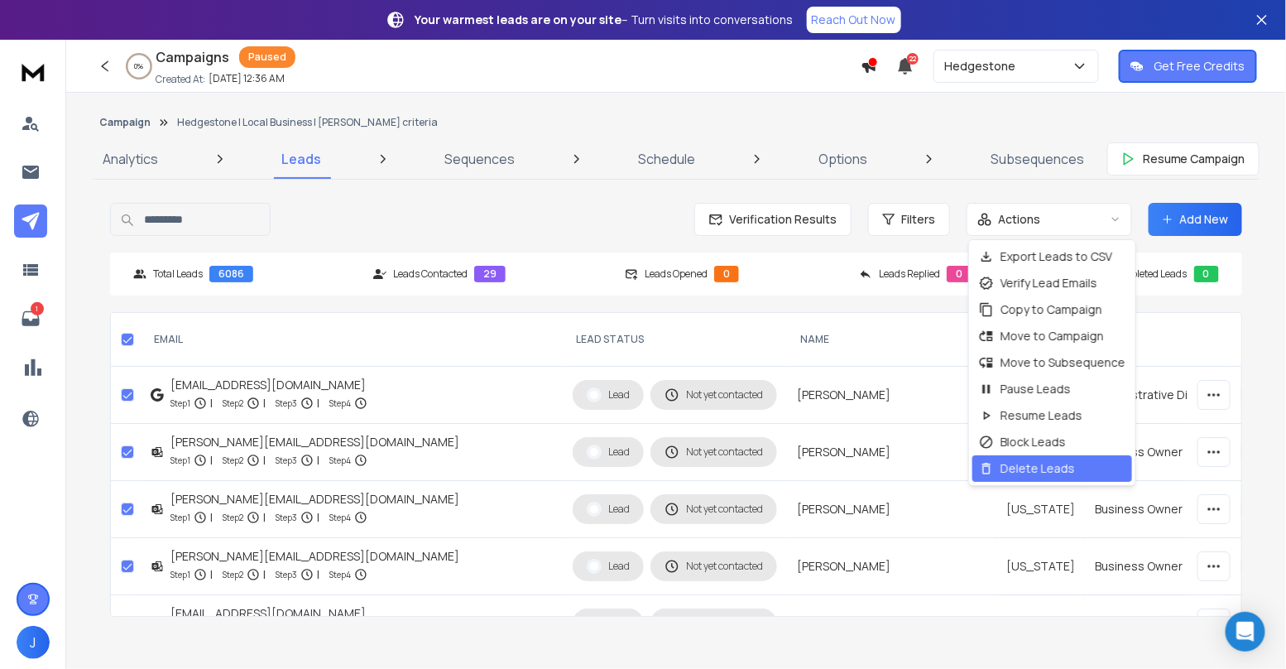
click at [1043, 467] on p "Delete Leads" at bounding box center [1037, 468] width 74 height 17
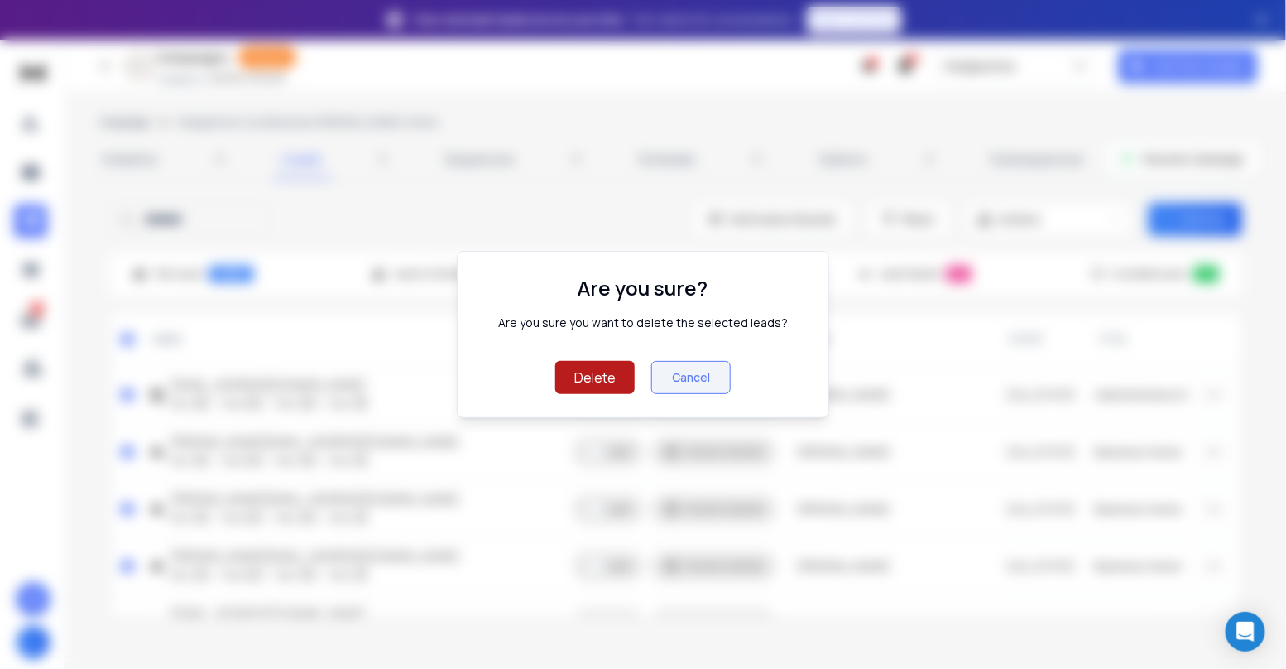
click at [564, 382] on button "Delete" at bounding box center [594, 377] width 79 height 33
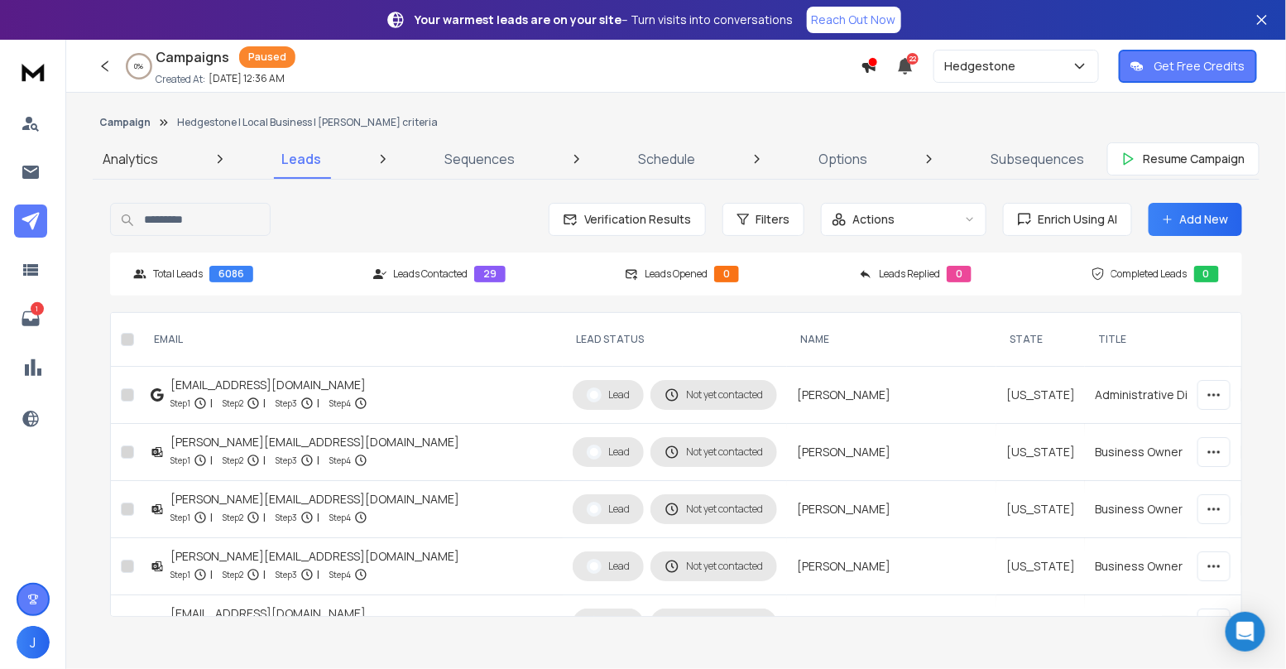
click at [156, 161] on p "Analytics" at bounding box center [130, 159] width 55 height 20
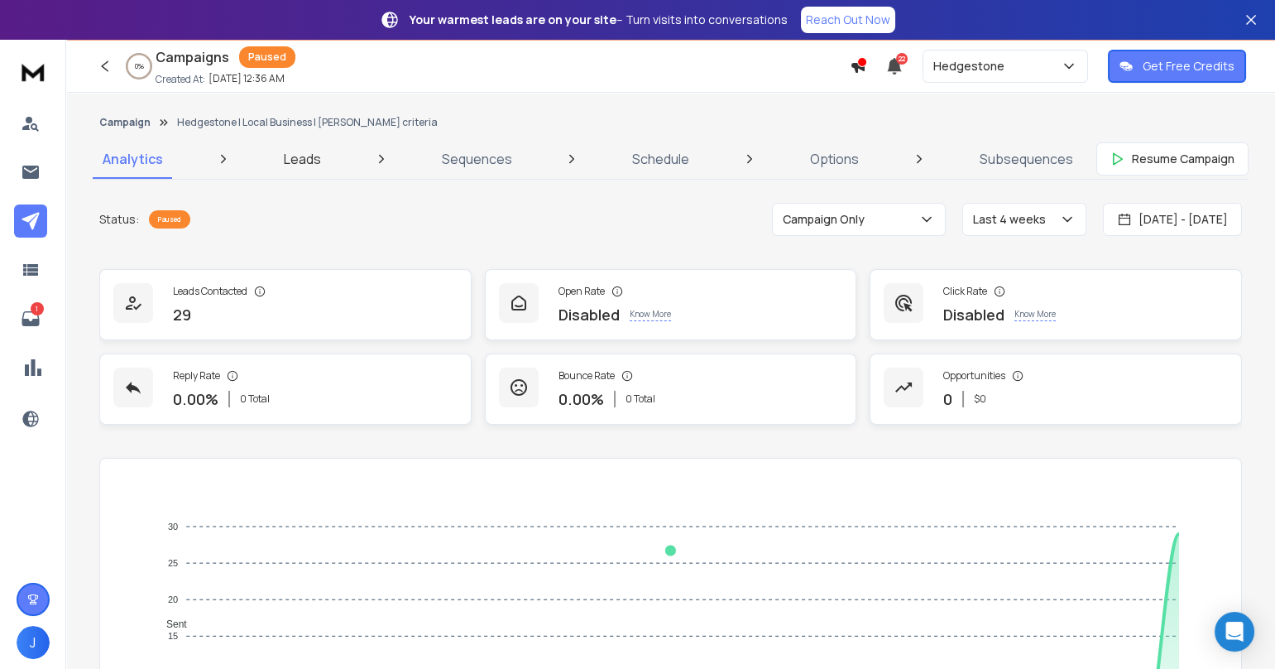
click at [305, 160] on p "Leads" at bounding box center [302, 159] width 37 height 20
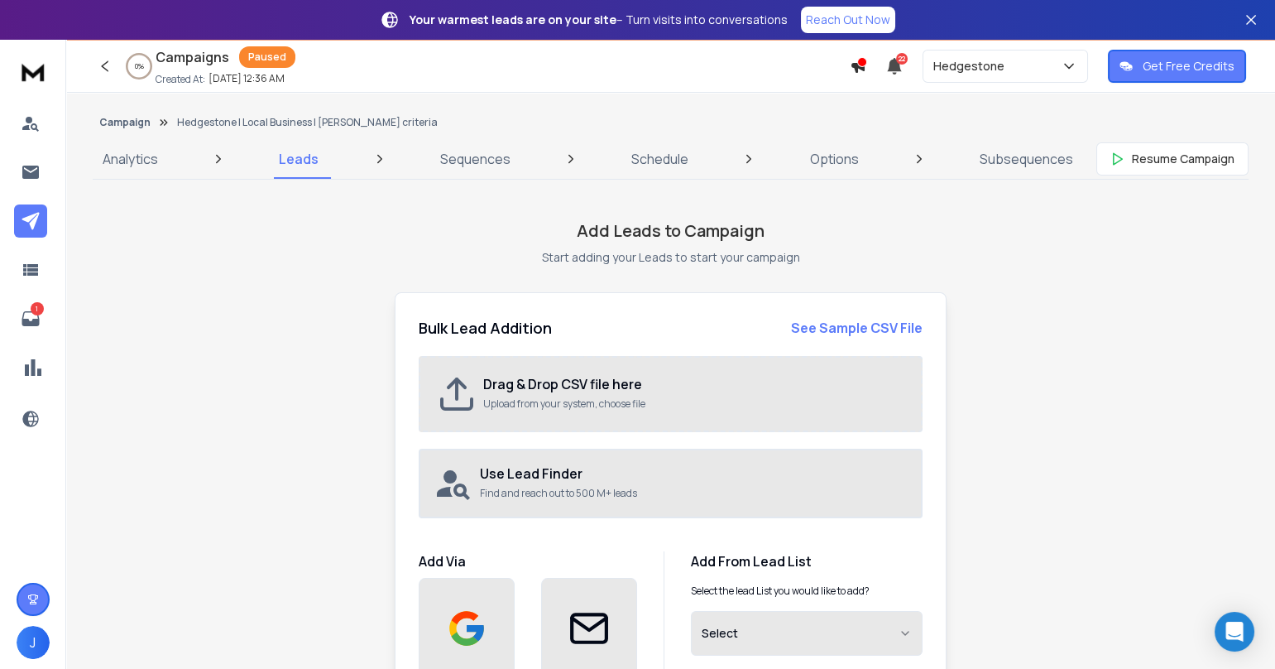
click at [584, 381] on h2 "Drag & Drop CSV file here" at bounding box center [693, 384] width 421 height 20
type input "**********"
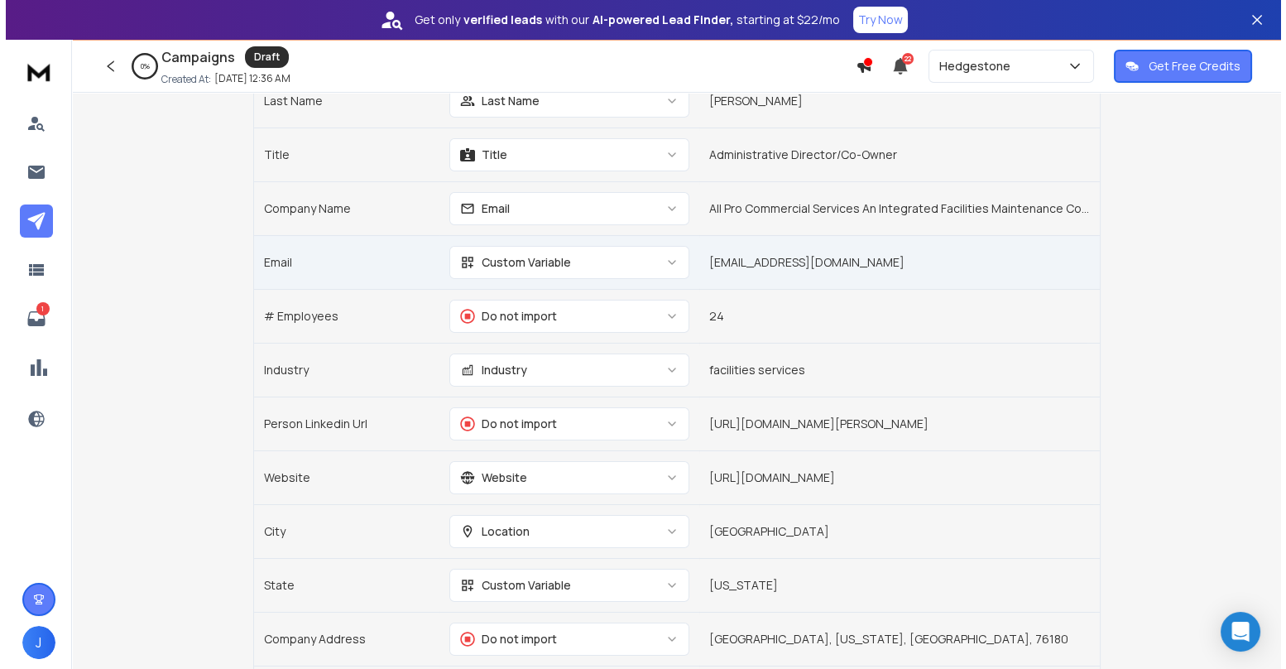
scroll to position [383, 0]
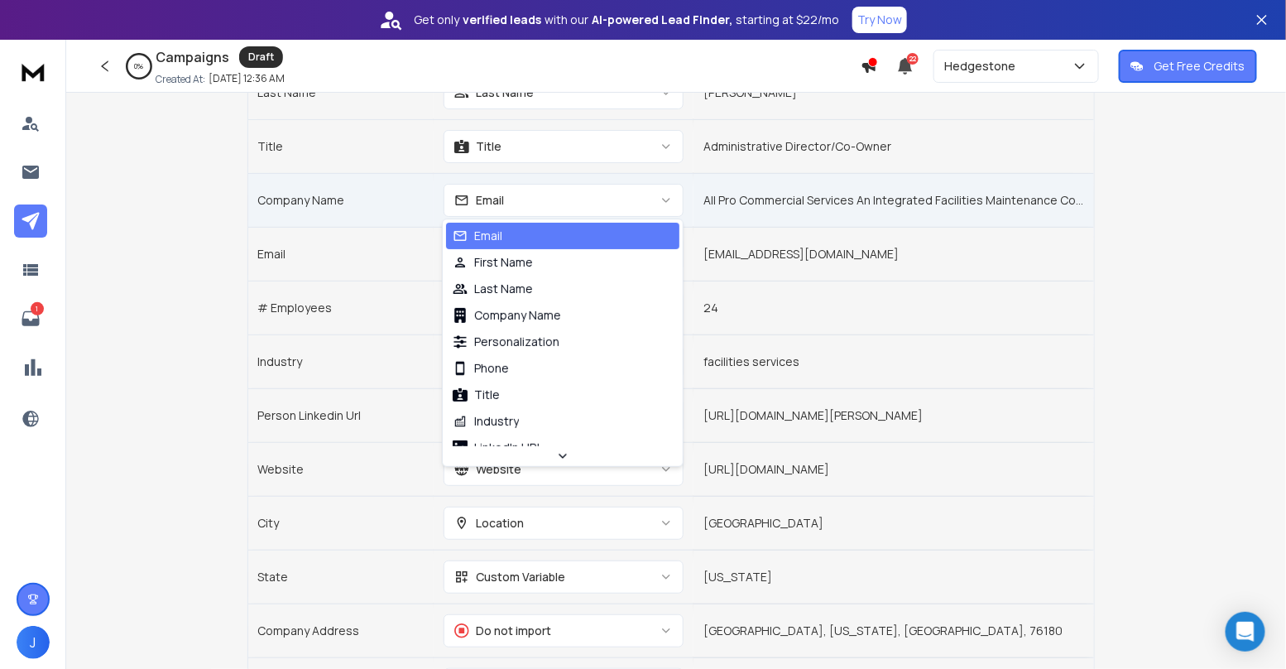
click at [501, 204] on div "Email" at bounding box center [479, 200] width 50 height 17
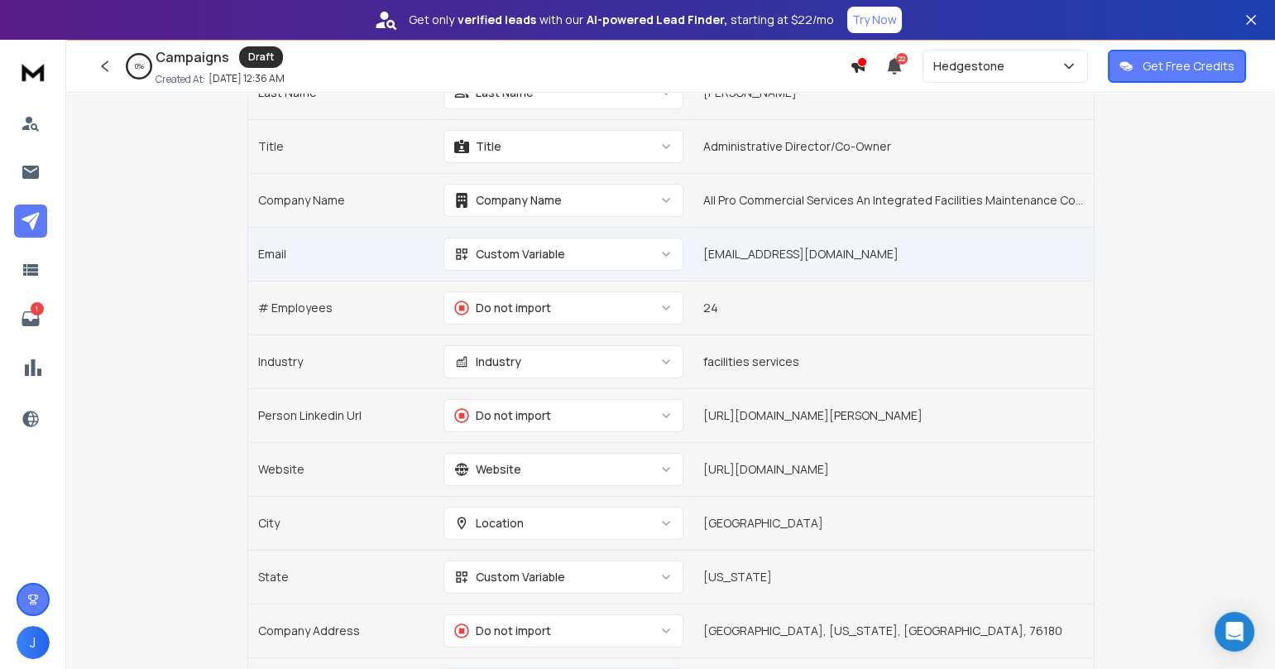
click at [559, 261] on button "Custom Variable" at bounding box center [564, 253] width 240 height 33
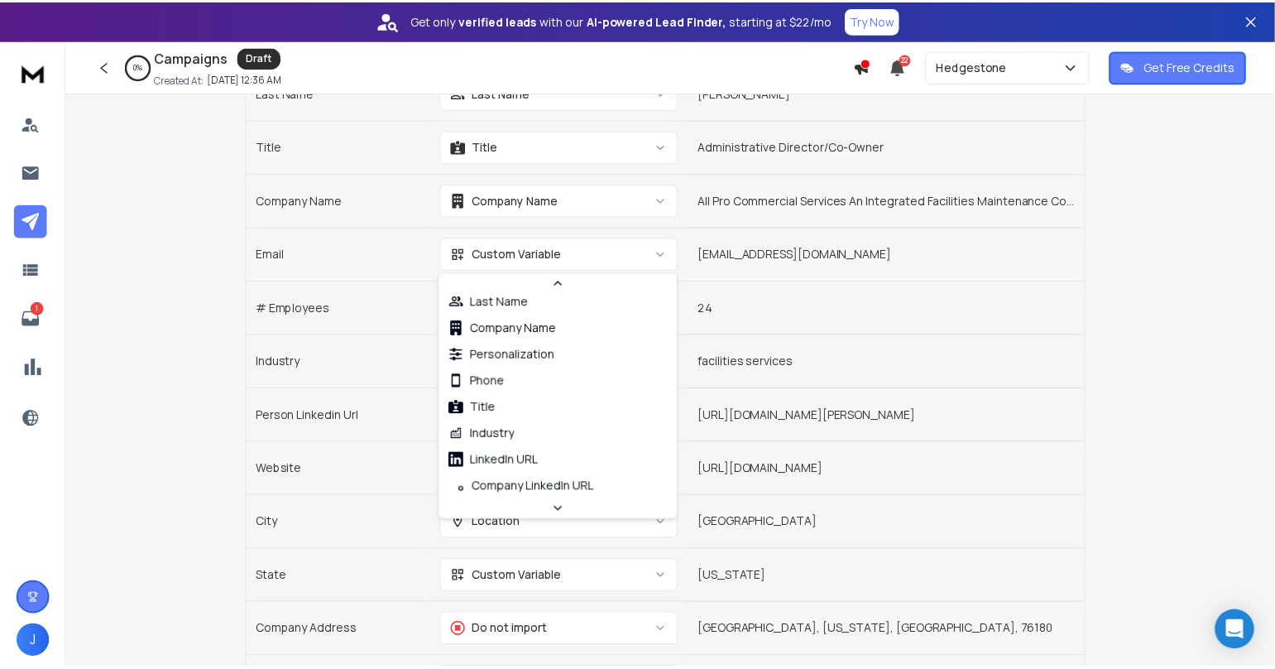
scroll to position [0, 0]
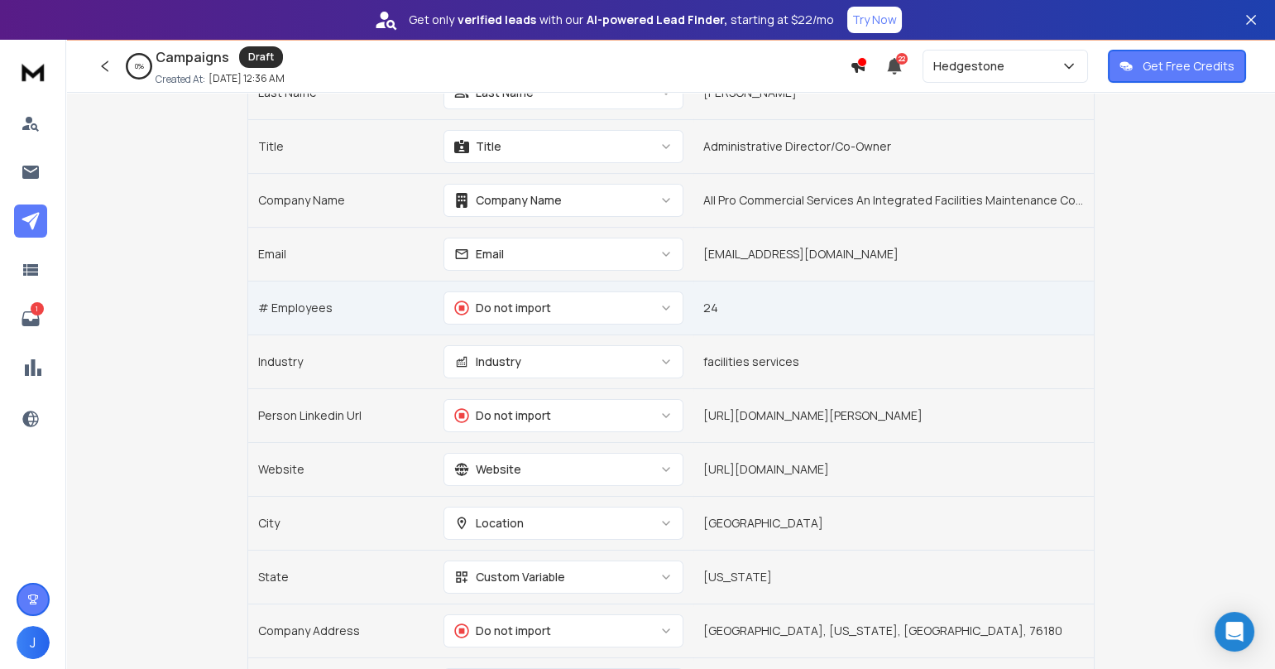
click at [973, 319] on td "24" at bounding box center [893, 308] width 400 height 54
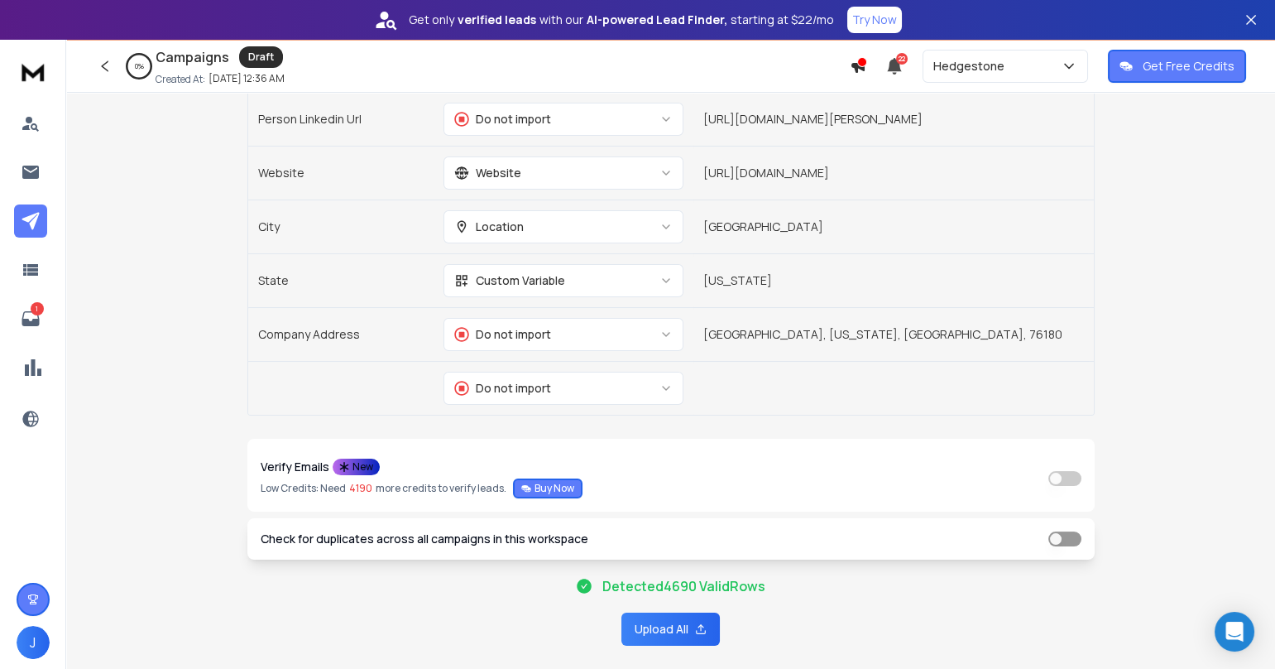
scroll to position [680, 0]
click at [674, 628] on button "Upload All" at bounding box center [670, 628] width 98 height 33
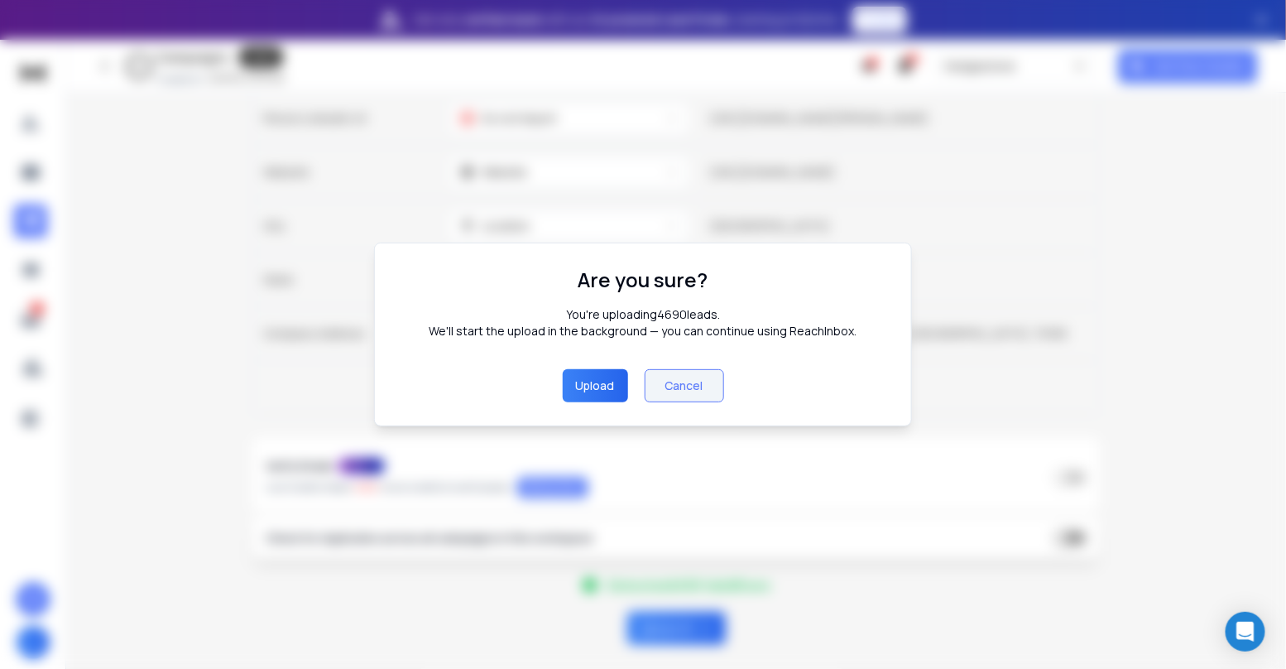
click at [599, 386] on button "Upload" at bounding box center [595, 385] width 65 height 33
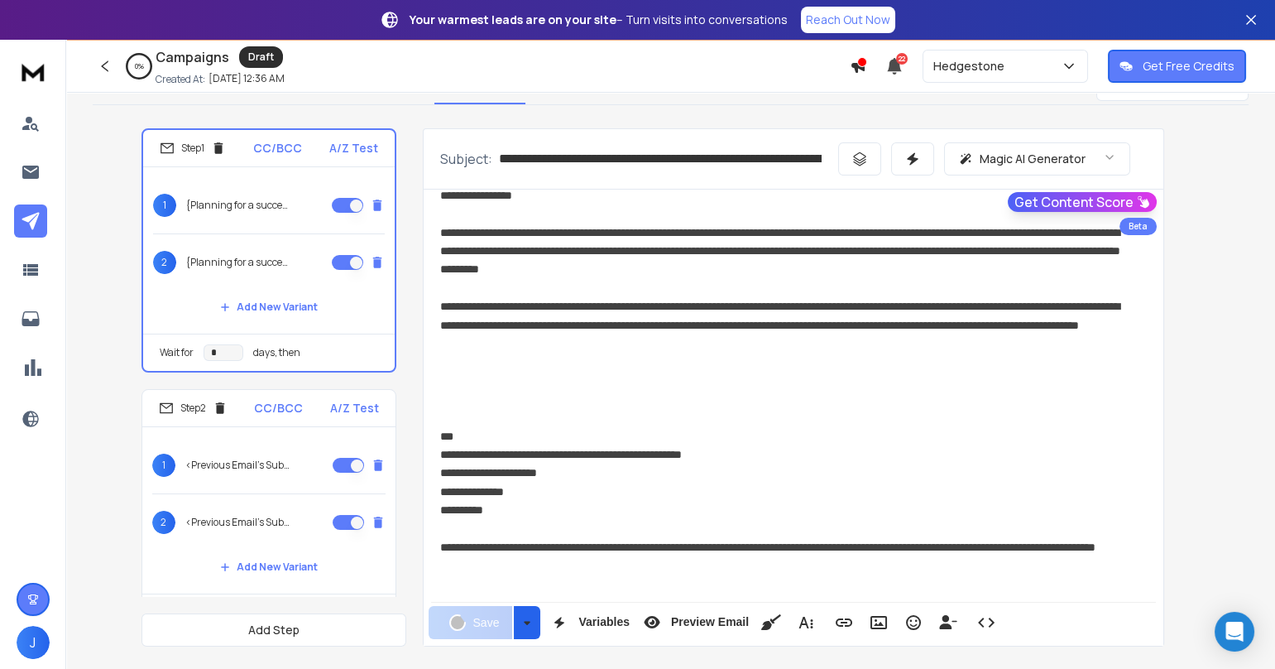
scroll to position [21, 0]
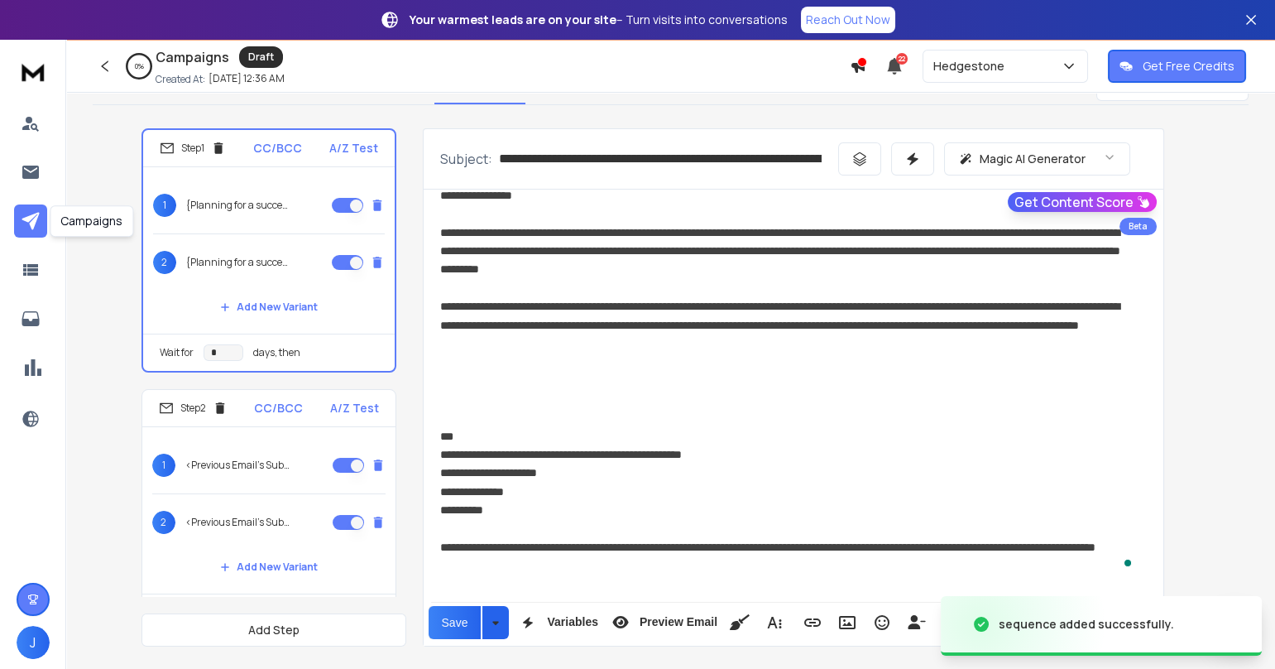
click at [34, 223] on icon at bounding box center [30, 220] width 17 height 17
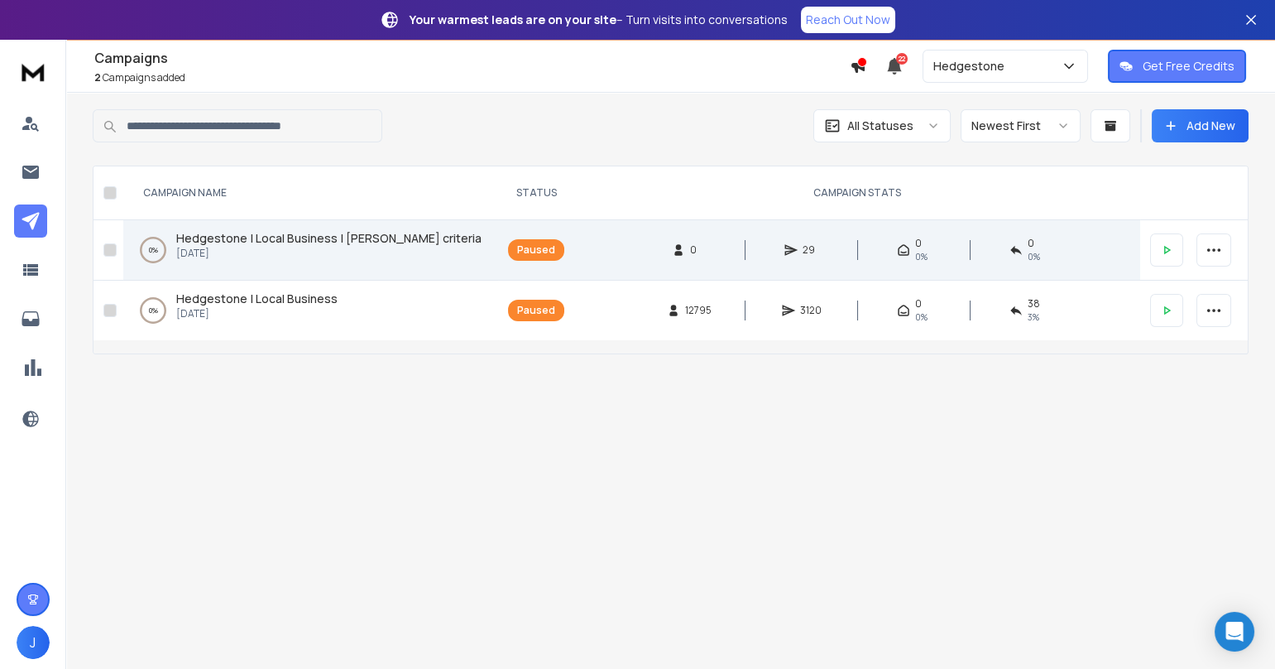
click at [1217, 250] on icon "button" at bounding box center [1214, 250] width 17 height 17
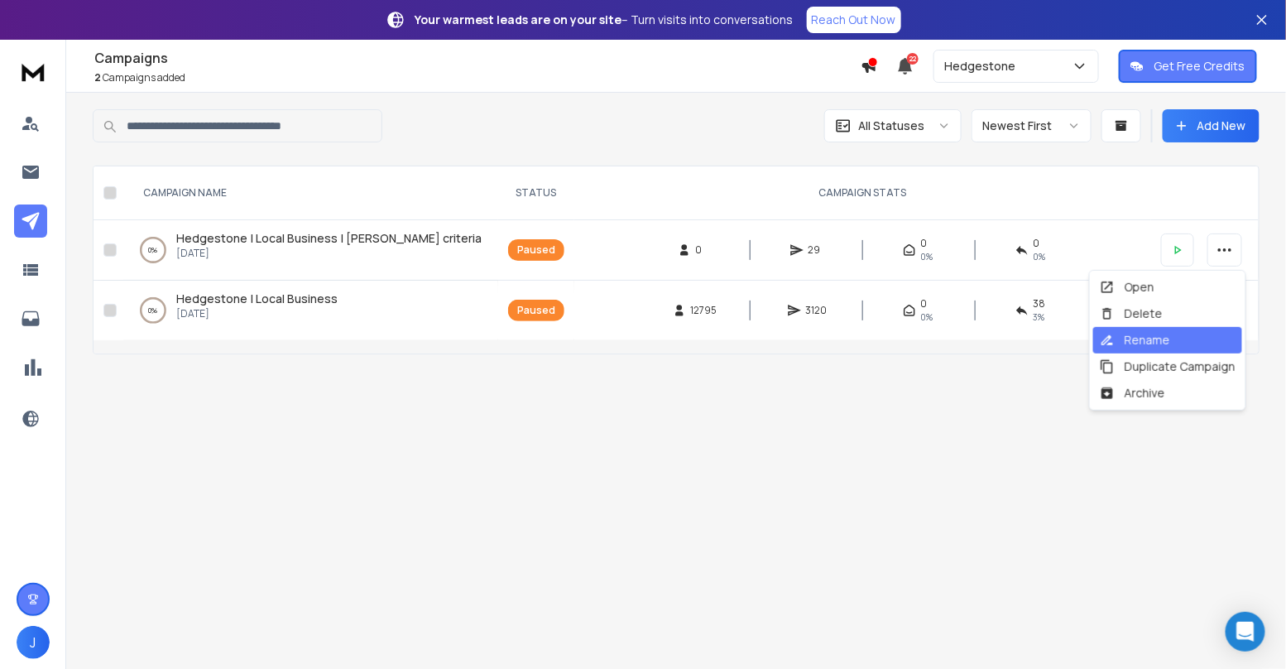
click at [1169, 342] on div "Rename" at bounding box center [1167, 340] width 149 height 26
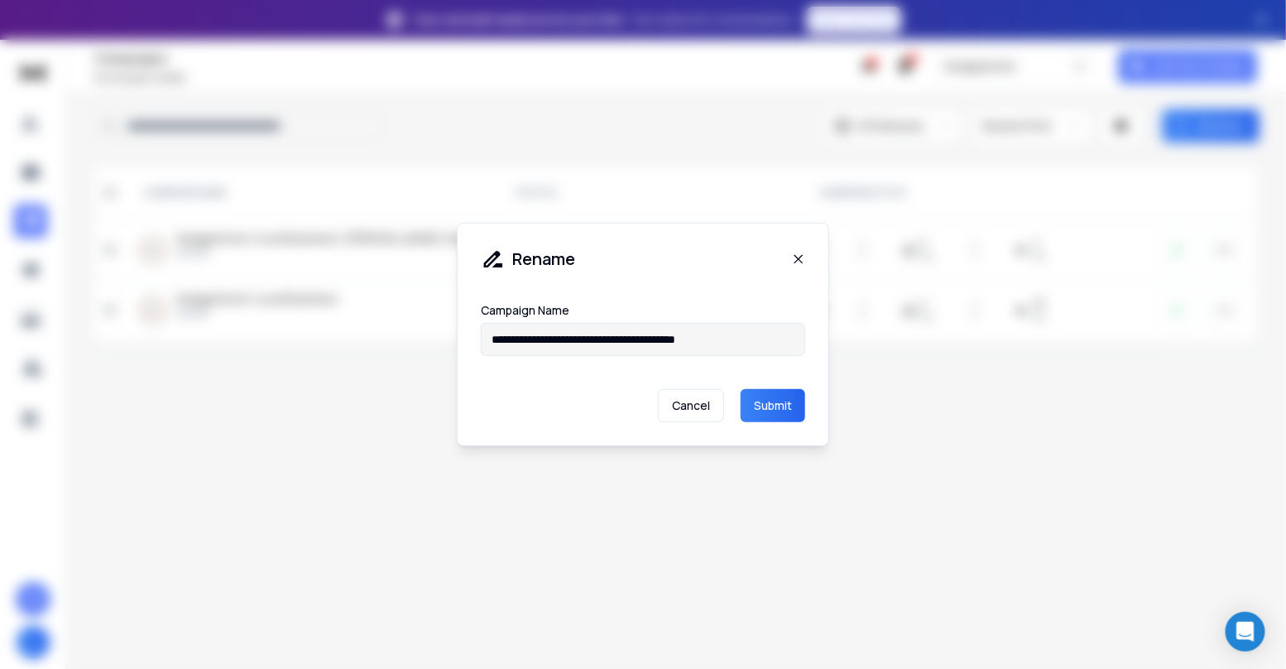
drag, startPoint x: 565, startPoint y: 344, endPoint x: 764, endPoint y: 333, distance: 198.9
click at [764, 333] on input "**********" at bounding box center [643, 339] width 324 height 33
type input "**********"
click at [789, 402] on button "Submit" at bounding box center [773, 405] width 65 height 33
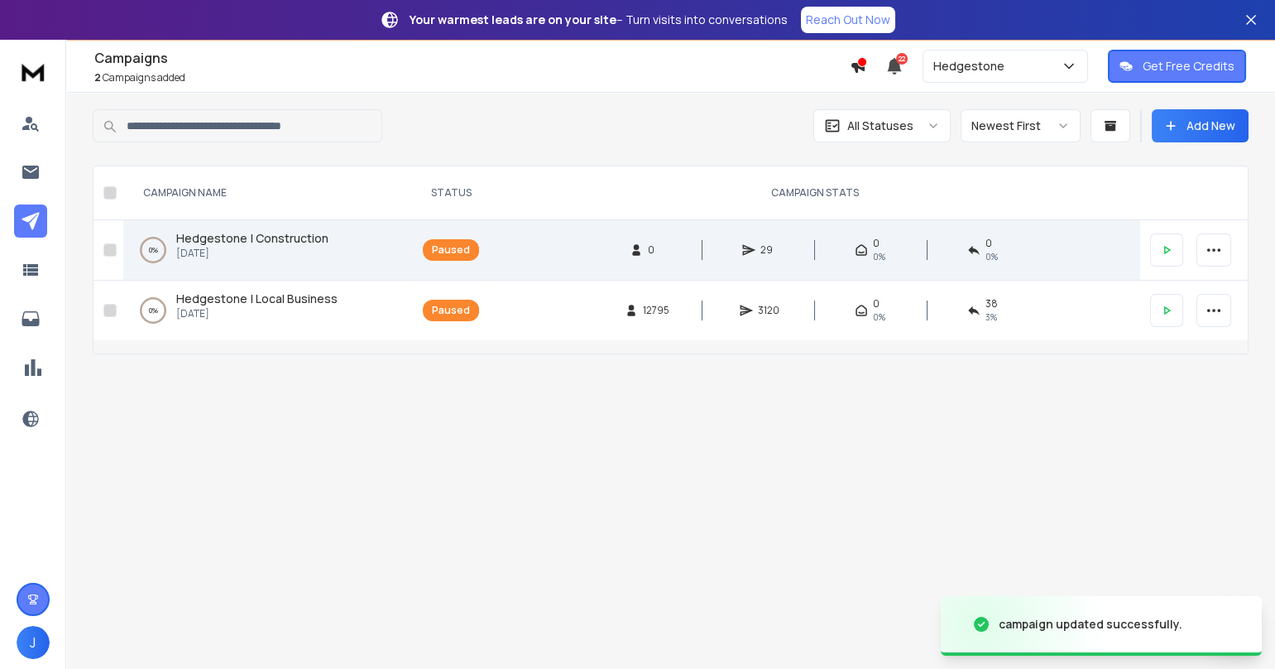
click at [1168, 259] on button at bounding box center [1166, 249] width 33 height 33
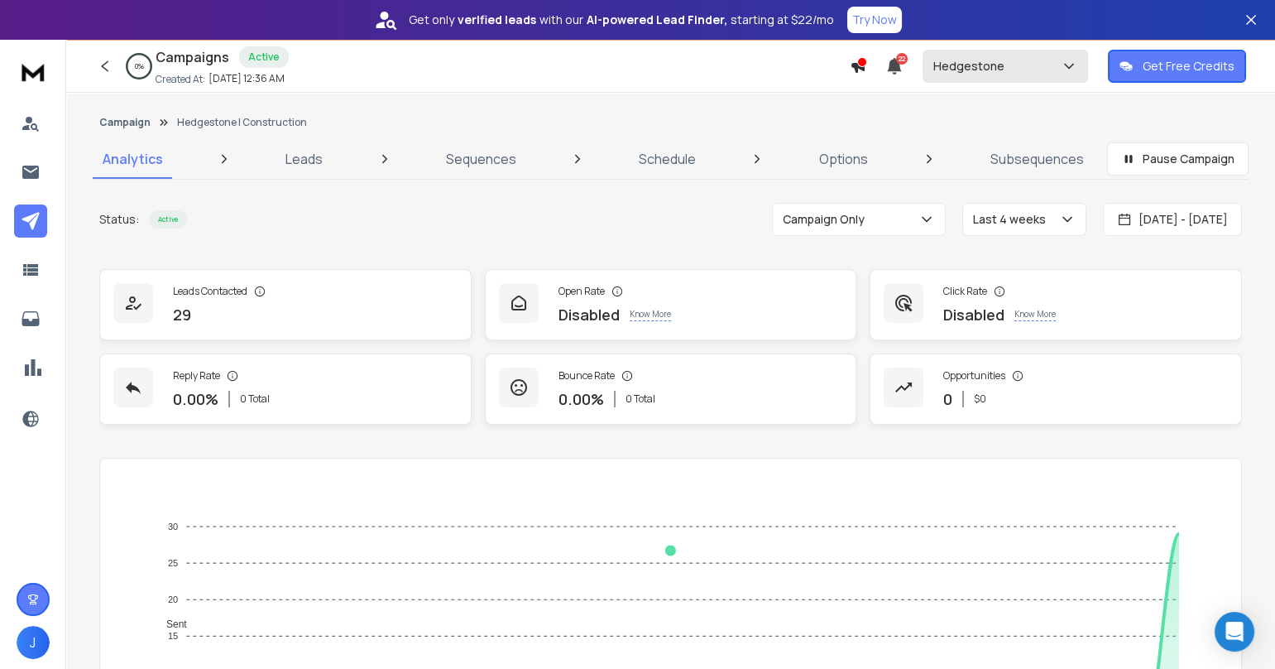
click at [1014, 63] on div "Hedgestone" at bounding box center [1005, 66] width 144 height 17
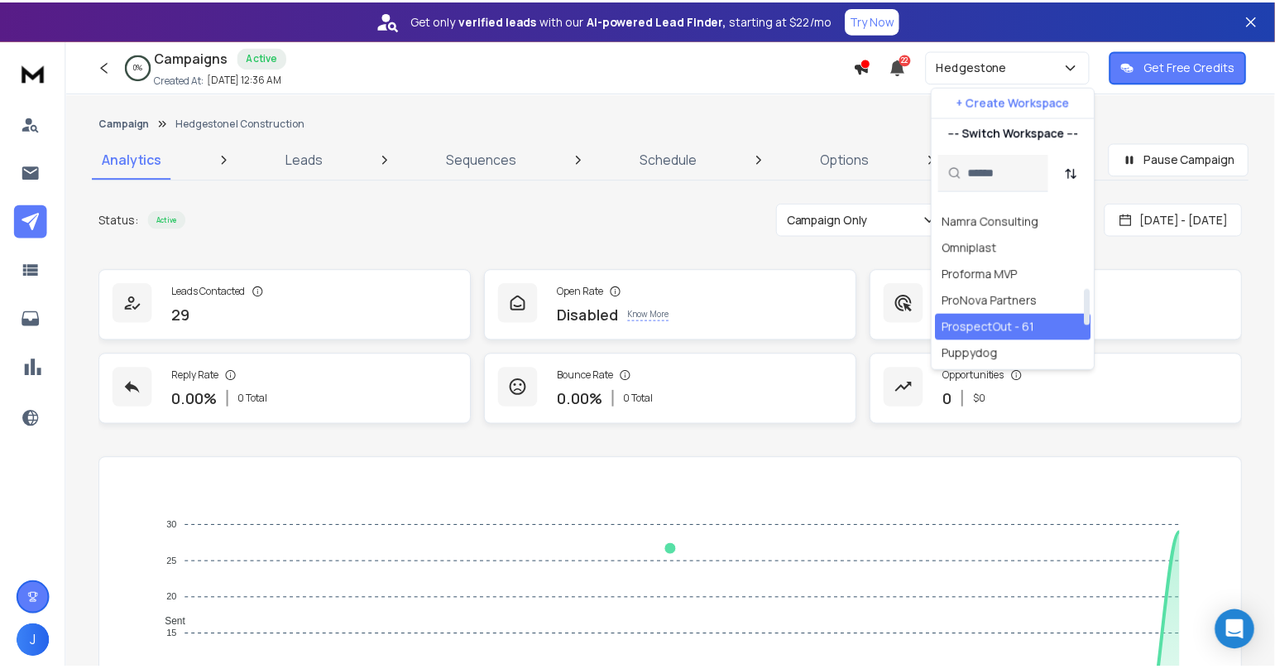
scroll to position [397, 0]
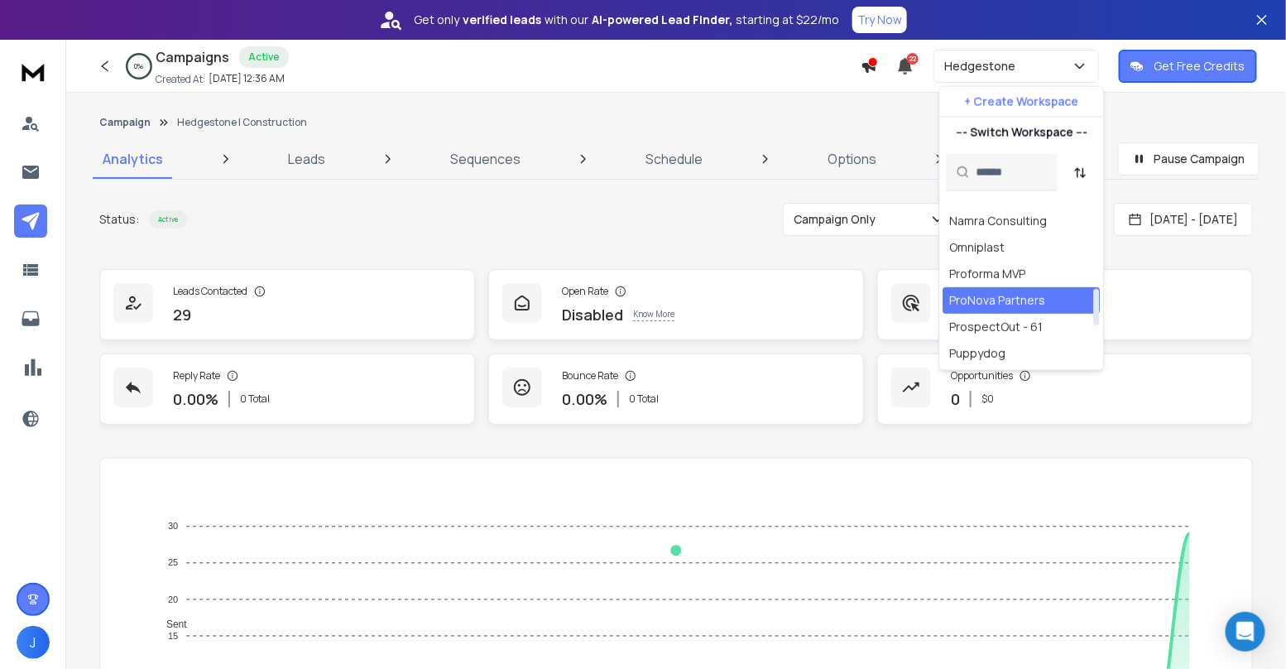
click at [1024, 294] on div "ProNova Partners" at bounding box center [1021, 300] width 157 height 26
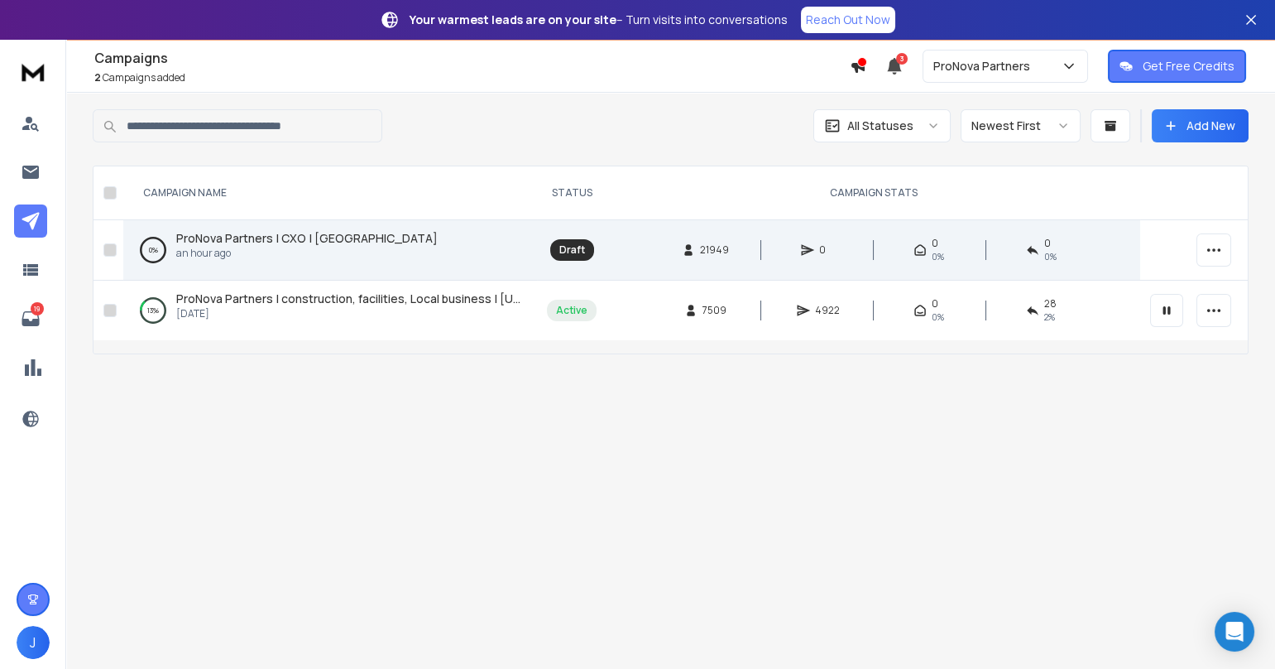
click at [326, 237] on span "ProNova Partners | CXO | [GEOGRAPHIC_DATA]" at bounding box center [306, 238] width 261 height 16
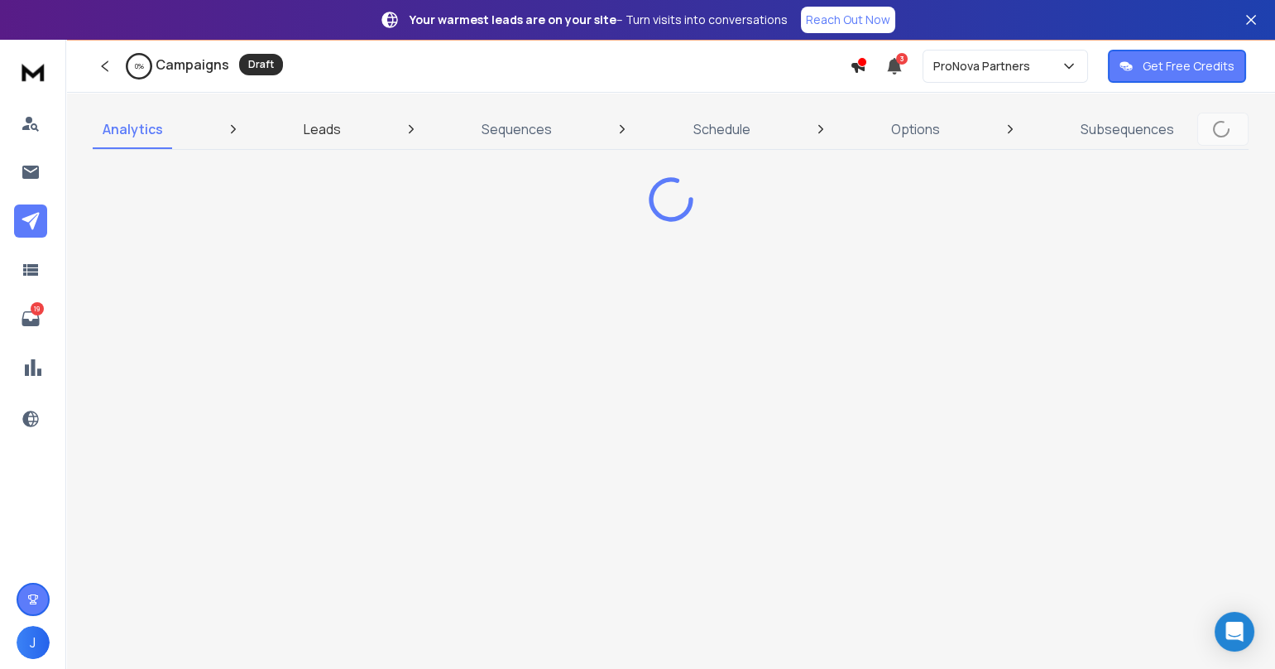
click at [324, 122] on p "Leads" at bounding box center [322, 129] width 37 height 20
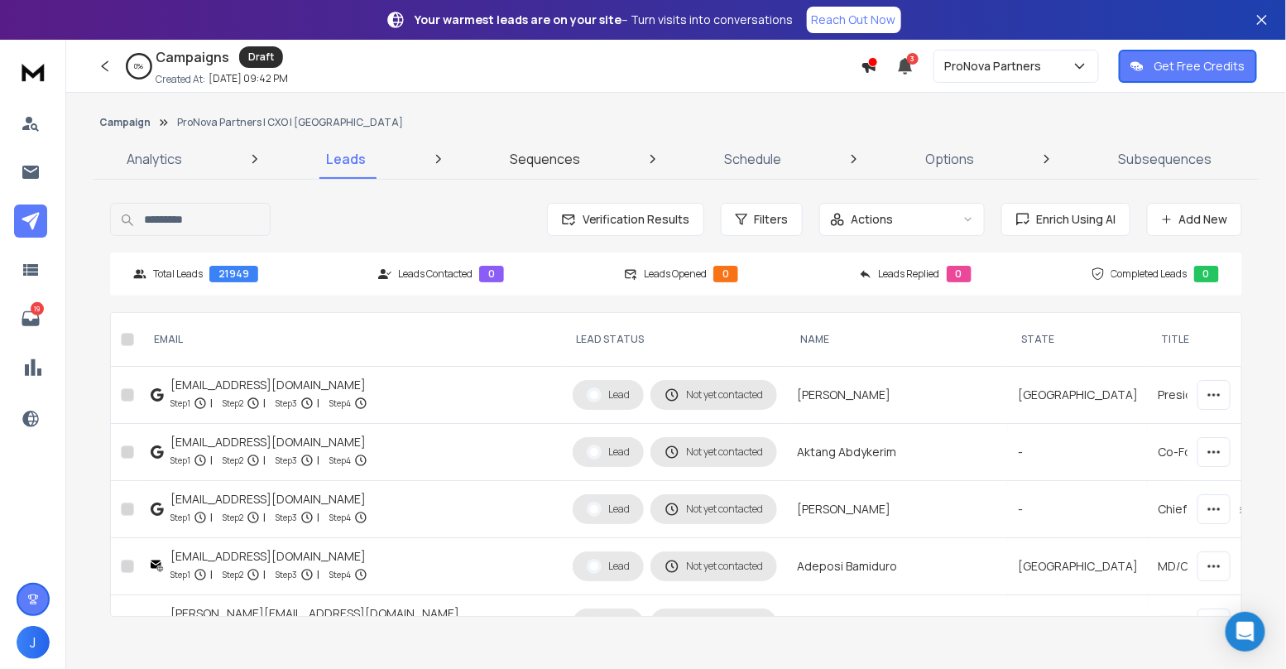
click at [559, 156] on p "Sequences" at bounding box center [546, 159] width 70 height 20
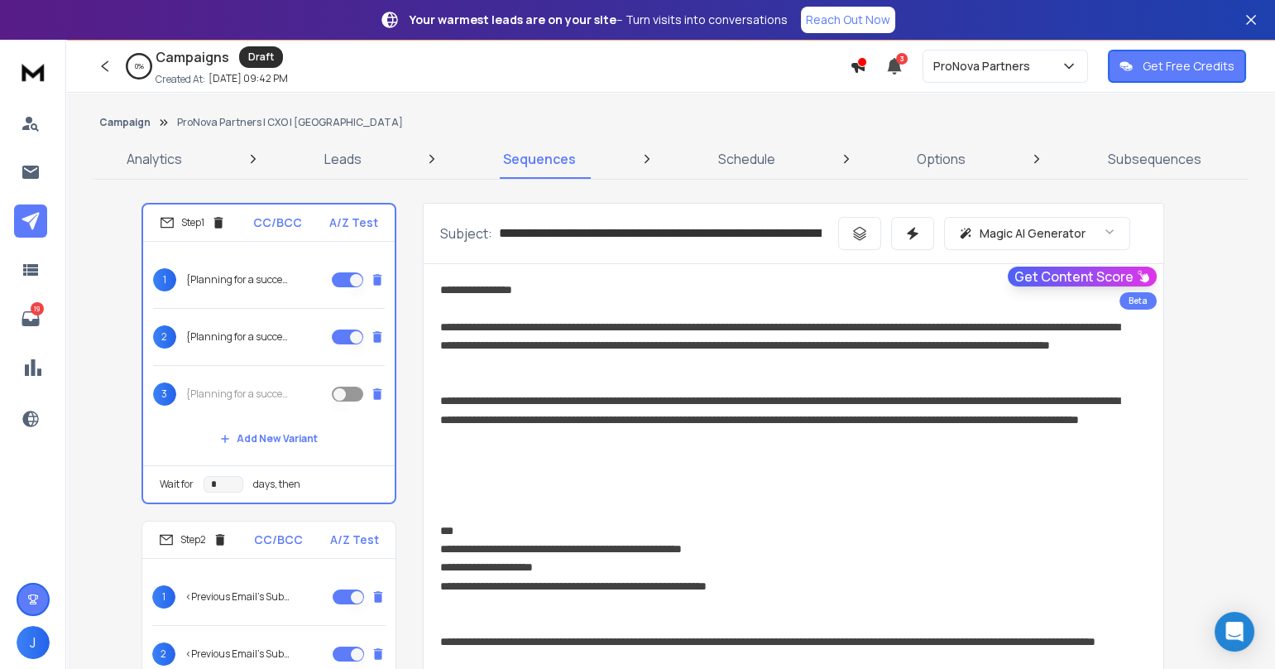
click at [252, 286] on div "1 {Planning for a successful exit?|Planning to sell your business?|Successful E…" at bounding box center [222, 279] width 139 height 23
click at [248, 331] on p "{Planning for a successful exit?|Planning to sell your business?|Successful Exi…" at bounding box center [239, 336] width 106 height 13
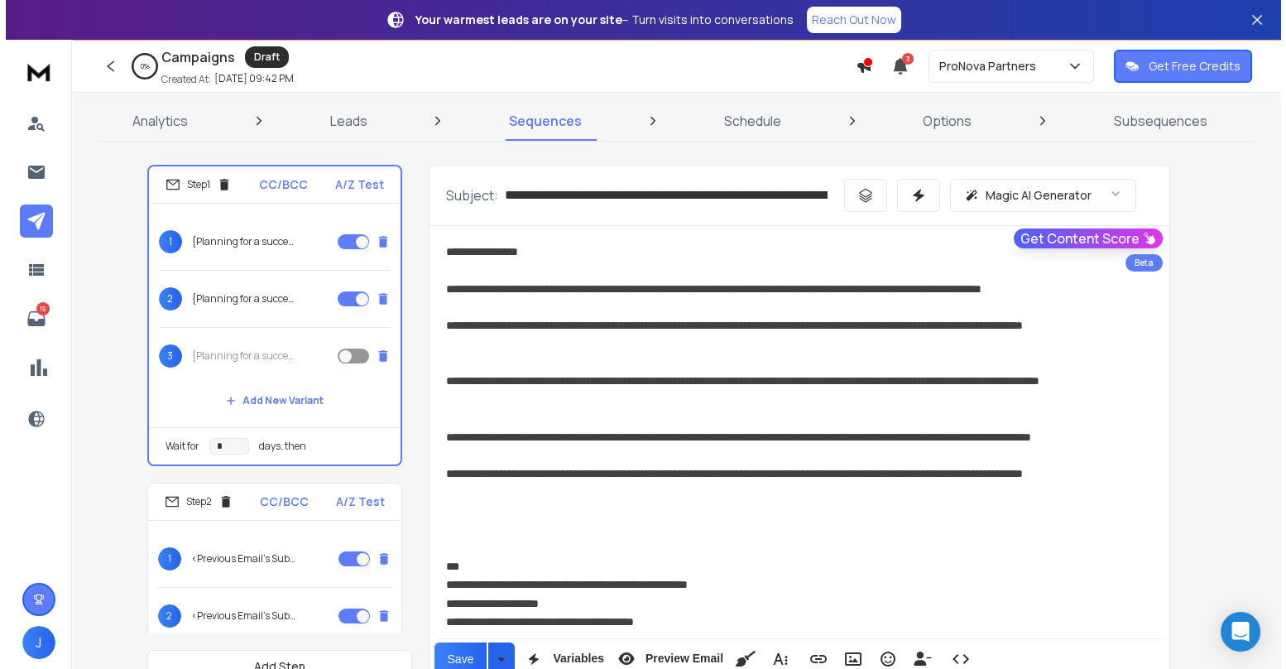
scroll to position [65, 0]
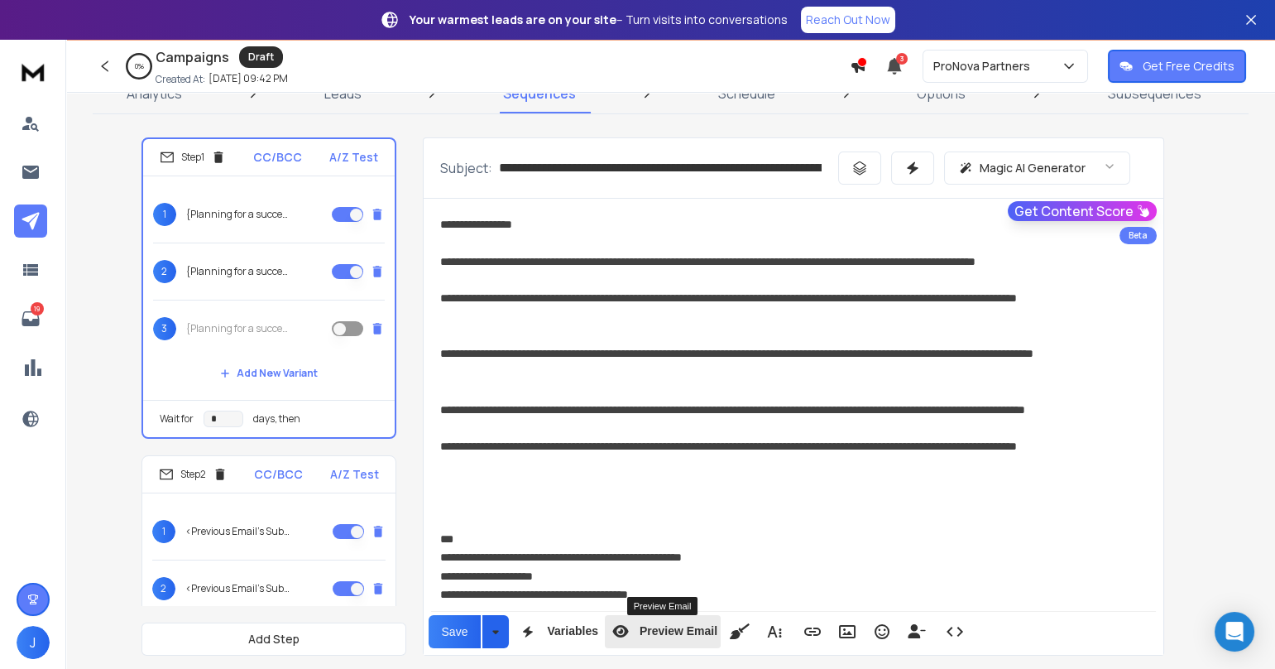
click at [688, 634] on span "Preview Email" at bounding box center [678, 631] width 84 height 14
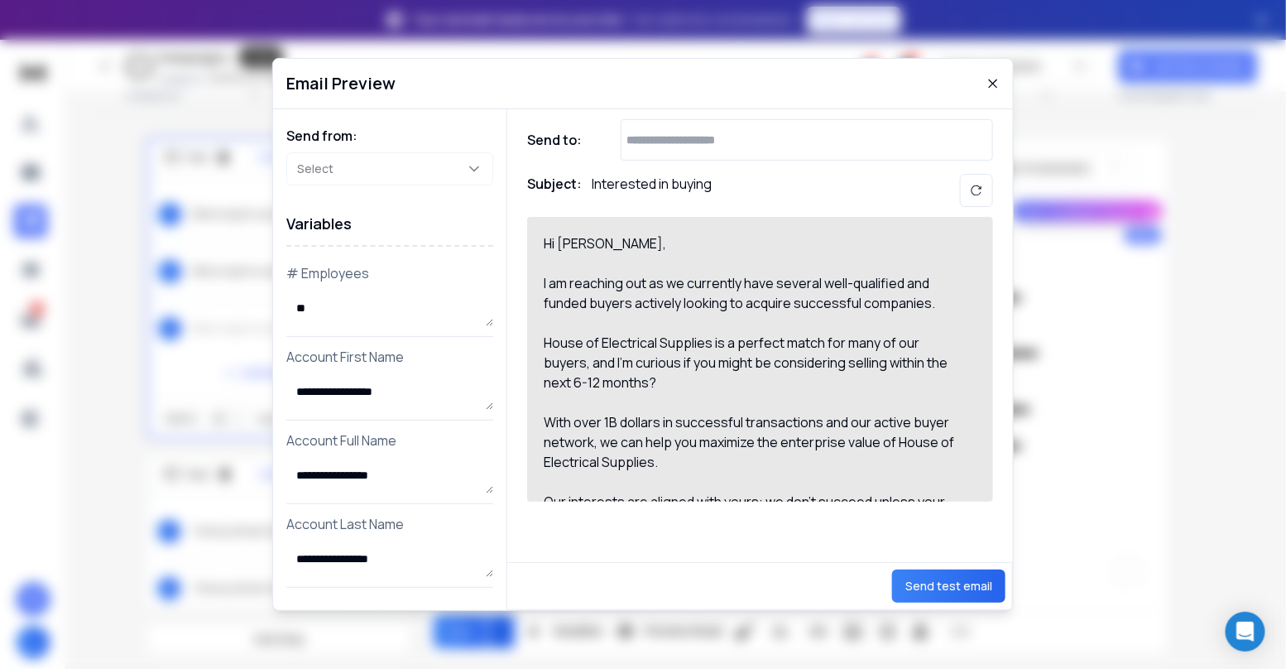
type textarea "**"
type textarea "**********"
type textarea "*****"
type textarea "**********"
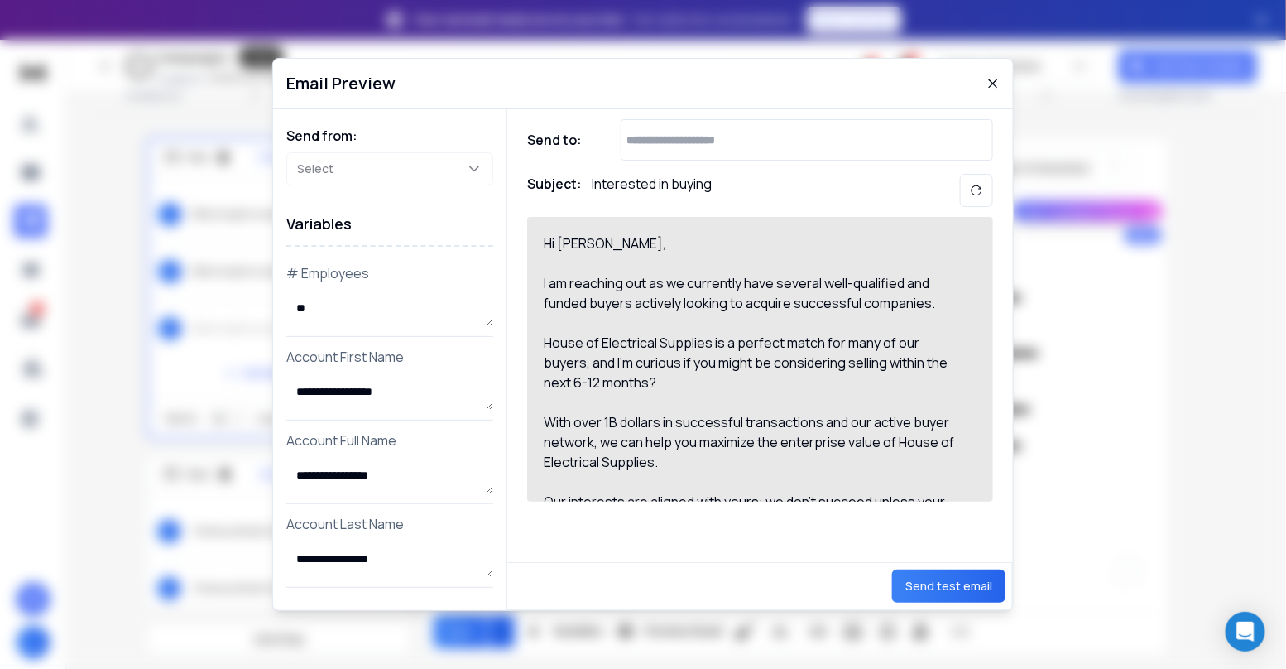
type textarea "******"
type textarea "**********"
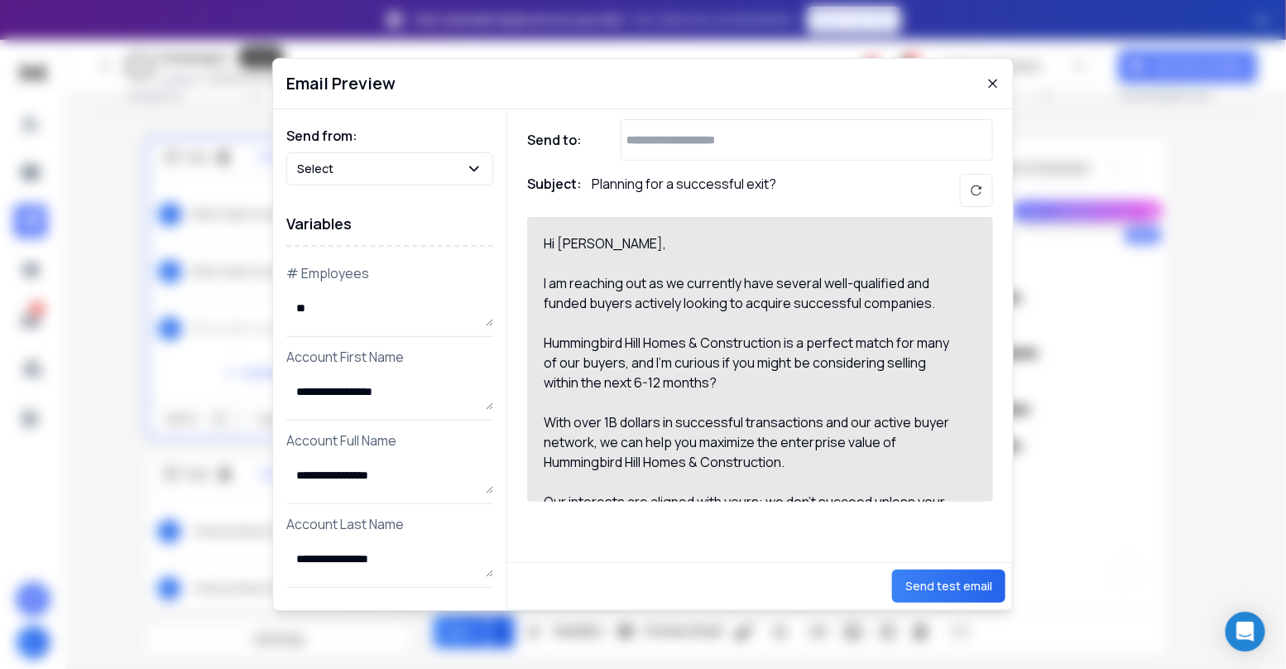
type textarea "****"
type textarea "**********"
type textarea "*******"
type textarea "****"
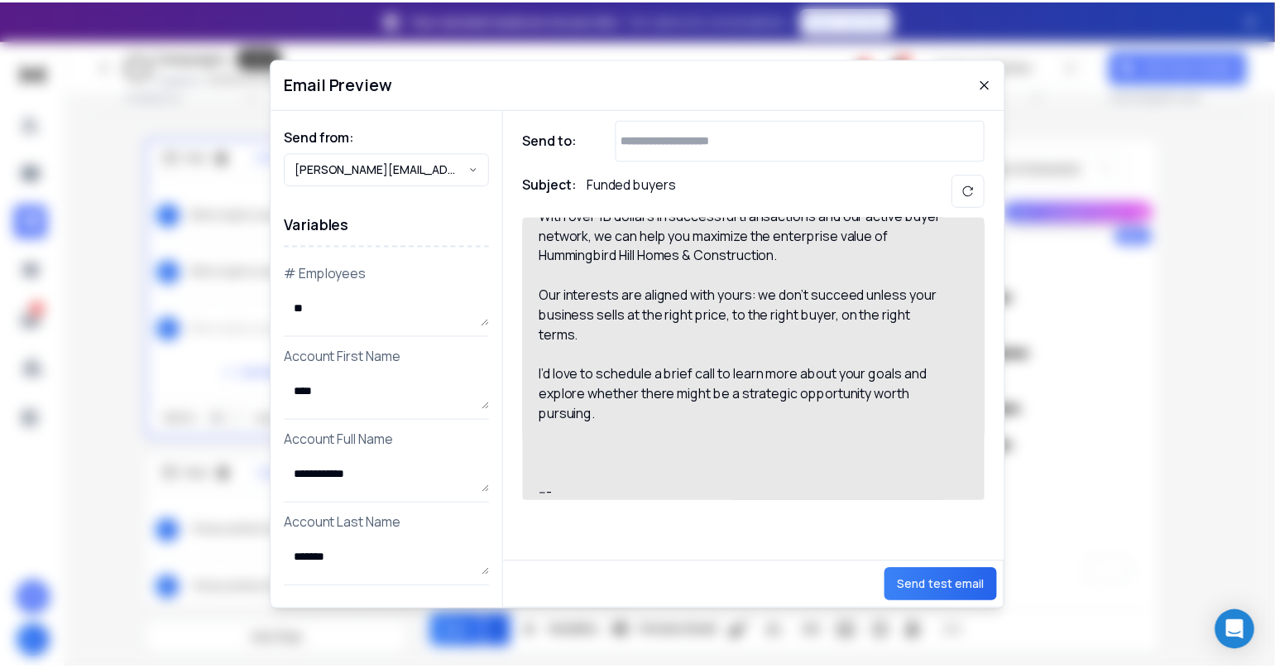
scroll to position [133, 0]
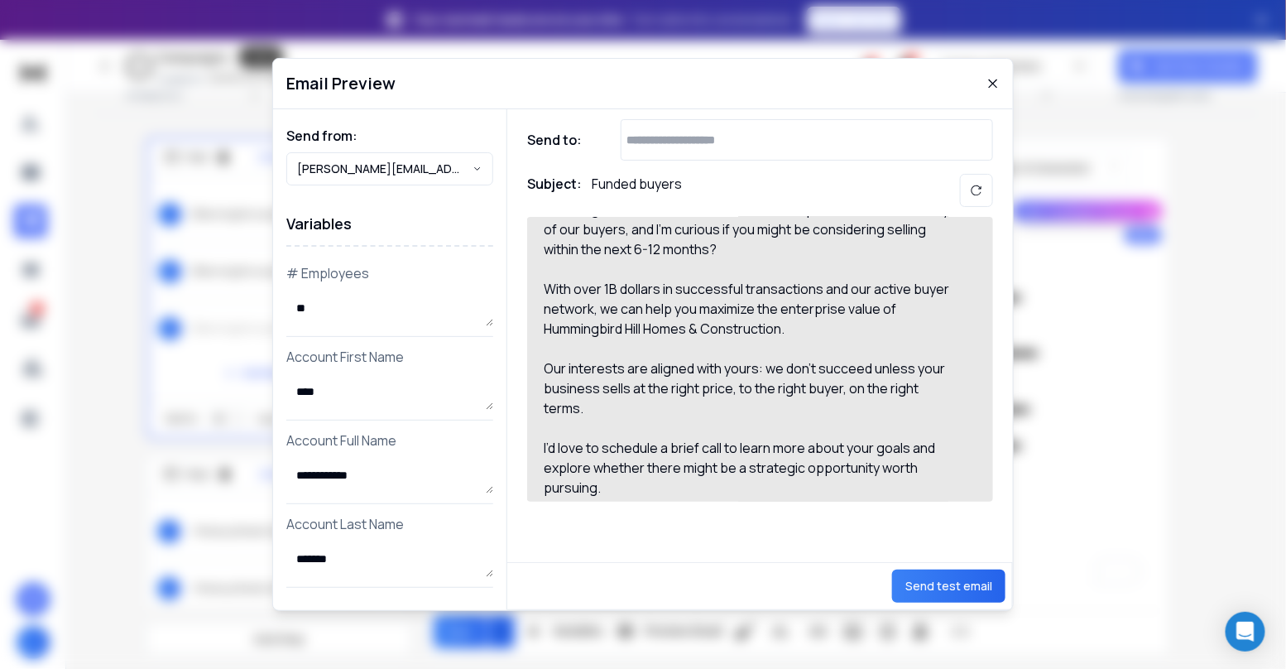
click at [994, 79] on icon at bounding box center [992, 83] width 13 height 13
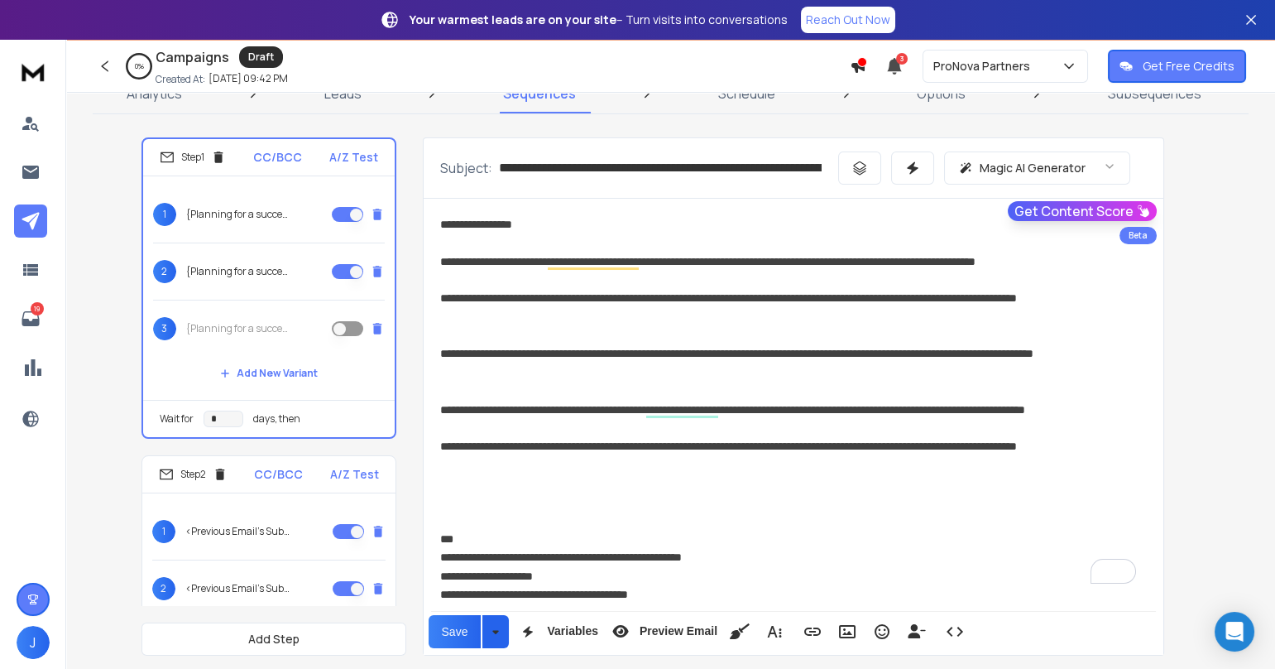
click at [287, 212] on p "{Planning for a successful exit?|Planning to sell your business?|Successful Exi…" at bounding box center [239, 214] width 106 height 13
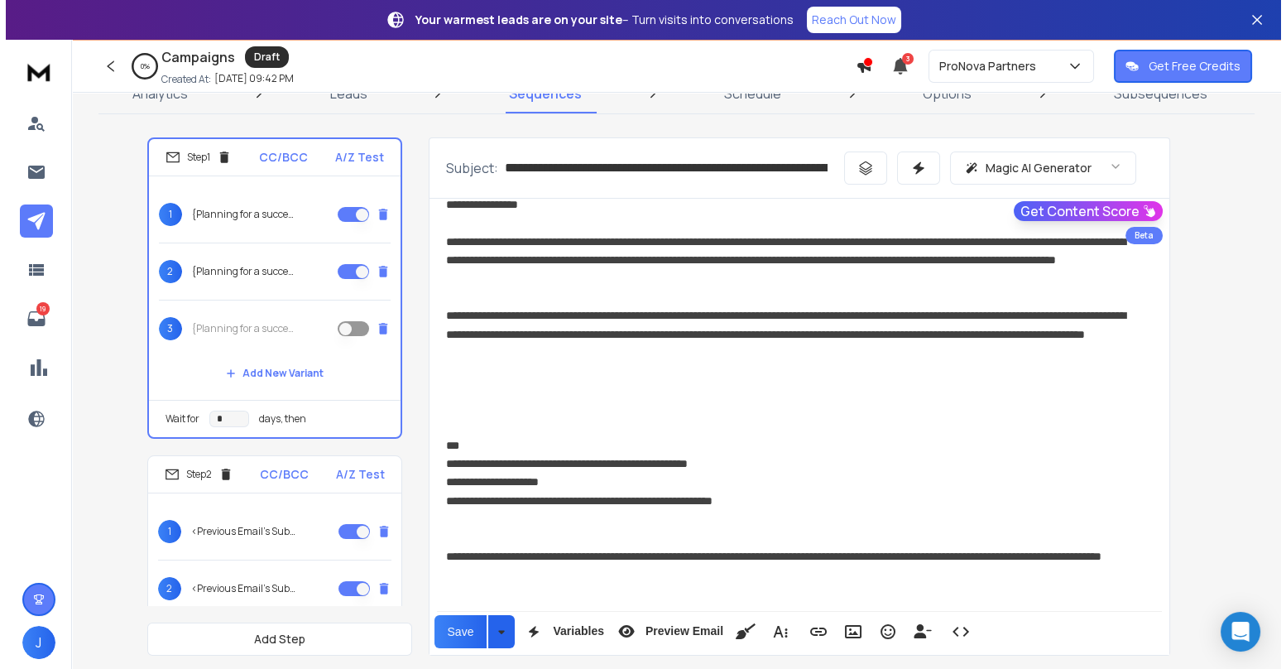
scroll to position [21, 0]
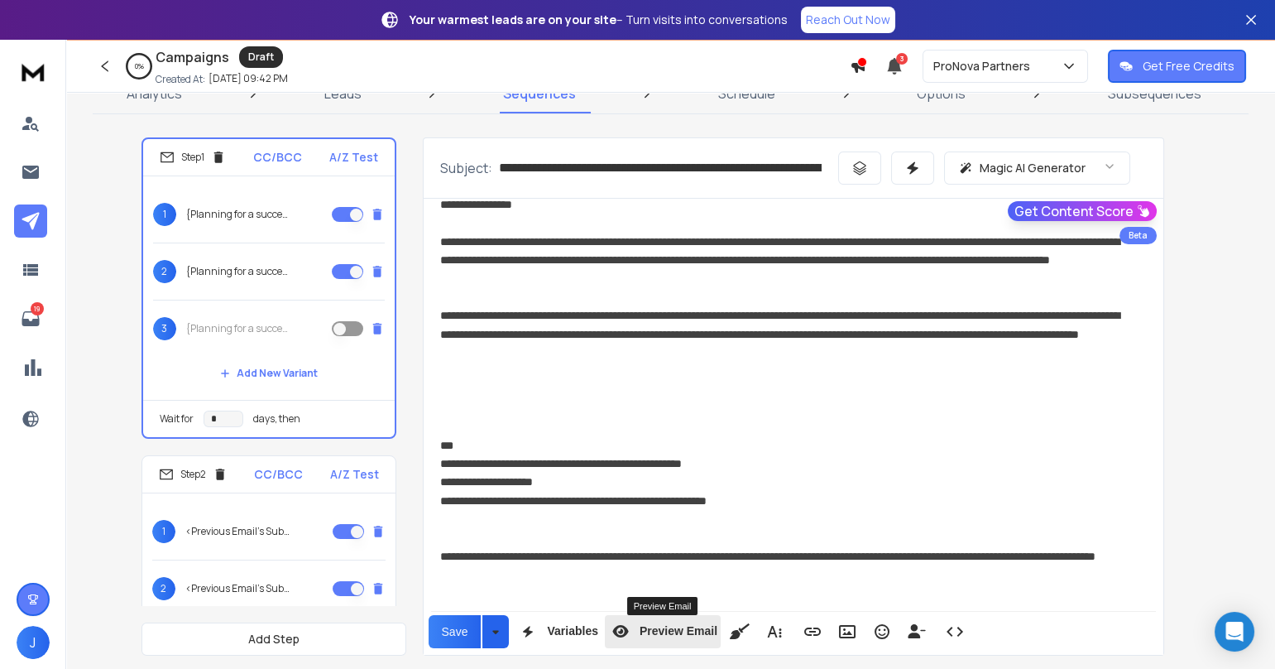
click at [703, 636] on span "Preview Email" at bounding box center [678, 631] width 84 height 14
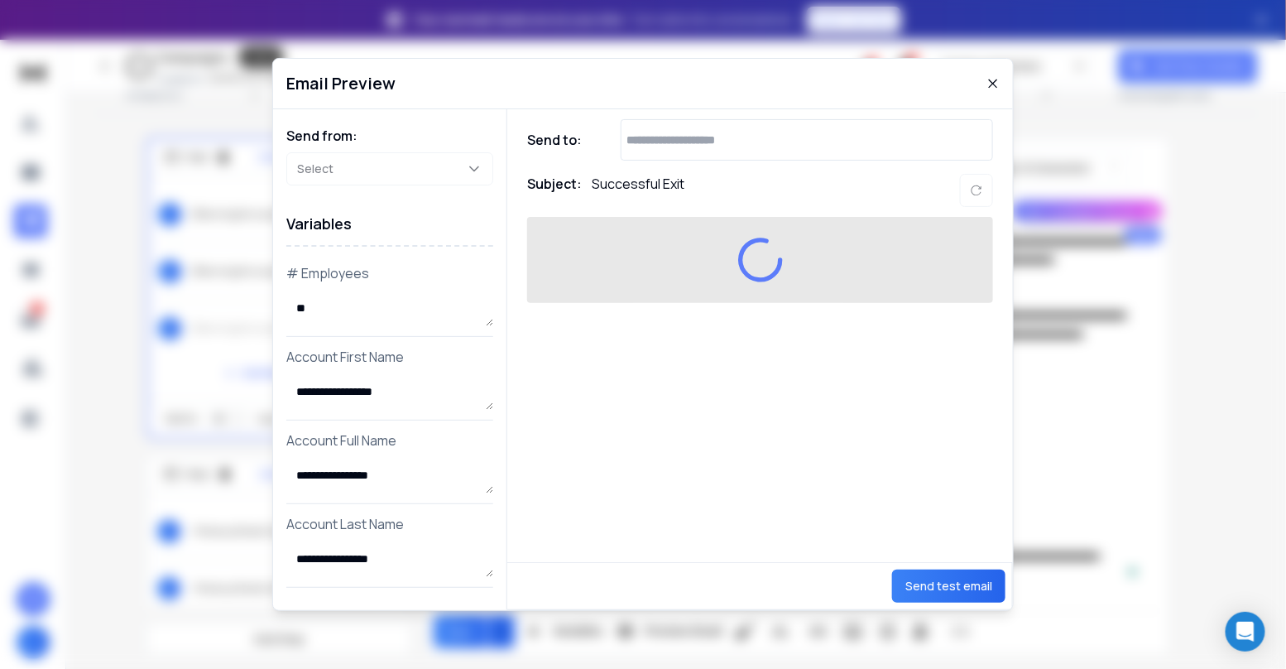
type textarea "**"
type textarea "**********"
type textarea "*******"
type textarea "**********"
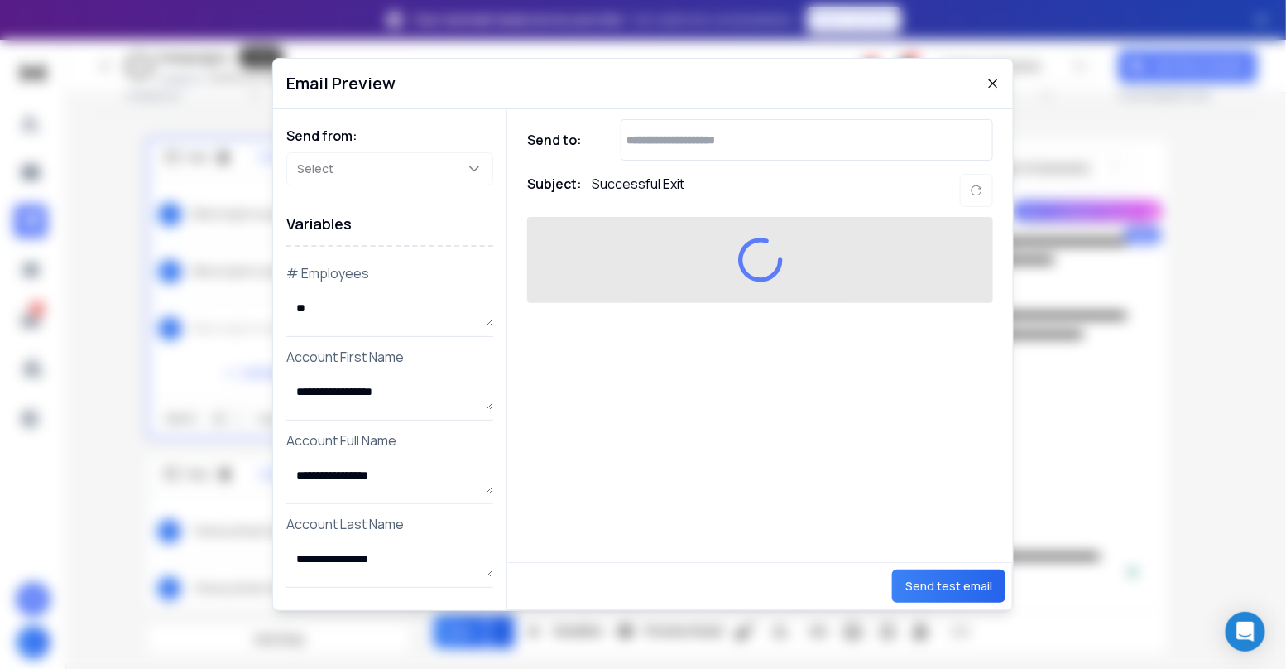
type textarea "******"
type textarea "**********"
type textarea "******"
type textarea "**********"
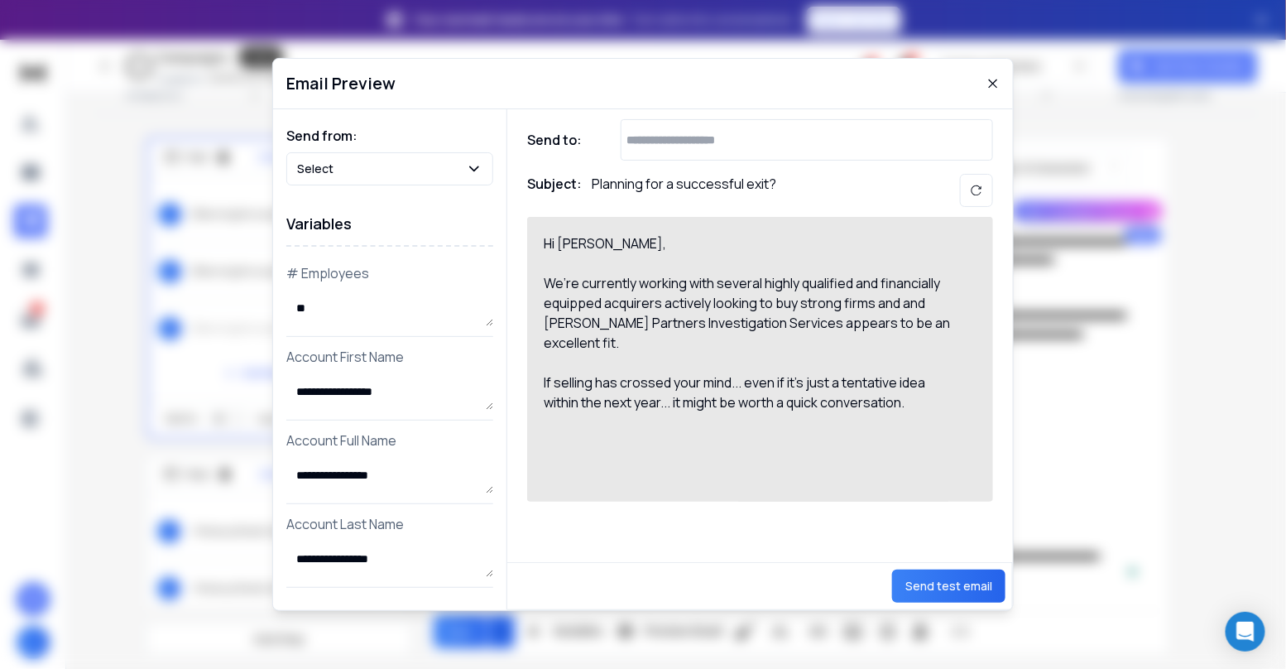
type textarea "****"
type textarea "**********"
type textarea "*******"
type textarea "****"
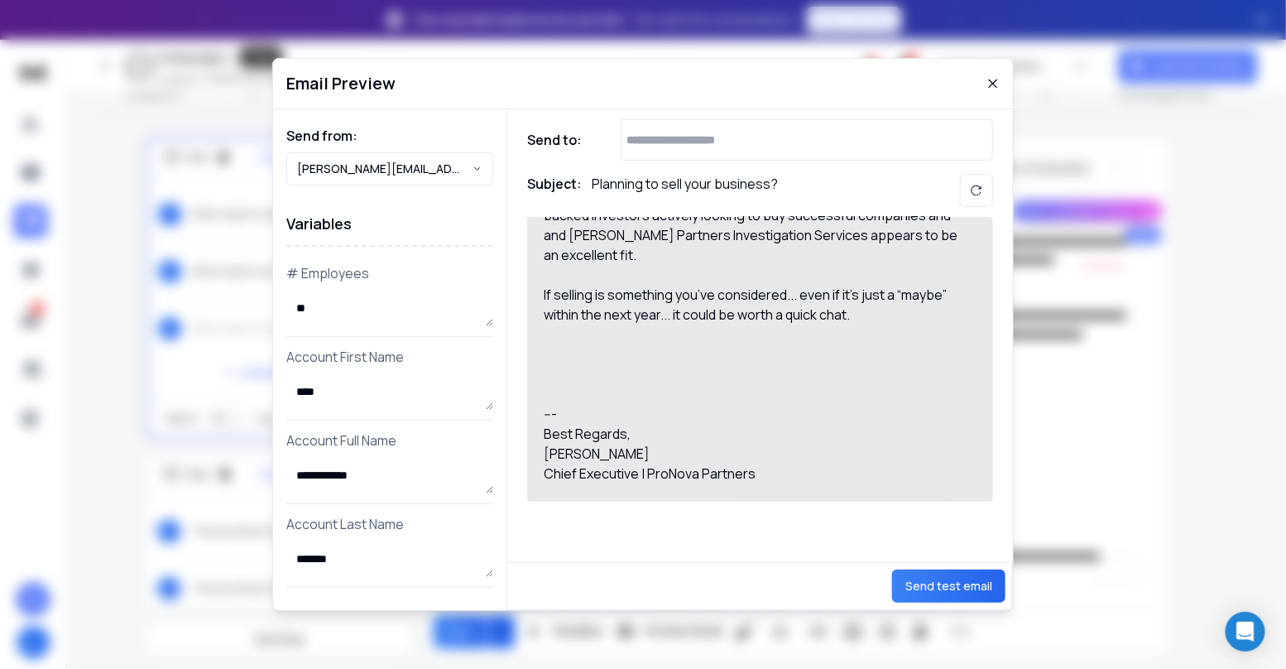
click at [995, 88] on icon at bounding box center [992, 83] width 13 height 13
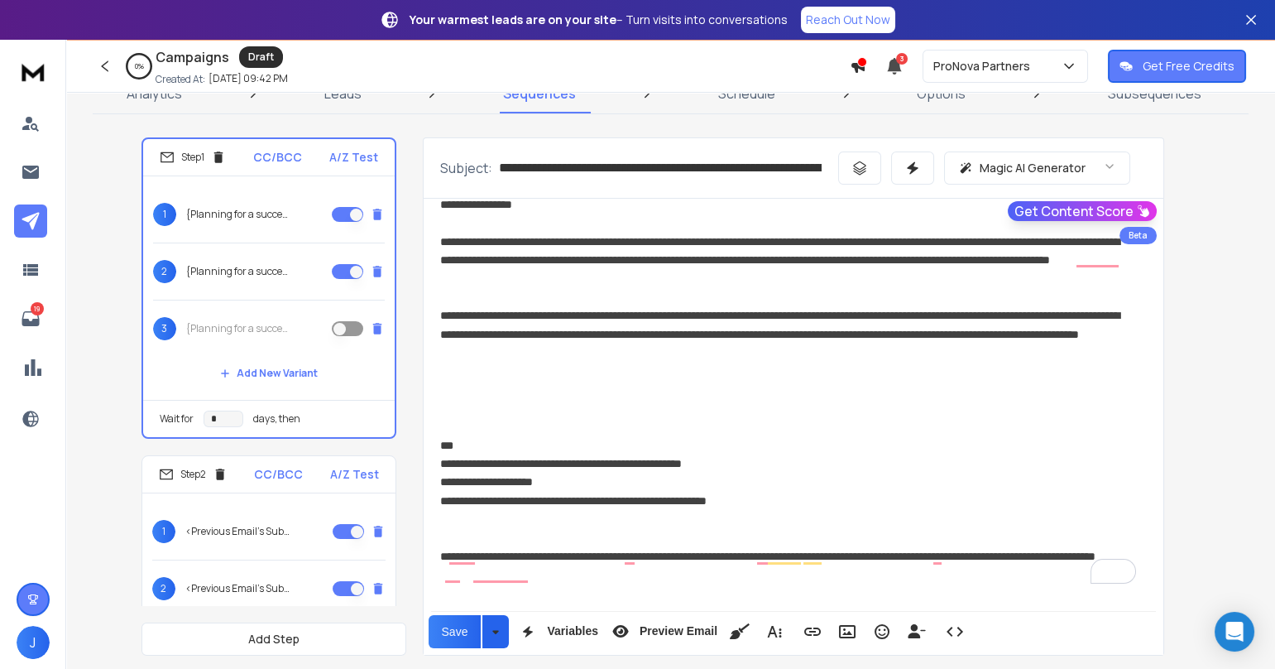
click at [223, 539] on div "1 <Previous Email's Subject>" at bounding box center [221, 531] width 139 height 23
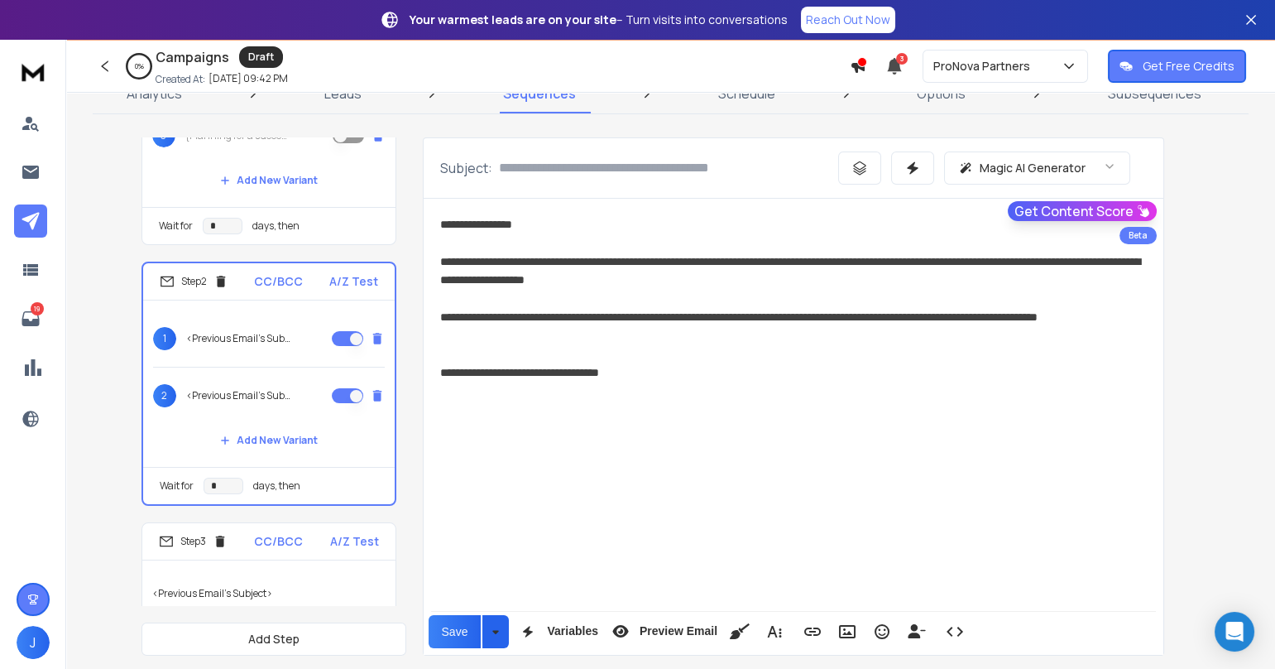
scroll to position [204, 0]
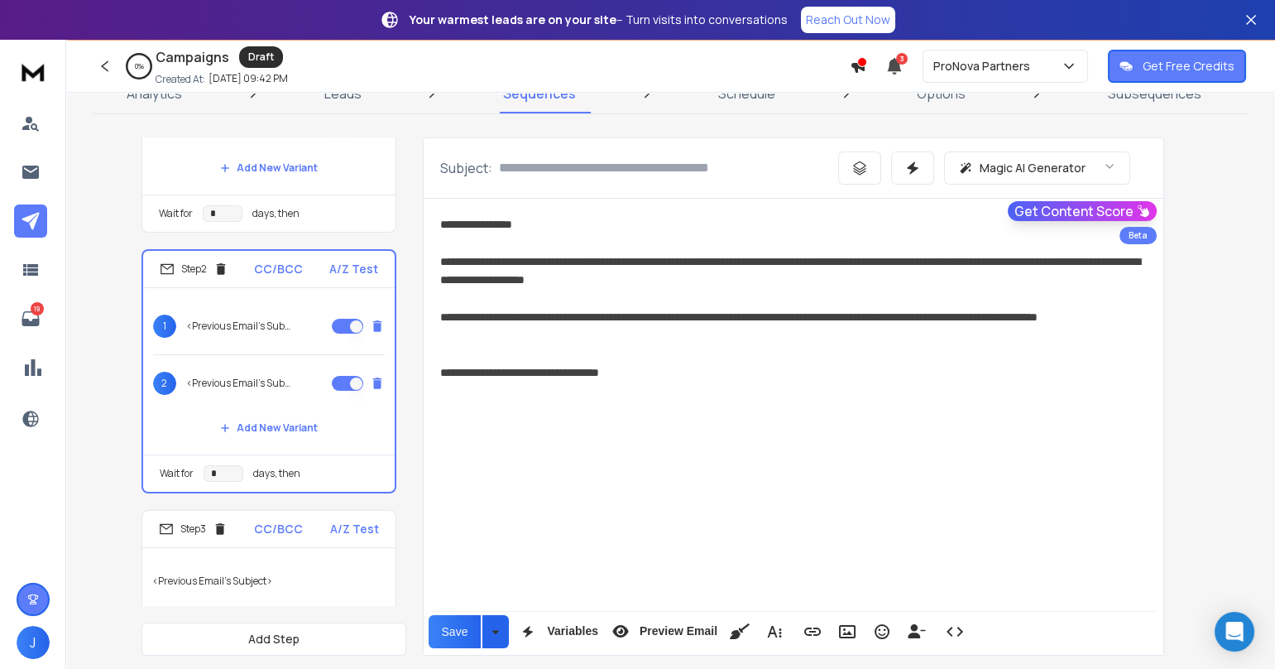
click at [226, 367] on div "2 <Previous Email's Subject>" at bounding box center [269, 383] width 232 height 56
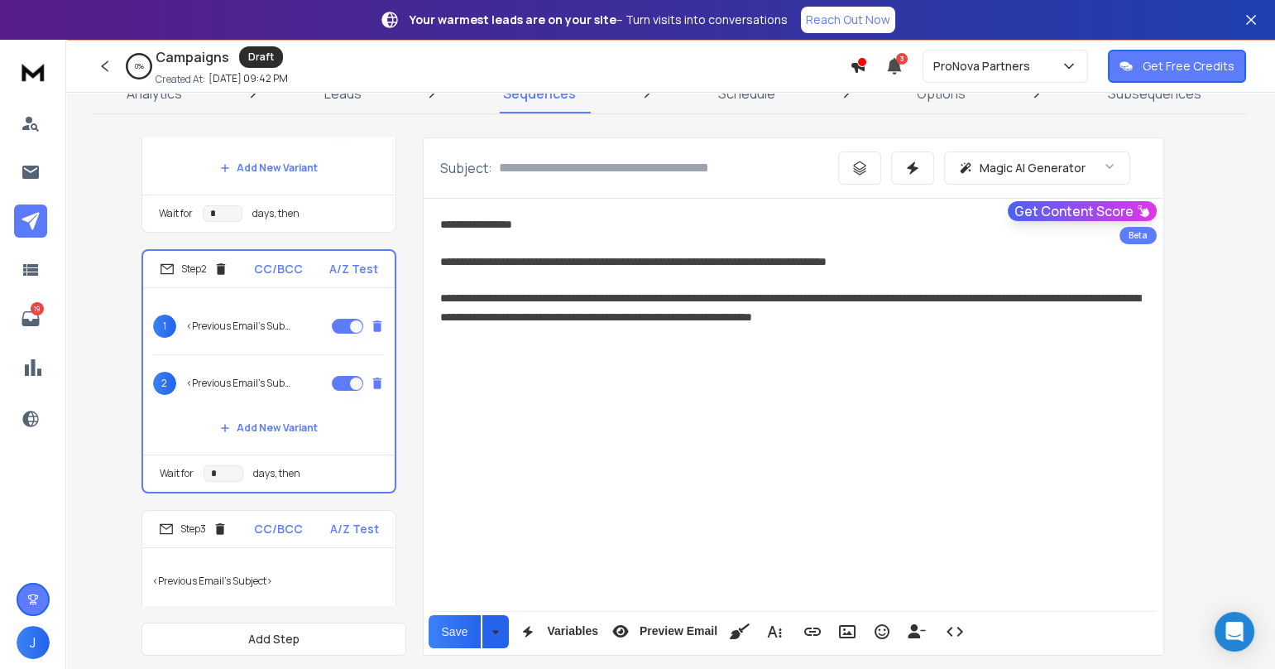
click at [237, 580] on p "<Previous Email's Subject>" at bounding box center [268, 581] width 233 height 46
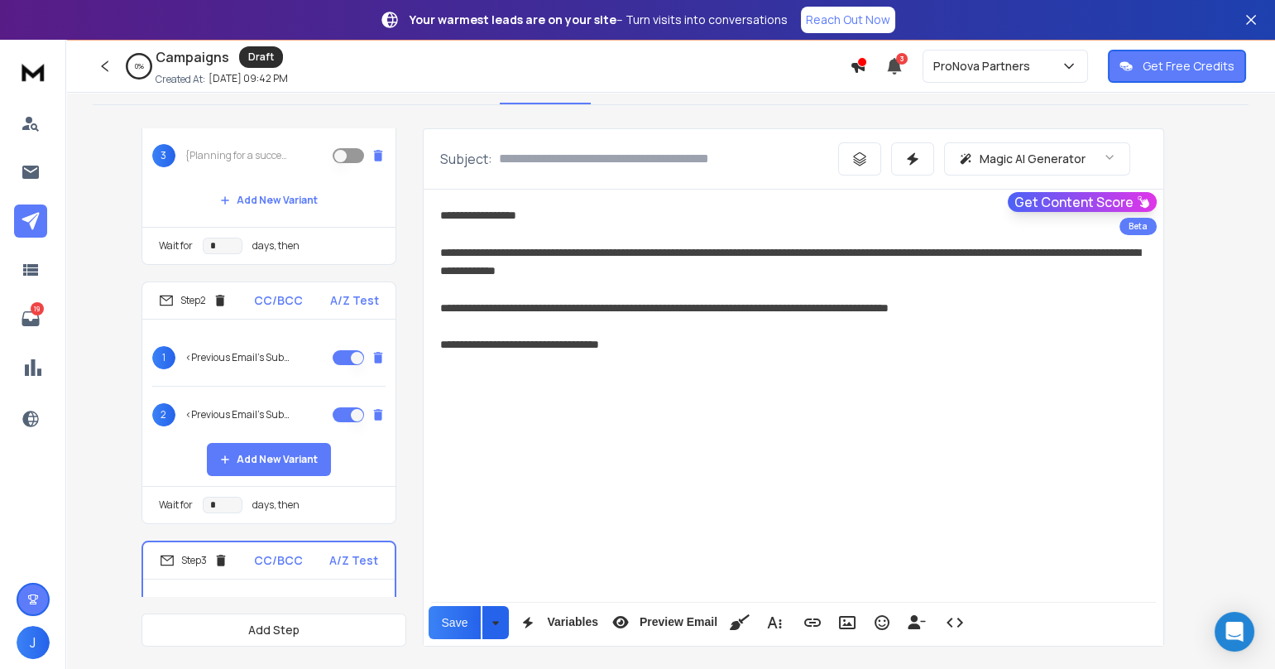
scroll to position [0, 0]
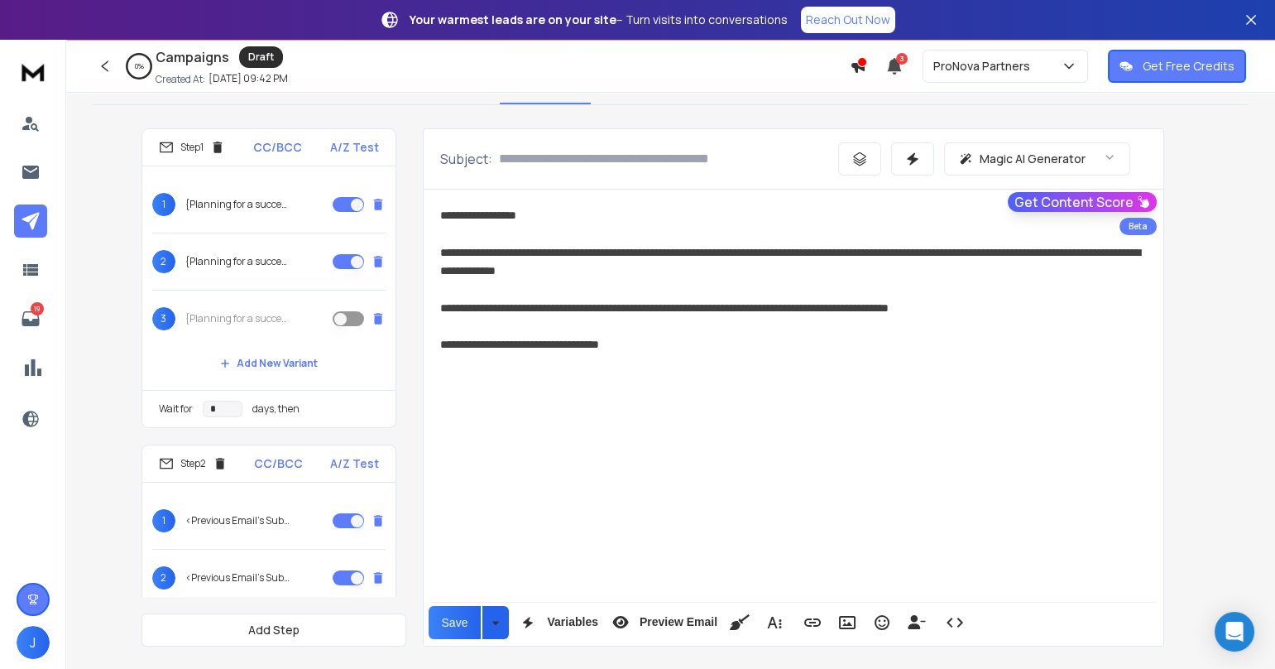
click at [276, 271] on div "2 {Planning for a successful exit?|Planning to sell your business?|Successful E…" at bounding box center [221, 261] width 139 height 23
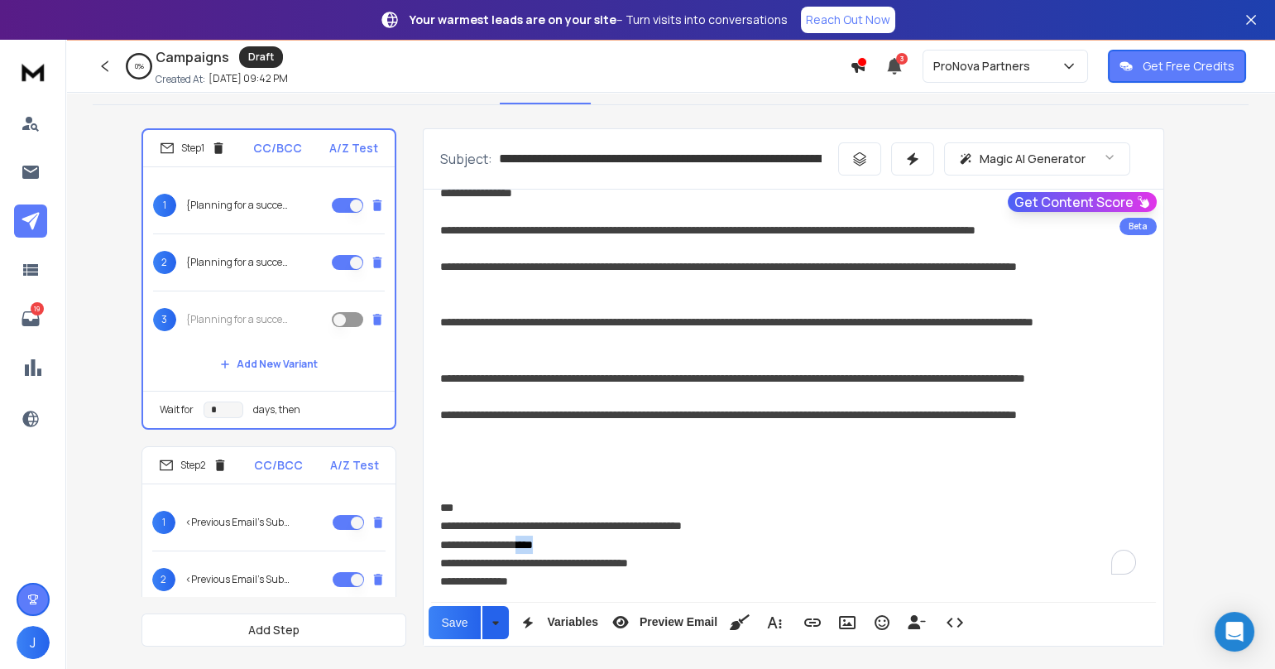
scroll to position [22, 0]
drag, startPoint x: 553, startPoint y: 542, endPoint x: 437, endPoint y: 513, distance: 119.4
click at [437, 513] on div "**********" at bounding box center [794, 389] width 740 height 401
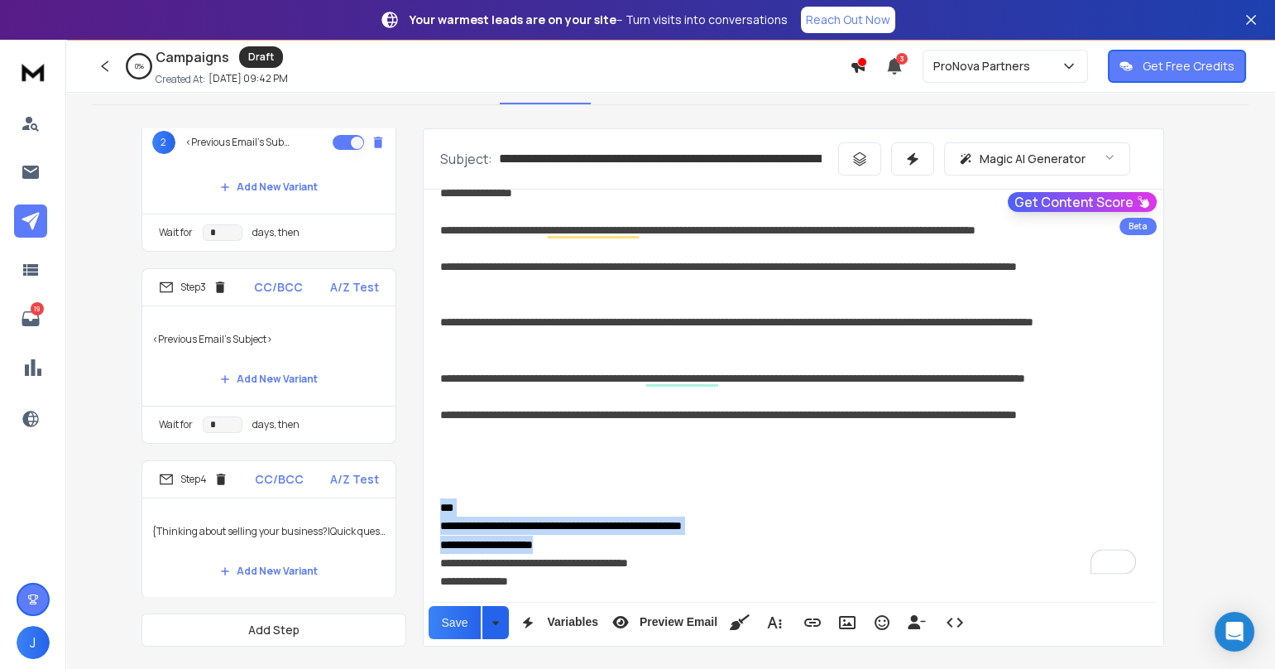
click at [239, 529] on p "{Thinking about selling your business?|Quick question about your exit plan|Stra…" at bounding box center [268, 531] width 233 height 46
type input "**********"
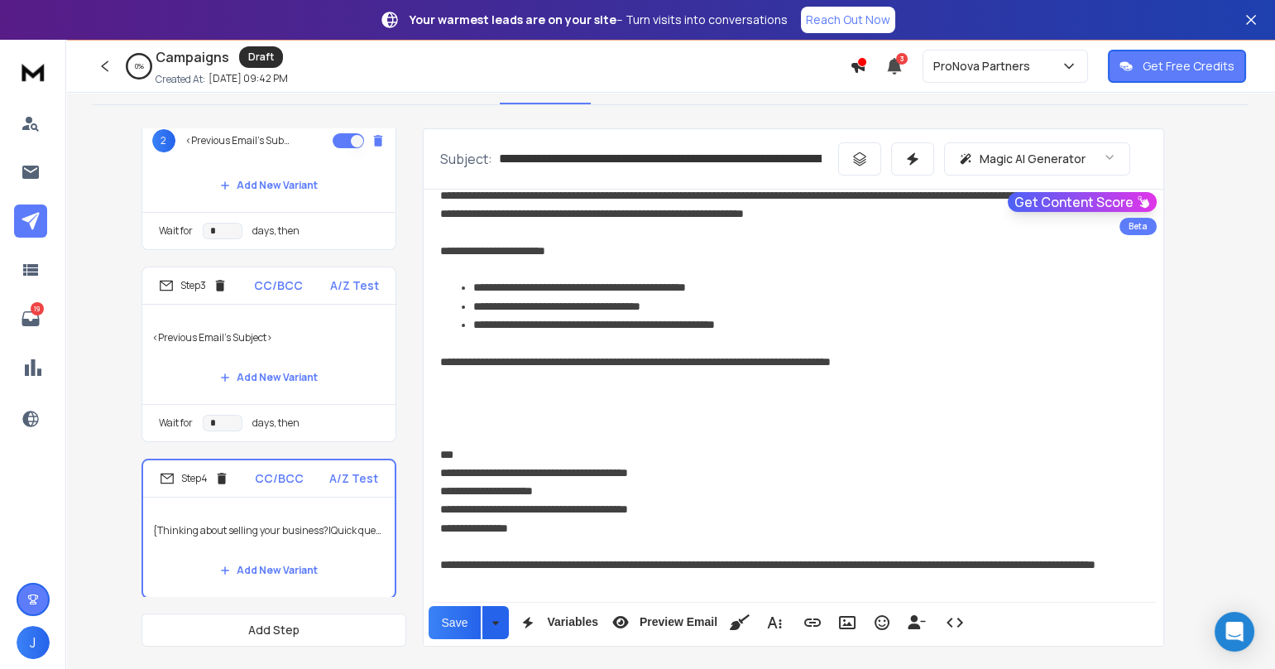
scroll to position [76, 0]
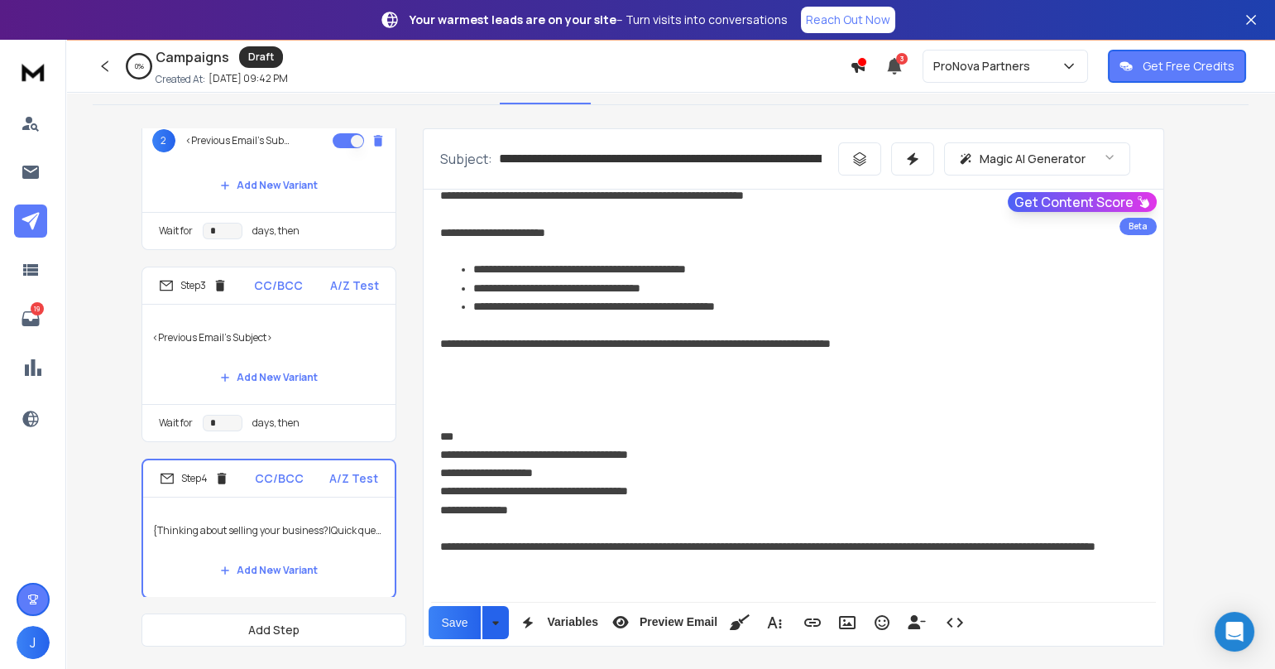
click at [319, 338] on p "<Previous Email's Subject>" at bounding box center [268, 337] width 233 height 46
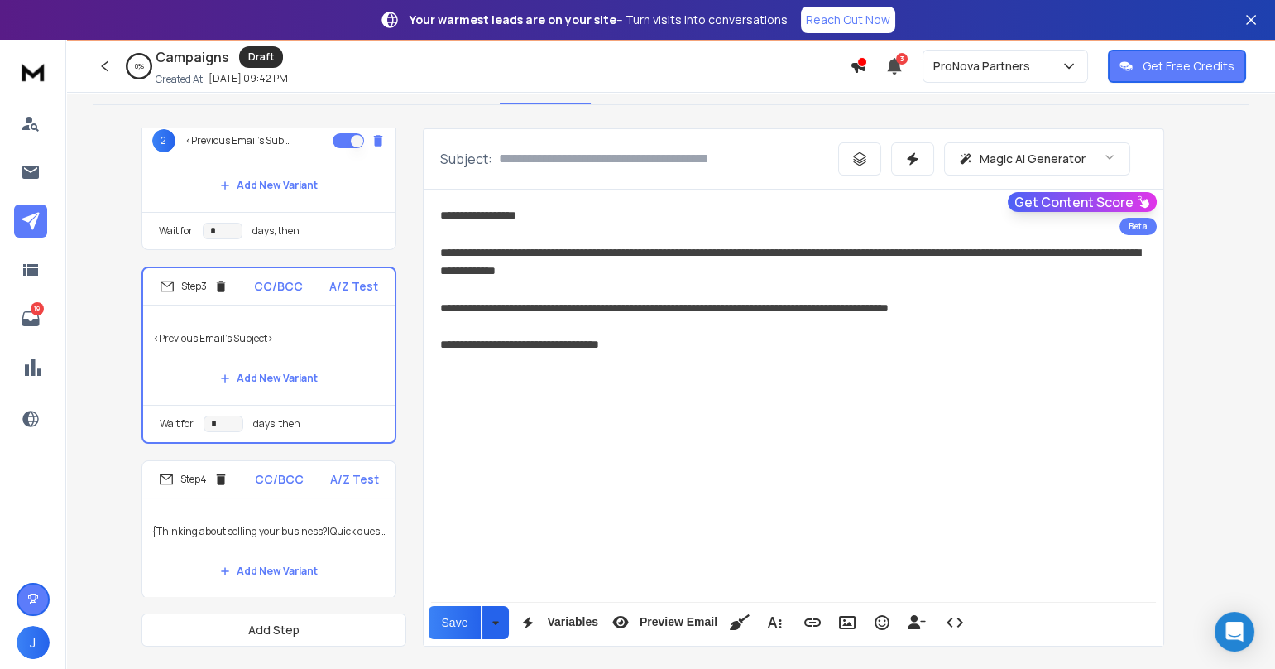
click at [707, 391] on div "**********" at bounding box center [794, 389] width 740 height 401
click at [455, 417] on div "**********" at bounding box center [793, 419] width 707 height 18
click at [771, 436] on div "**********" at bounding box center [793, 437] width 707 height 18
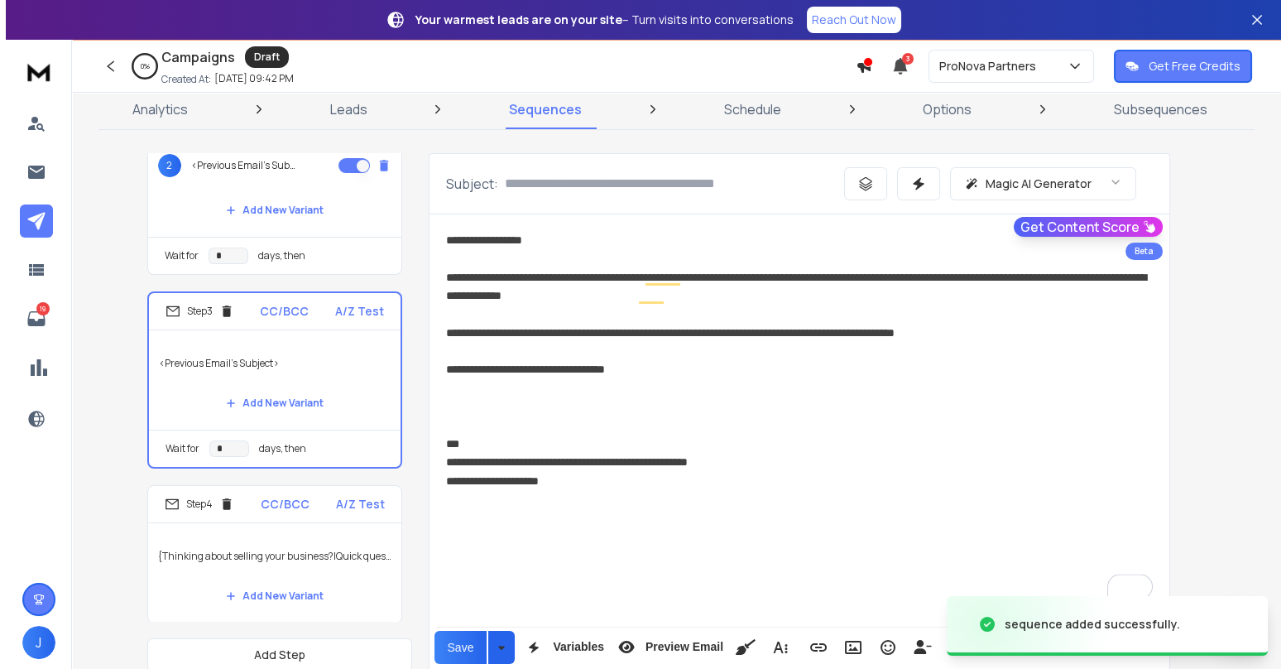
scroll to position [0, 0]
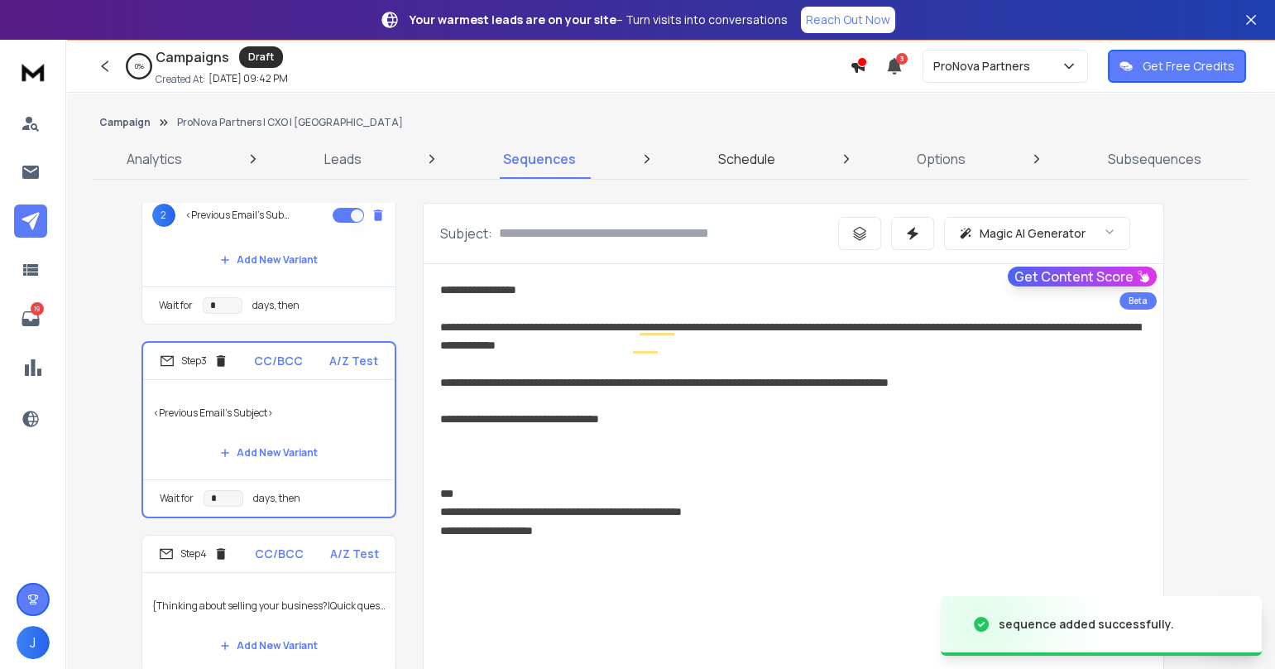
click at [756, 174] on link "Schedule" at bounding box center [746, 159] width 77 height 40
click at [757, 158] on p "Schedule" at bounding box center [746, 159] width 57 height 20
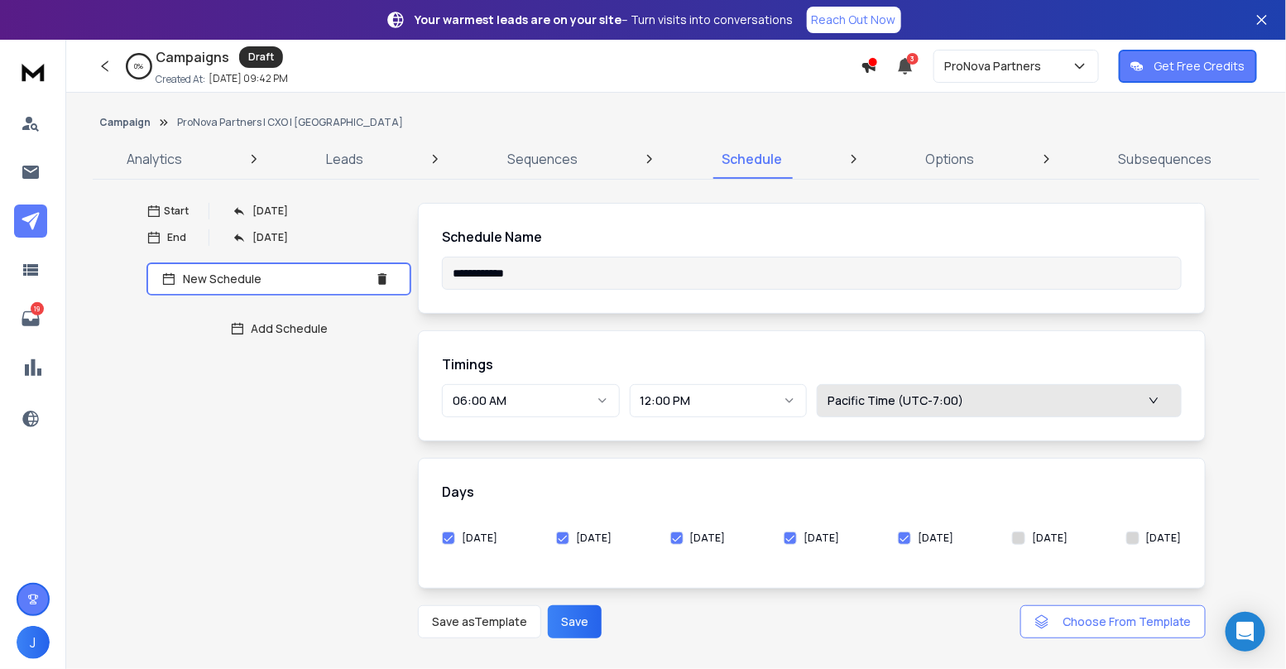
click at [871, 392] on p "Pacific Time (UTC-7:00)" at bounding box center [898, 400] width 142 height 17
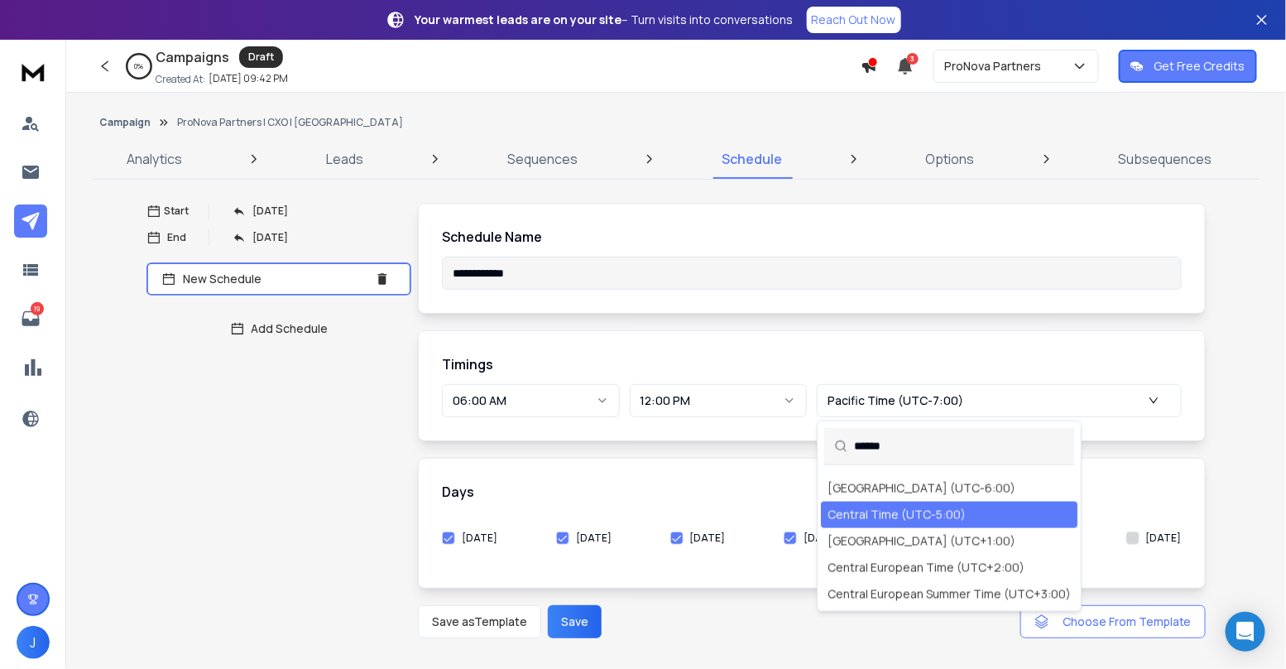
type input "******"
click at [919, 519] on div "Central Time (UTC-5:00)" at bounding box center [896, 514] width 138 height 17
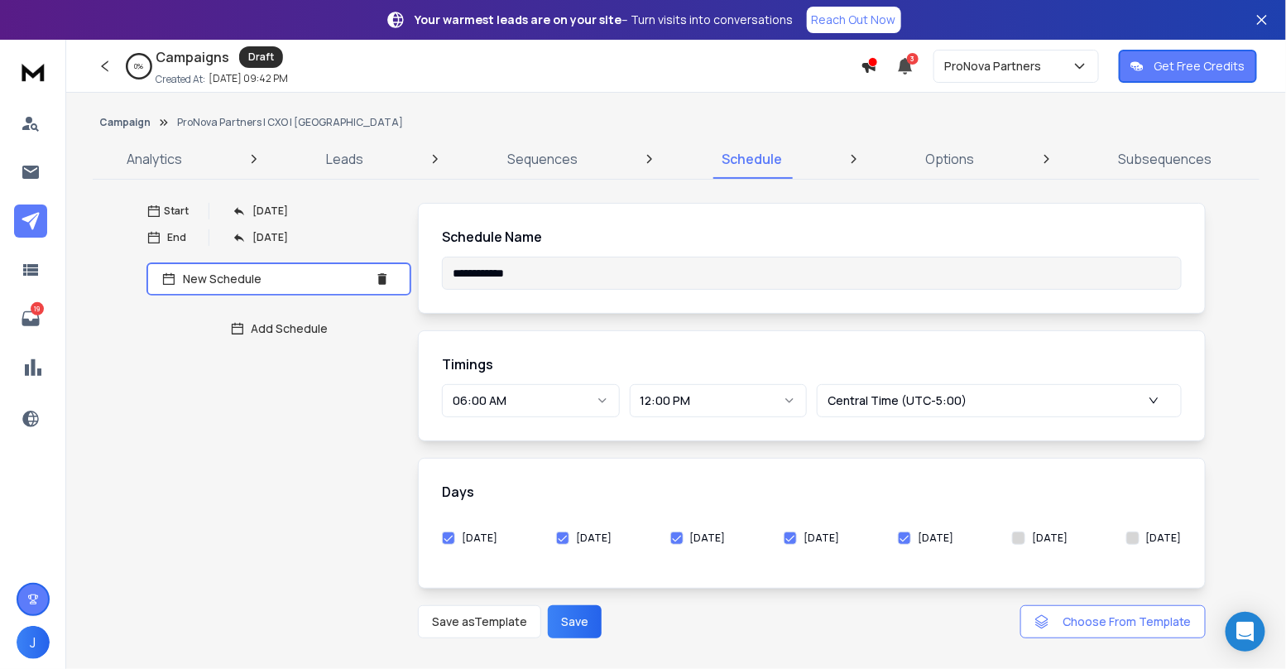
click at [567, 616] on button "Save" at bounding box center [575, 621] width 54 height 33
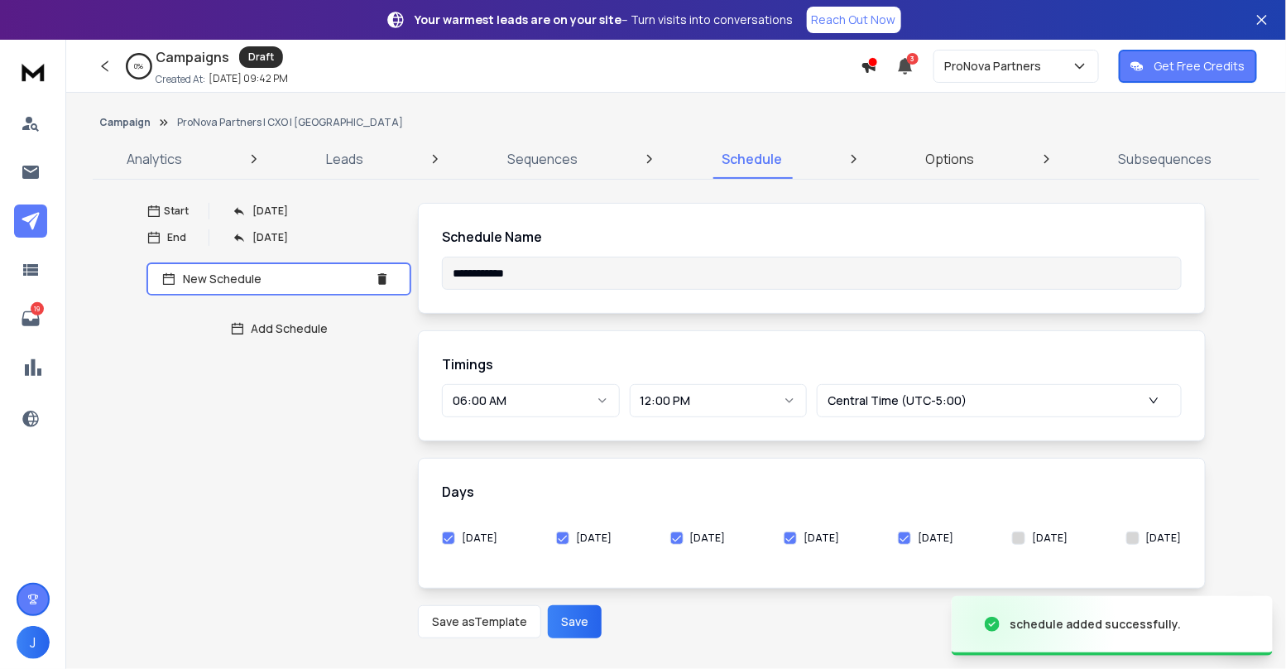
click at [969, 162] on p "Options" at bounding box center [950, 159] width 49 height 20
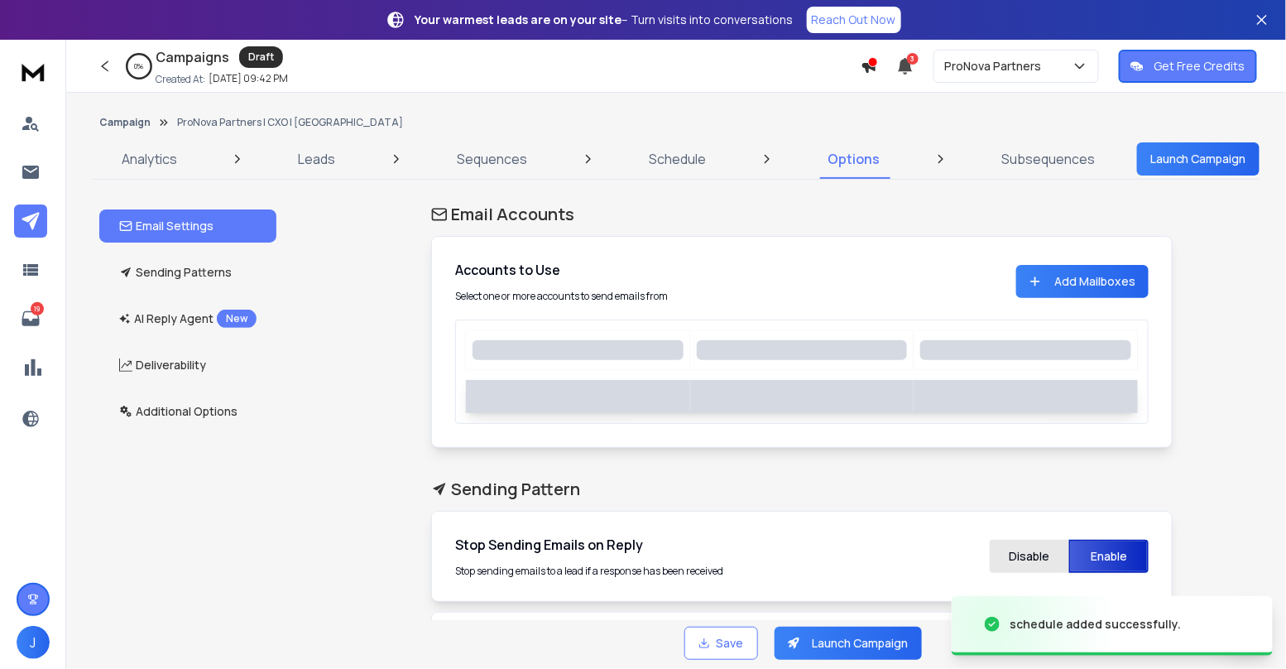
click at [1205, 247] on div "Email Accounts Accounts to Use Select one or more accounts to send emails from …" at bounding box center [812, 411] width 1018 height 417
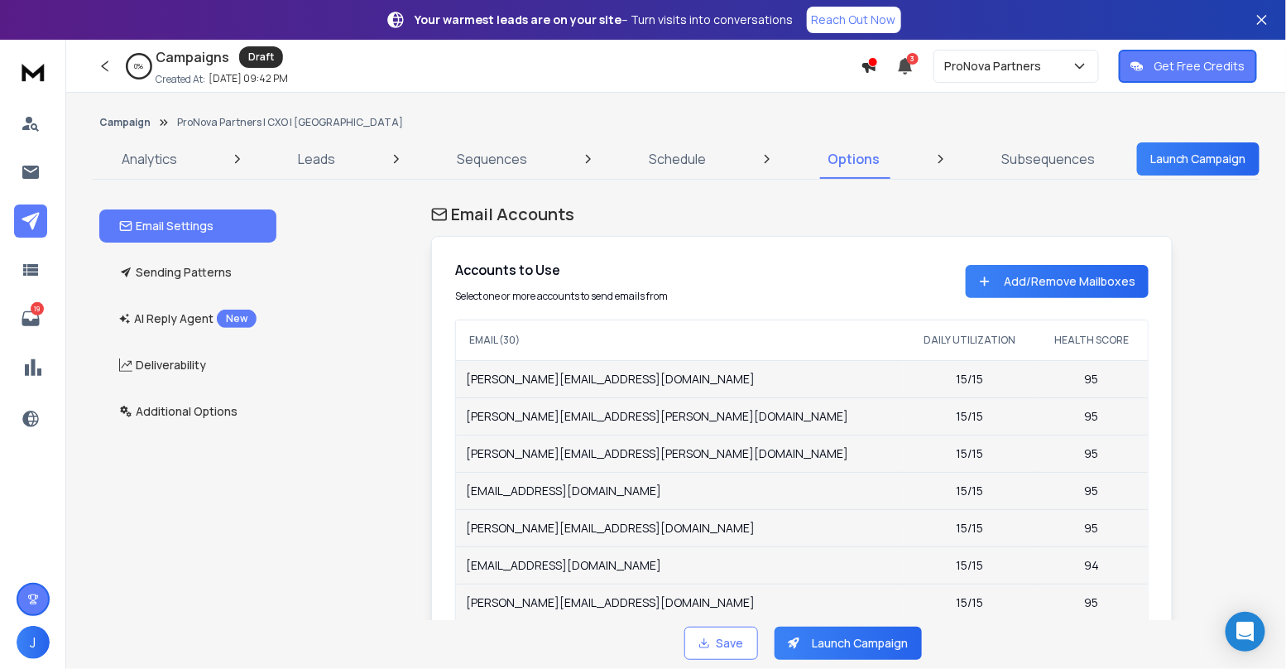
click at [1201, 273] on div "Email Accounts Accounts to Use Select one or more accounts to send emails from …" at bounding box center [812, 411] width 1018 height 417
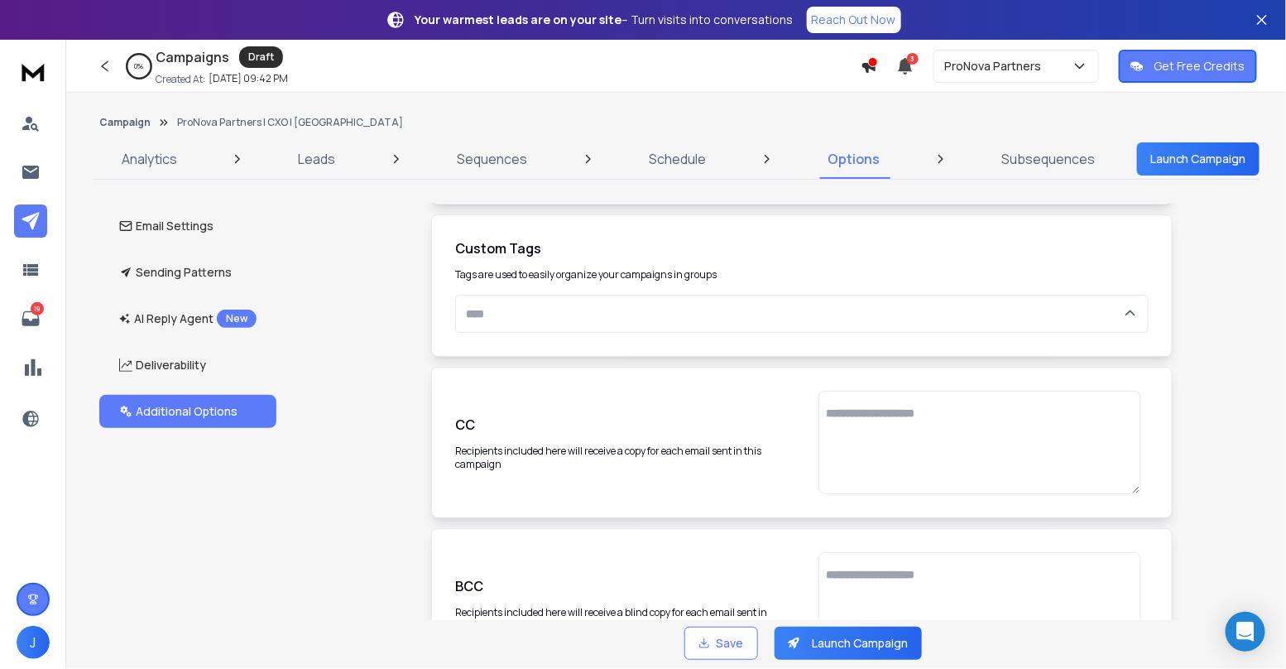
scroll to position [3260, 0]
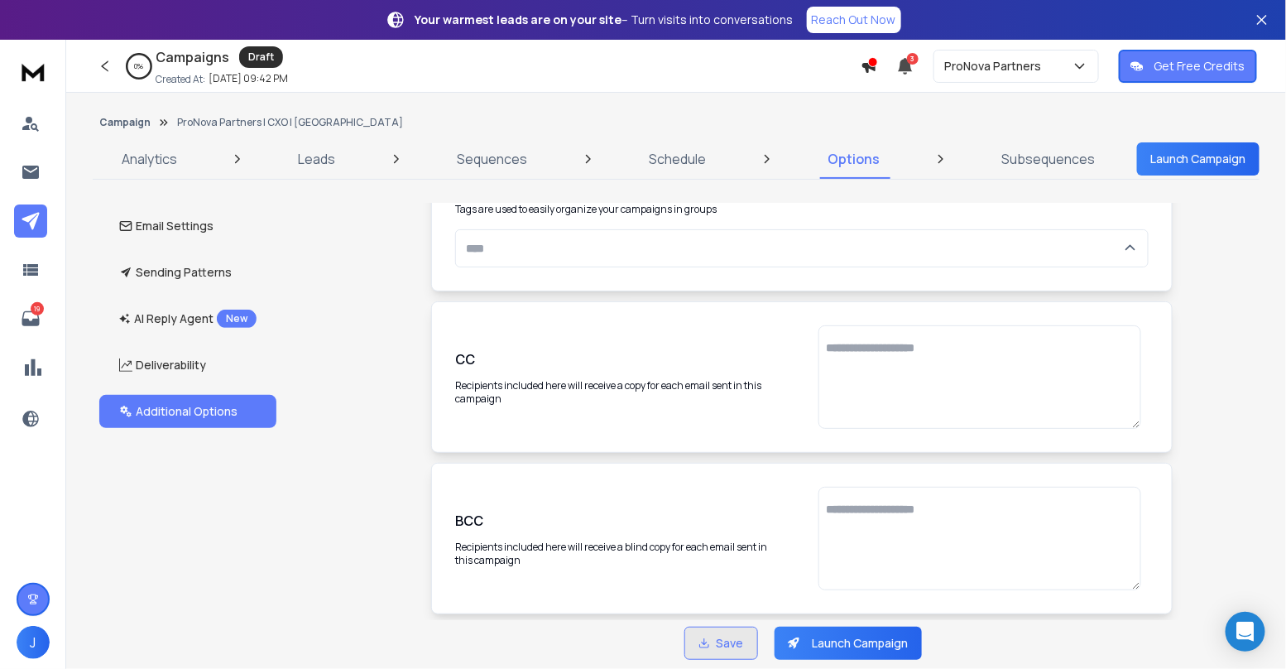
click at [717, 630] on button "Save" at bounding box center [721, 642] width 74 height 33
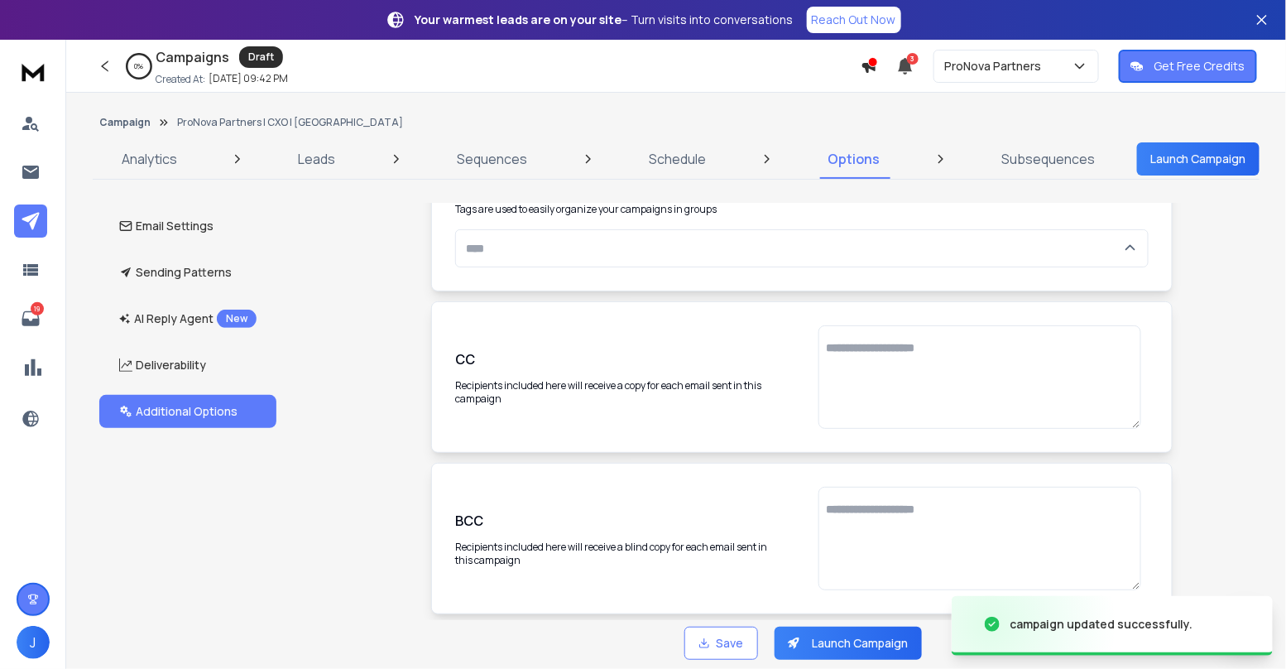
click at [868, 640] on button "Launch Campaign" at bounding box center [848, 642] width 147 height 33
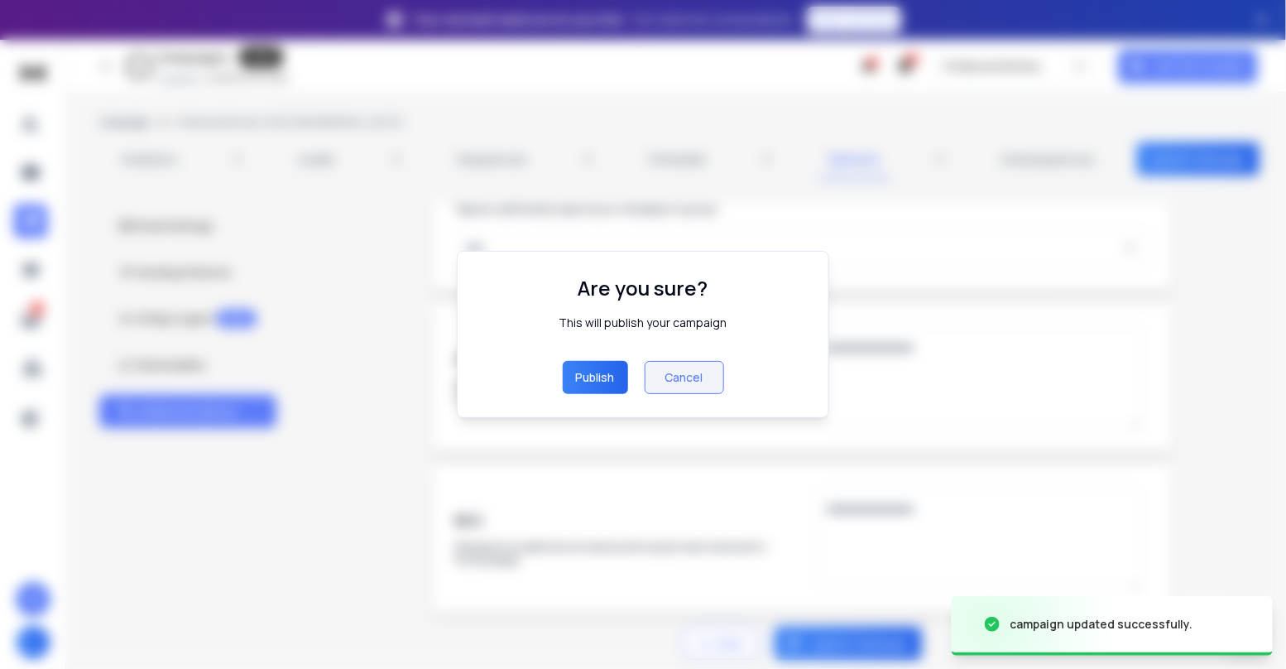
click at [597, 376] on button "Publish" at bounding box center [595, 377] width 65 height 33
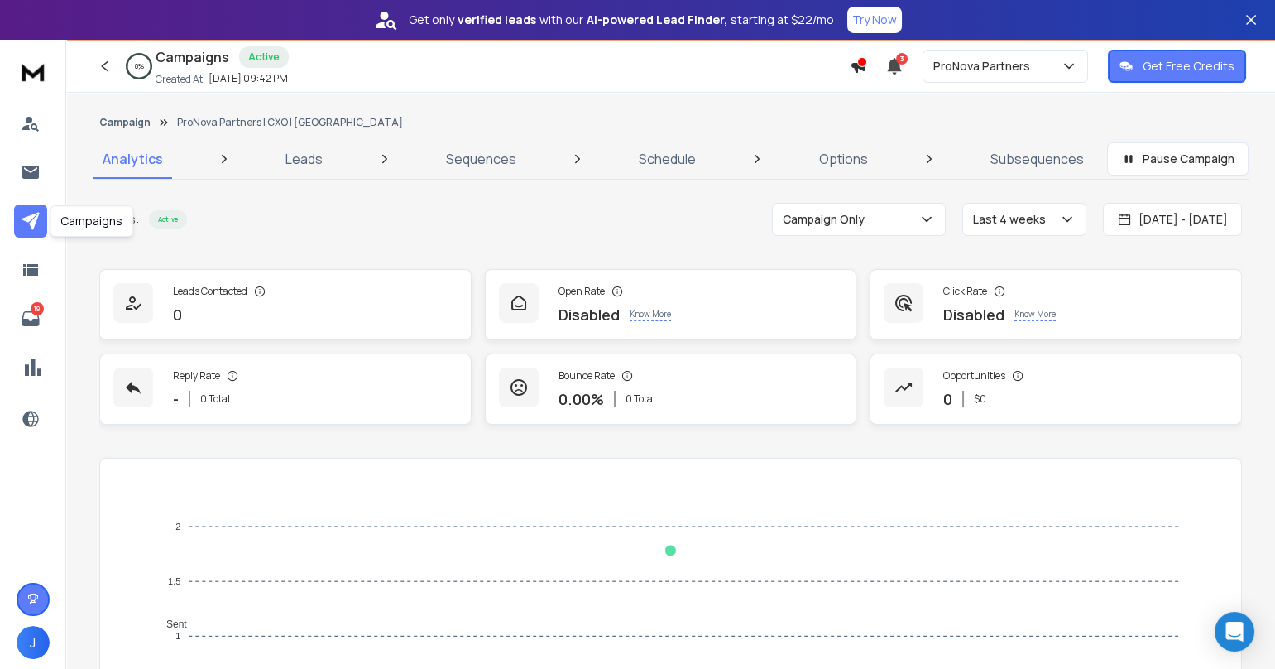
click at [26, 219] on icon at bounding box center [30, 220] width 17 height 17
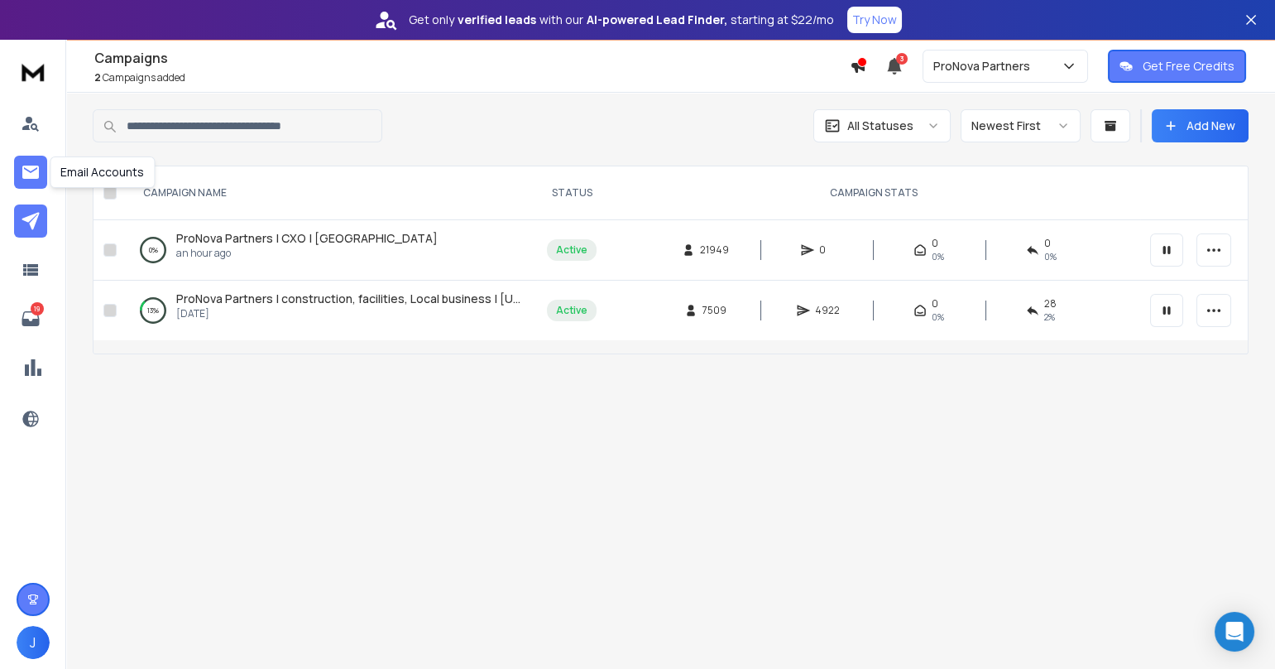
click at [39, 172] on icon at bounding box center [31, 172] width 20 height 20
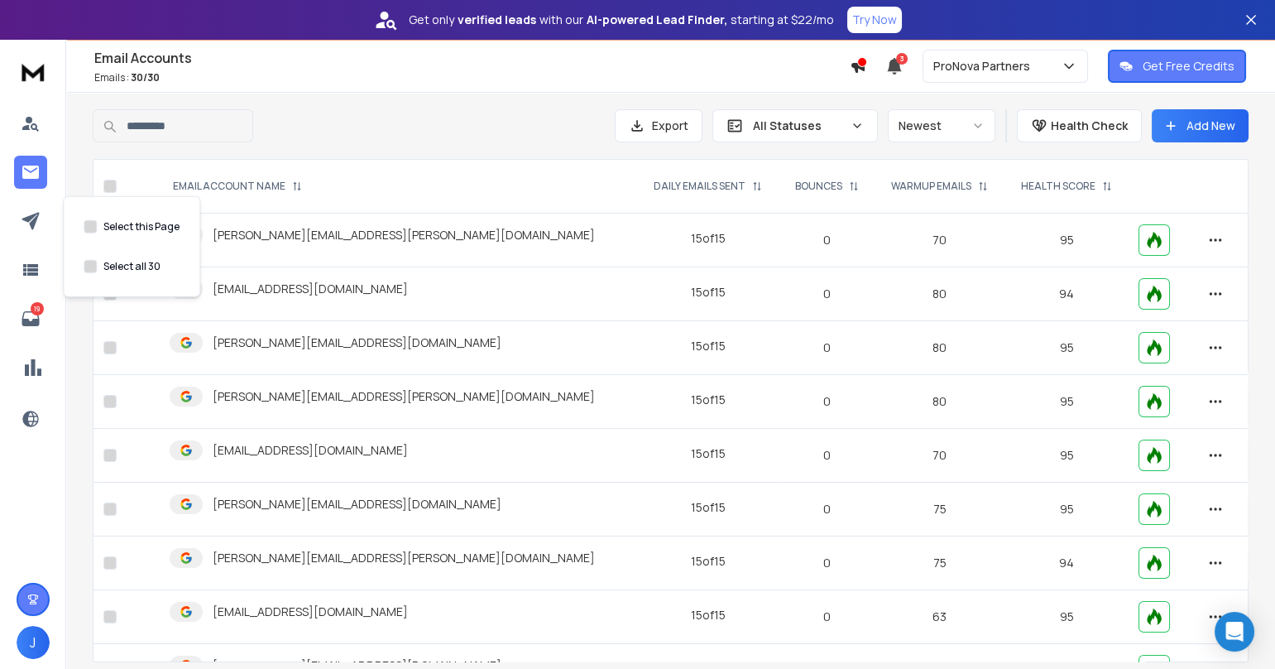
click at [87, 265] on button "Select this Page" at bounding box center [90, 266] width 13 height 13
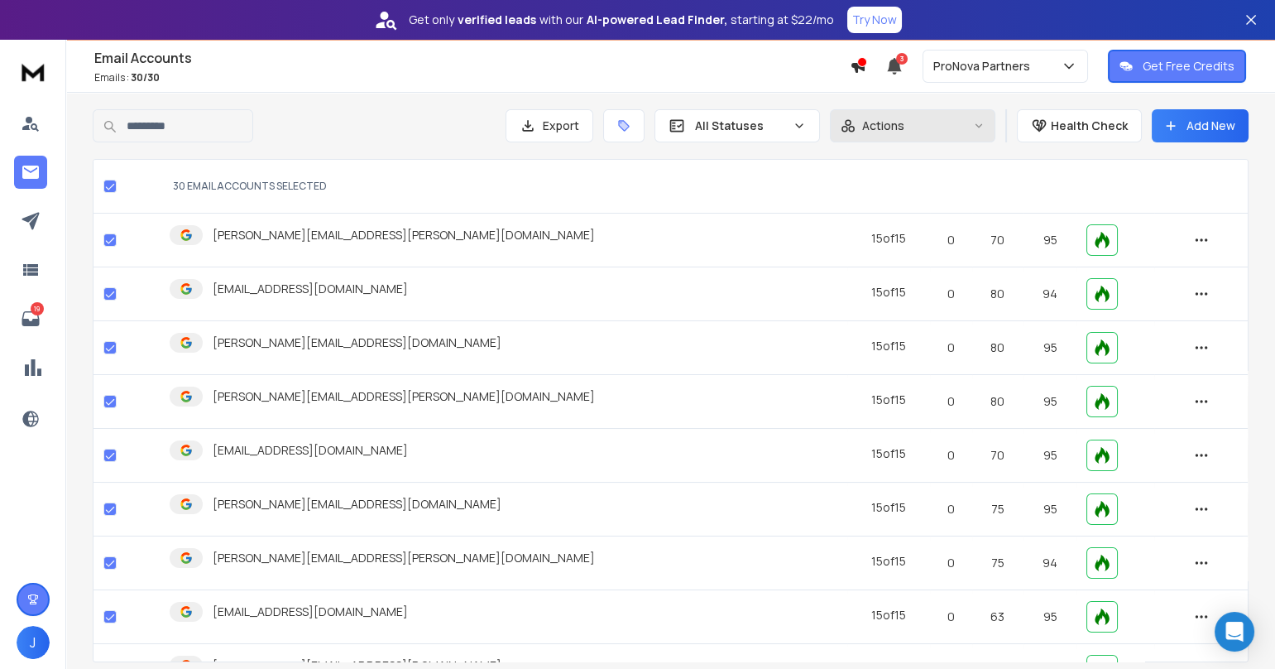
click at [851, 131] on icon "button" at bounding box center [848, 125] width 15 height 15
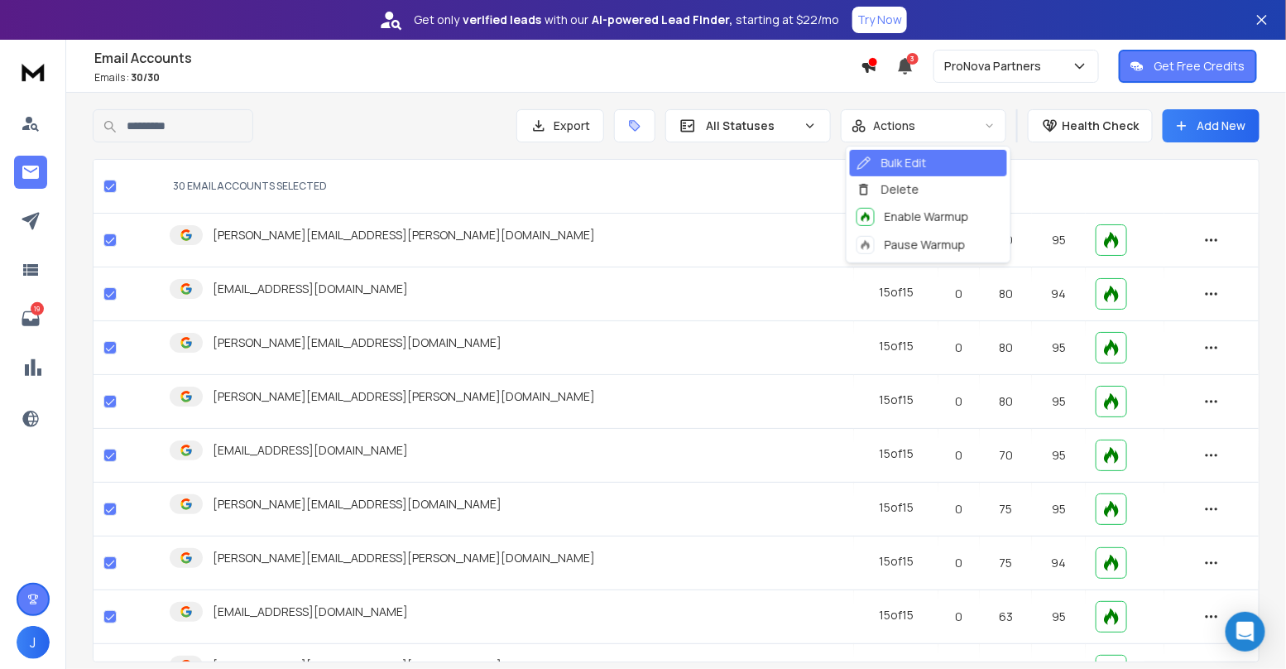
click at [874, 170] on div "Bulk Edit" at bounding box center [891, 163] width 70 height 17
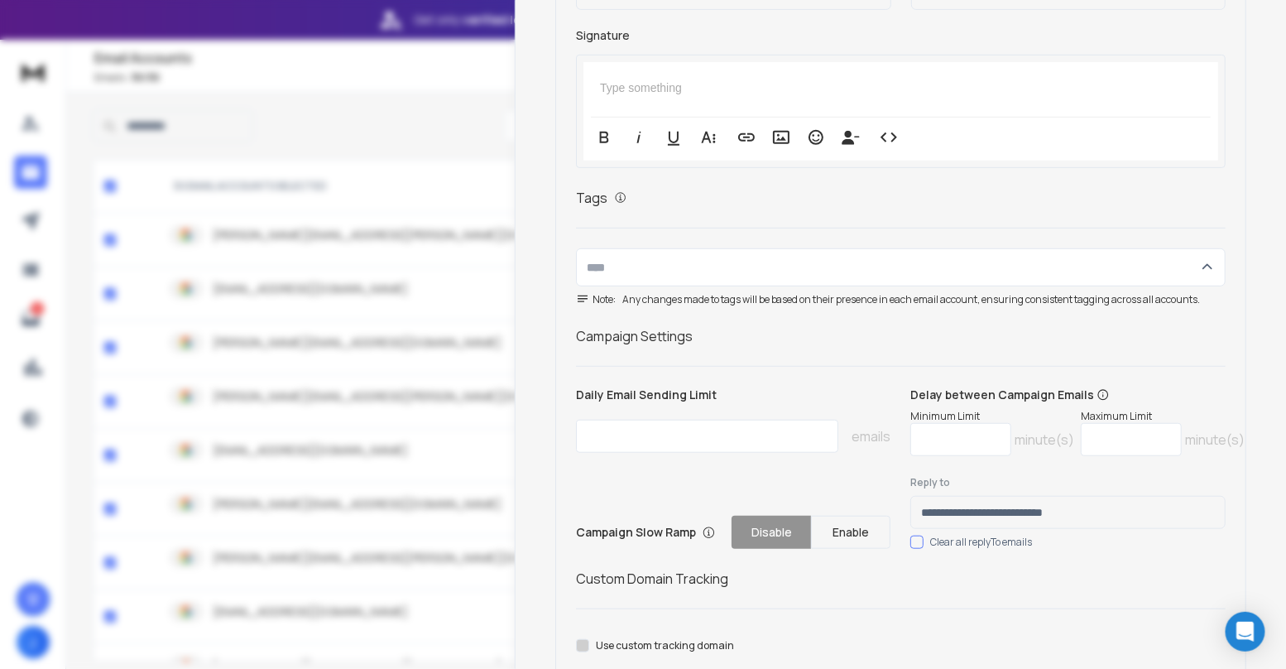
scroll to position [216, 0]
click at [626, 436] on input "number" at bounding box center [707, 435] width 263 height 33
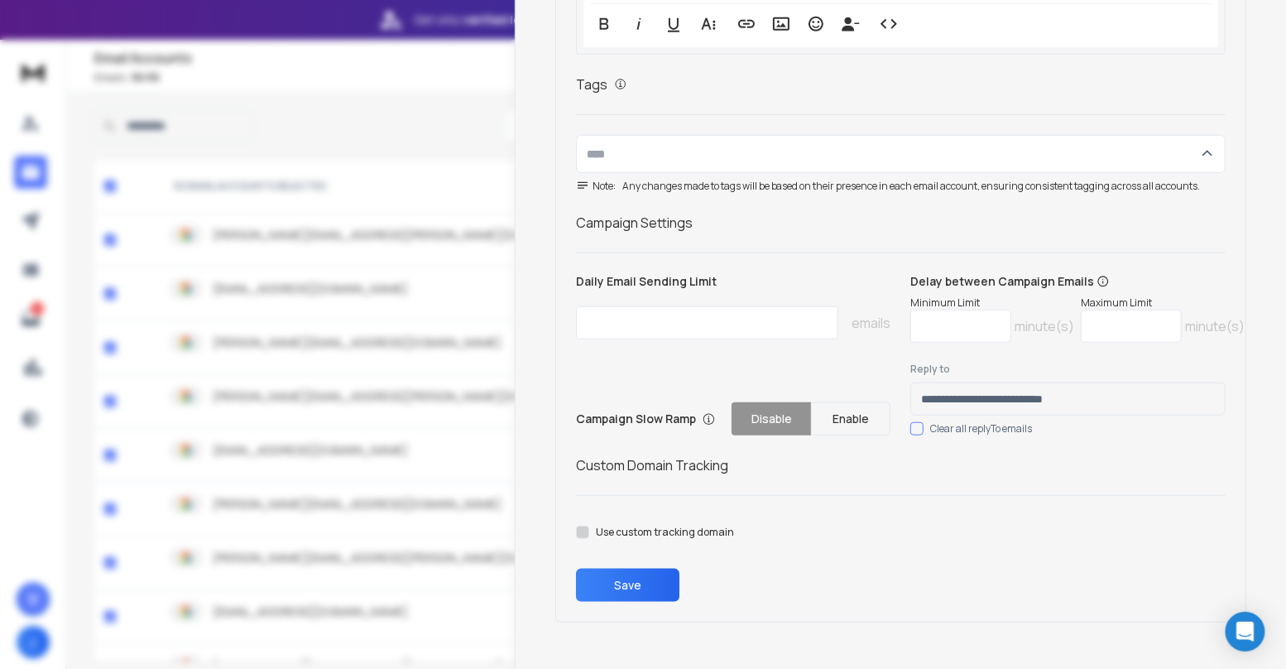
type input "**"
click at [637, 575] on button "Save" at bounding box center [627, 584] width 103 height 33
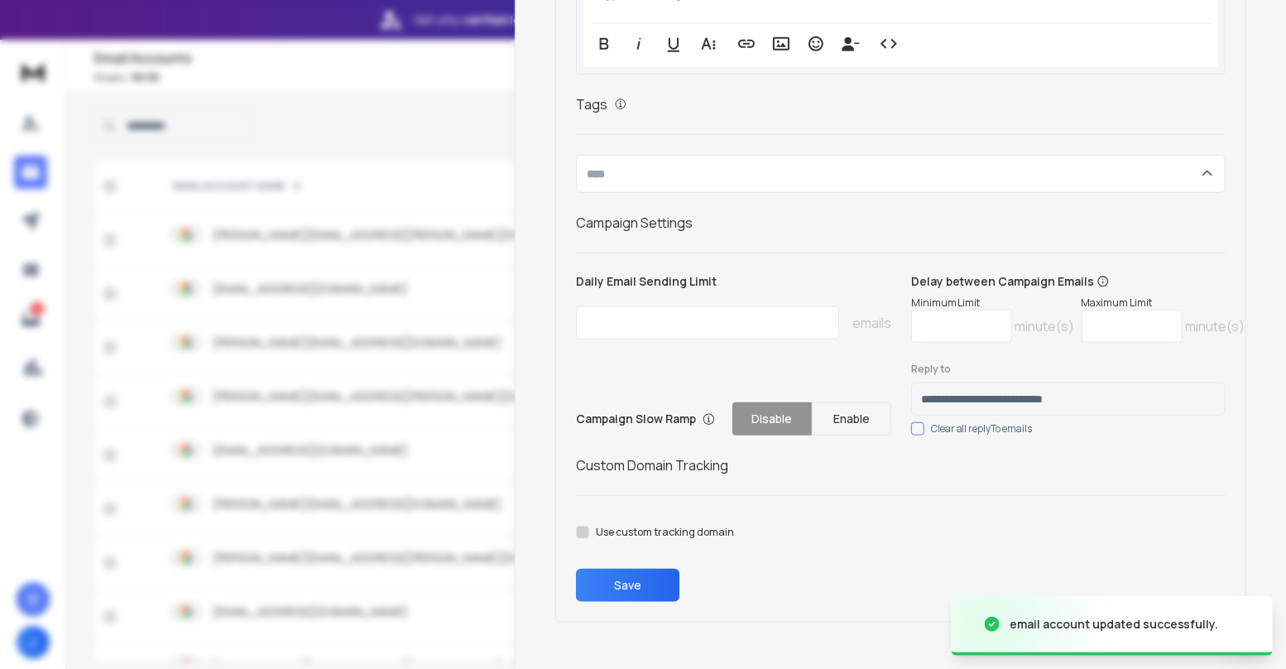
scroll to position [319, 0]
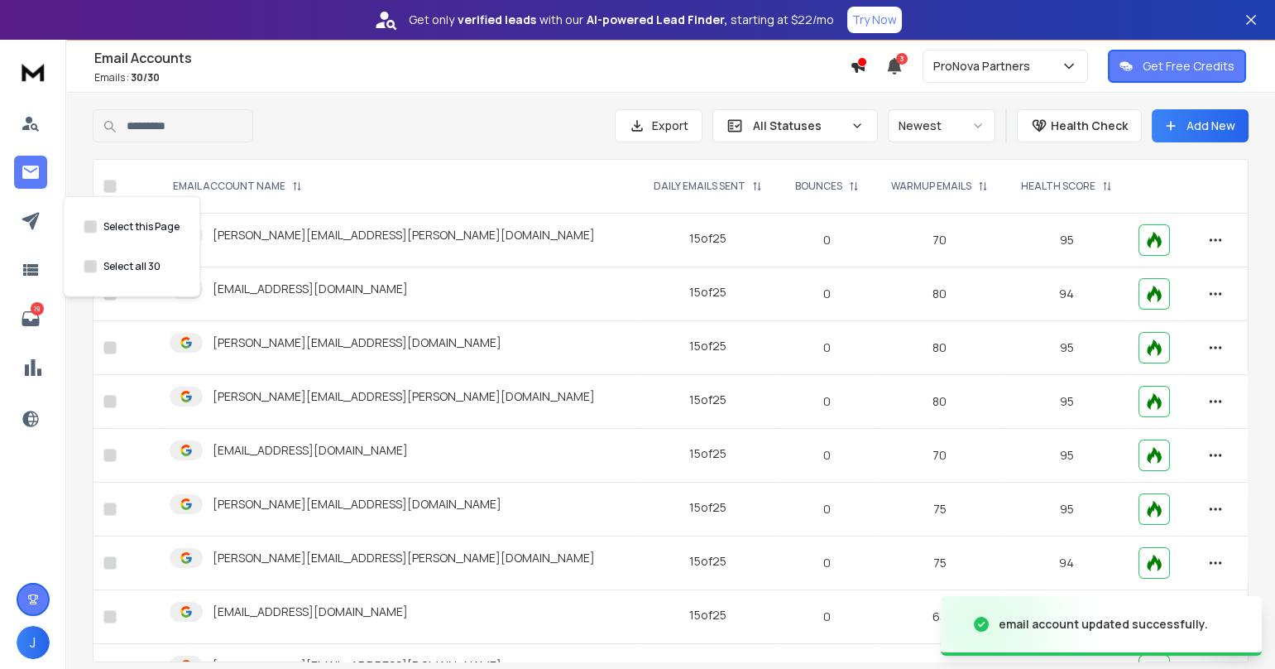
click at [89, 265] on button "Select this Page" at bounding box center [90, 266] width 13 height 13
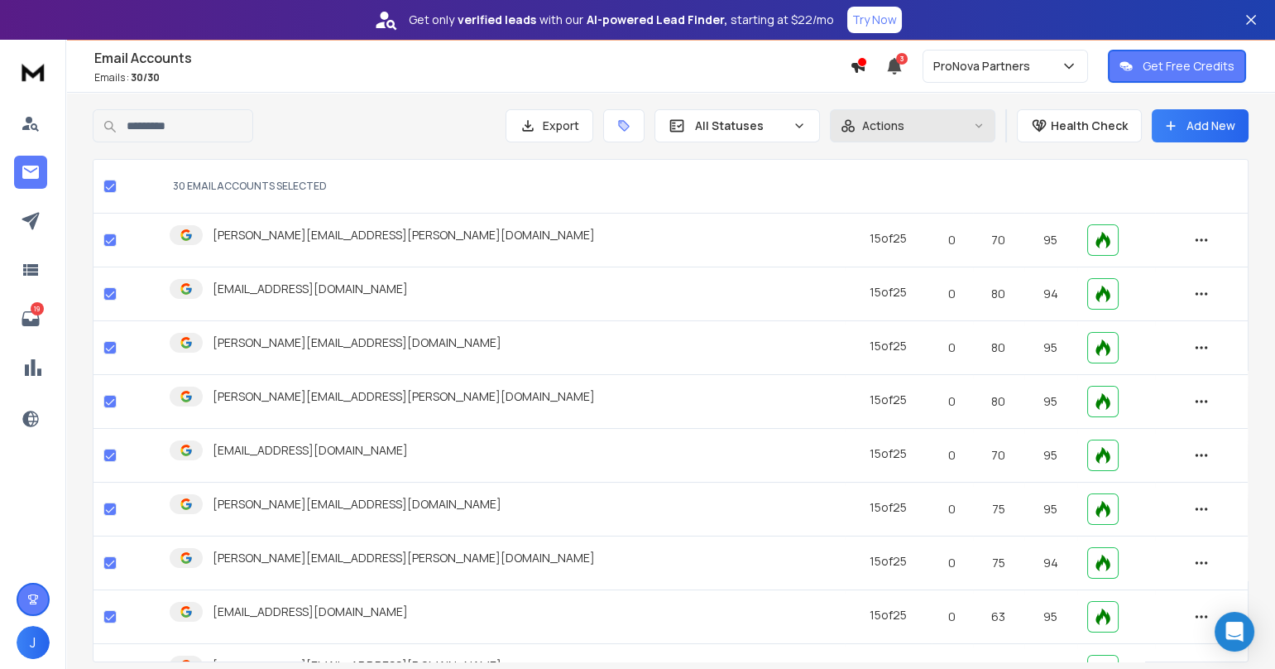
click at [904, 125] on p "Actions" at bounding box center [883, 126] width 42 height 17
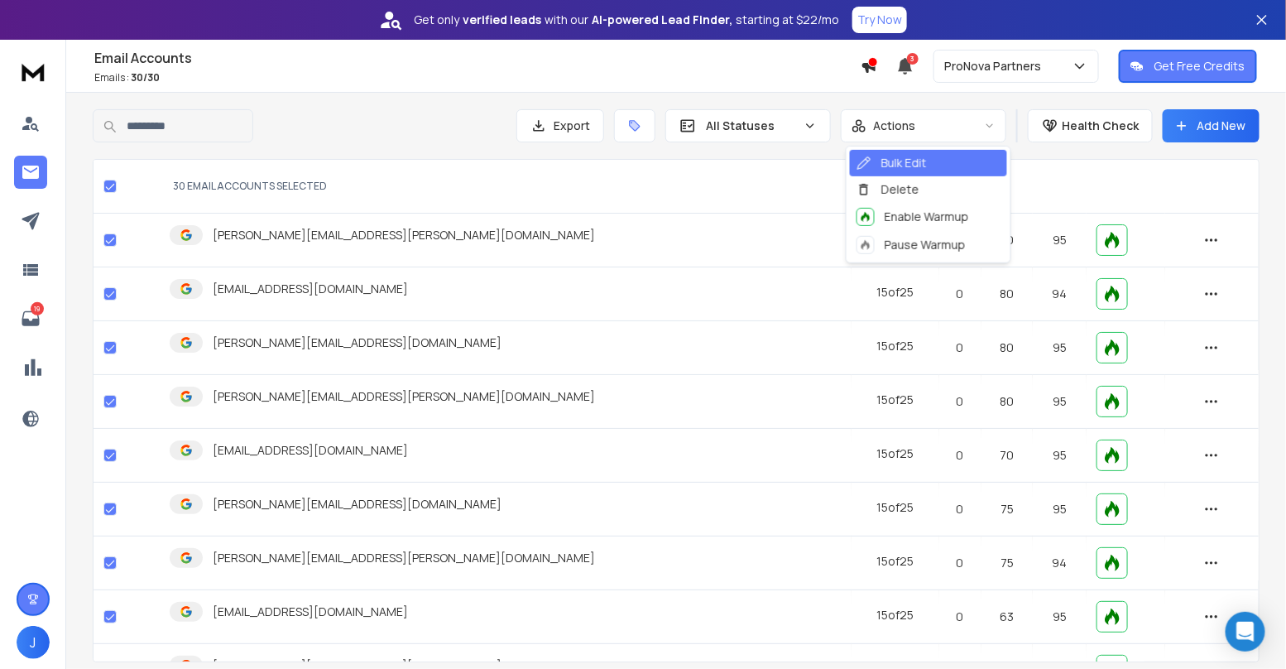
click at [916, 166] on div "Bulk Edit" at bounding box center [891, 163] width 70 height 17
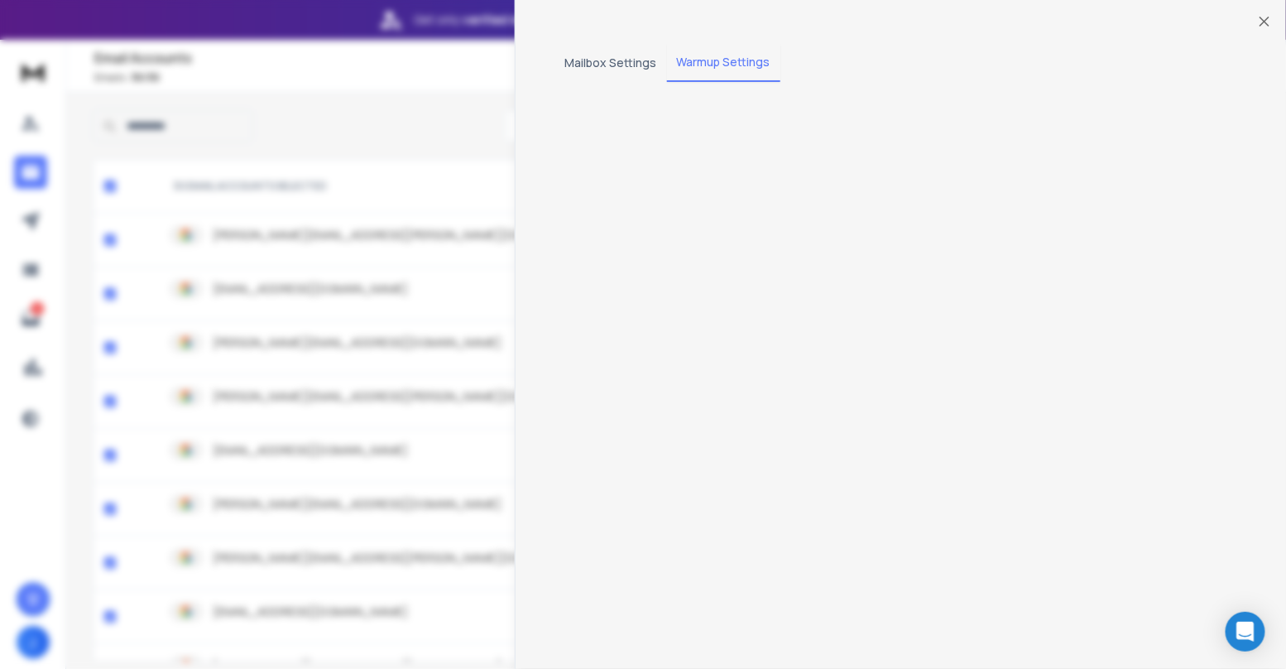
click at [746, 71] on button "Warmup Settings" at bounding box center [723, 63] width 113 height 38
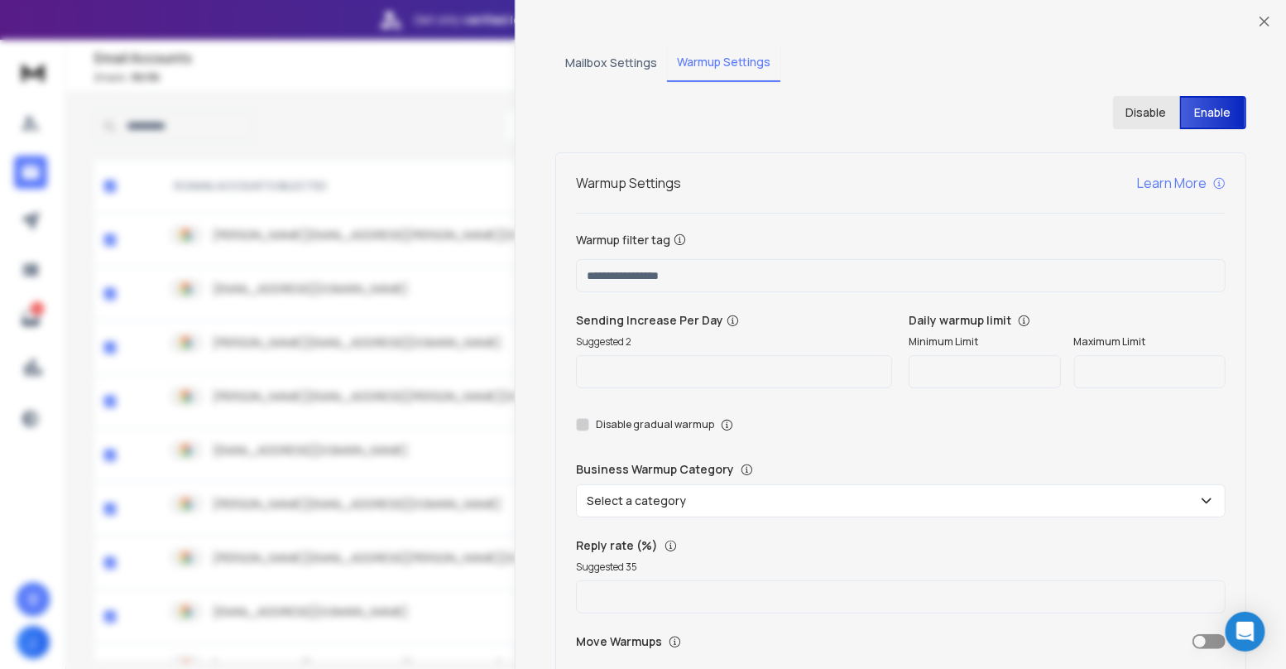
click at [1135, 367] on input "number" at bounding box center [1149, 371] width 151 height 33
type input "*"
click at [1014, 421] on div "Disable gradual warmup" at bounding box center [901, 424] width 650 height 33
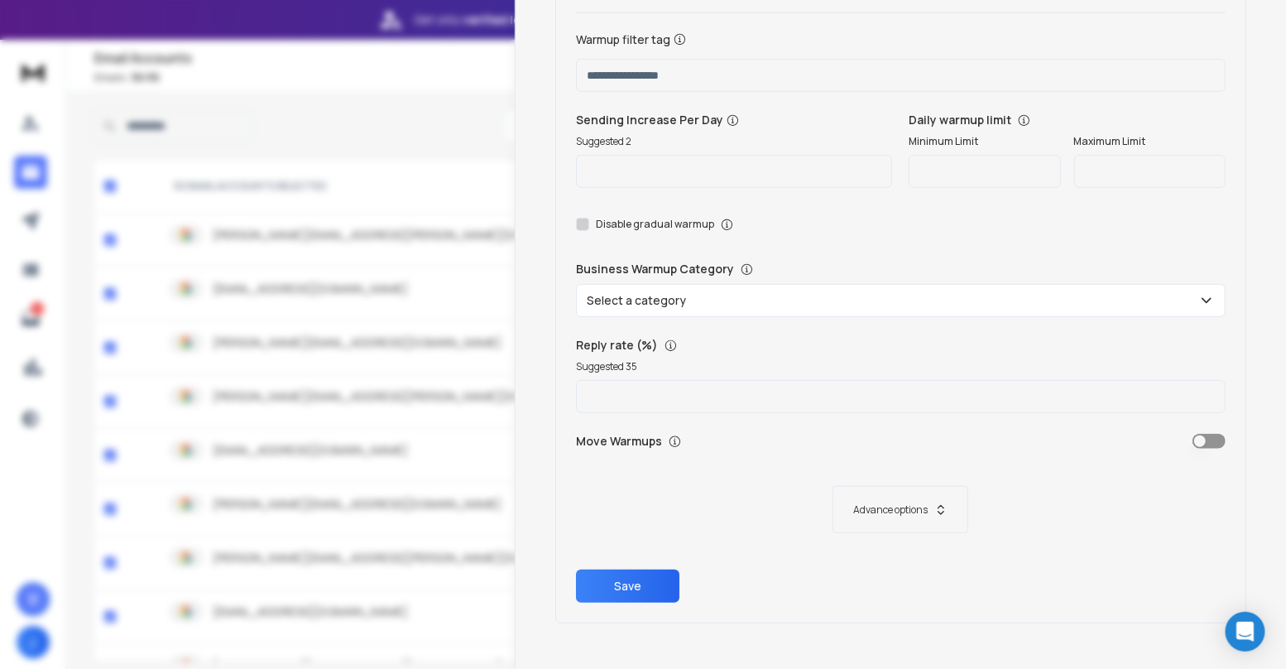
click at [661, 578] on button "Save" at bounding box center [627, 585] width 103 height 33
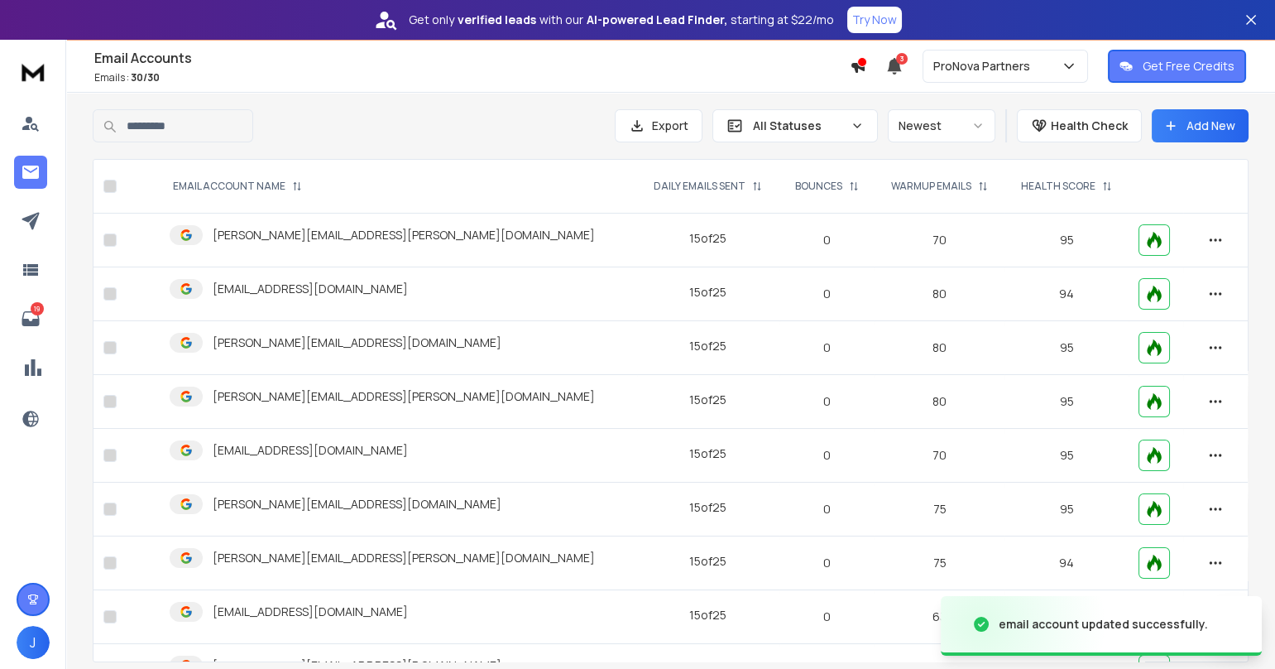
click at [329, 110] on div at bounding box center [349, 125] width 512 height 33
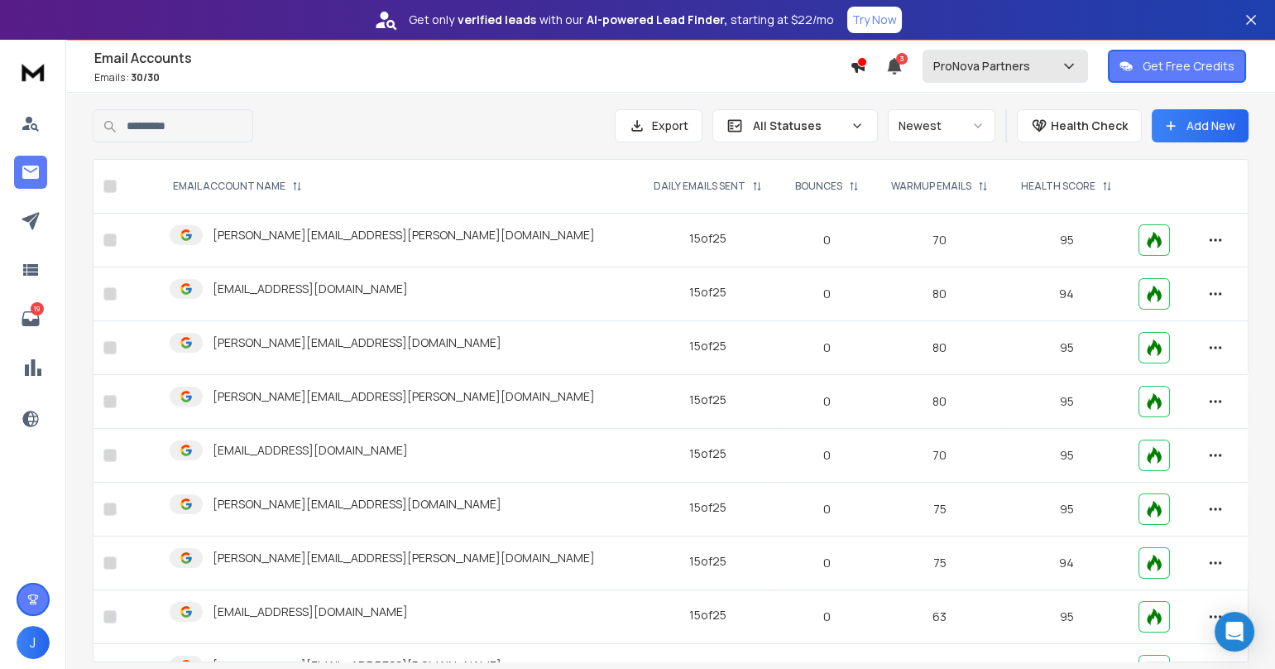
click at [1062, 58] on div "ProNova Partners" at bounding box center [1005, 66] width 144 height 17
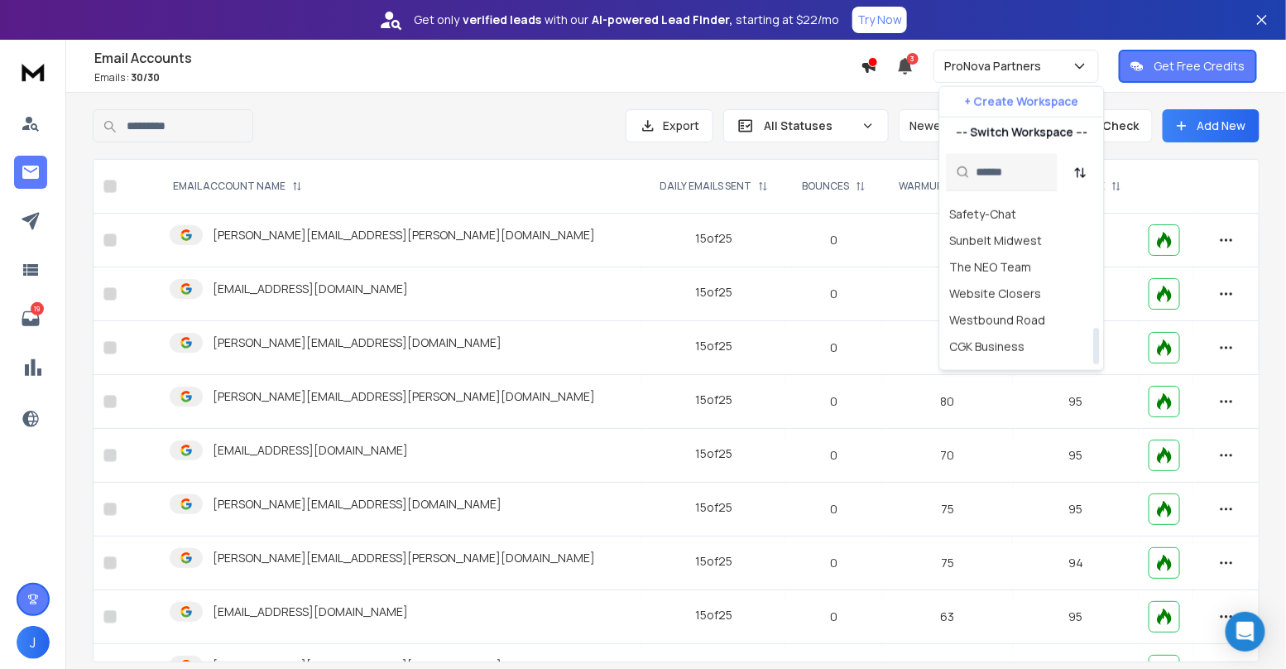
scroll to position [582, 0]
